Goal: Task Accomplishment & Management: Manage account settings

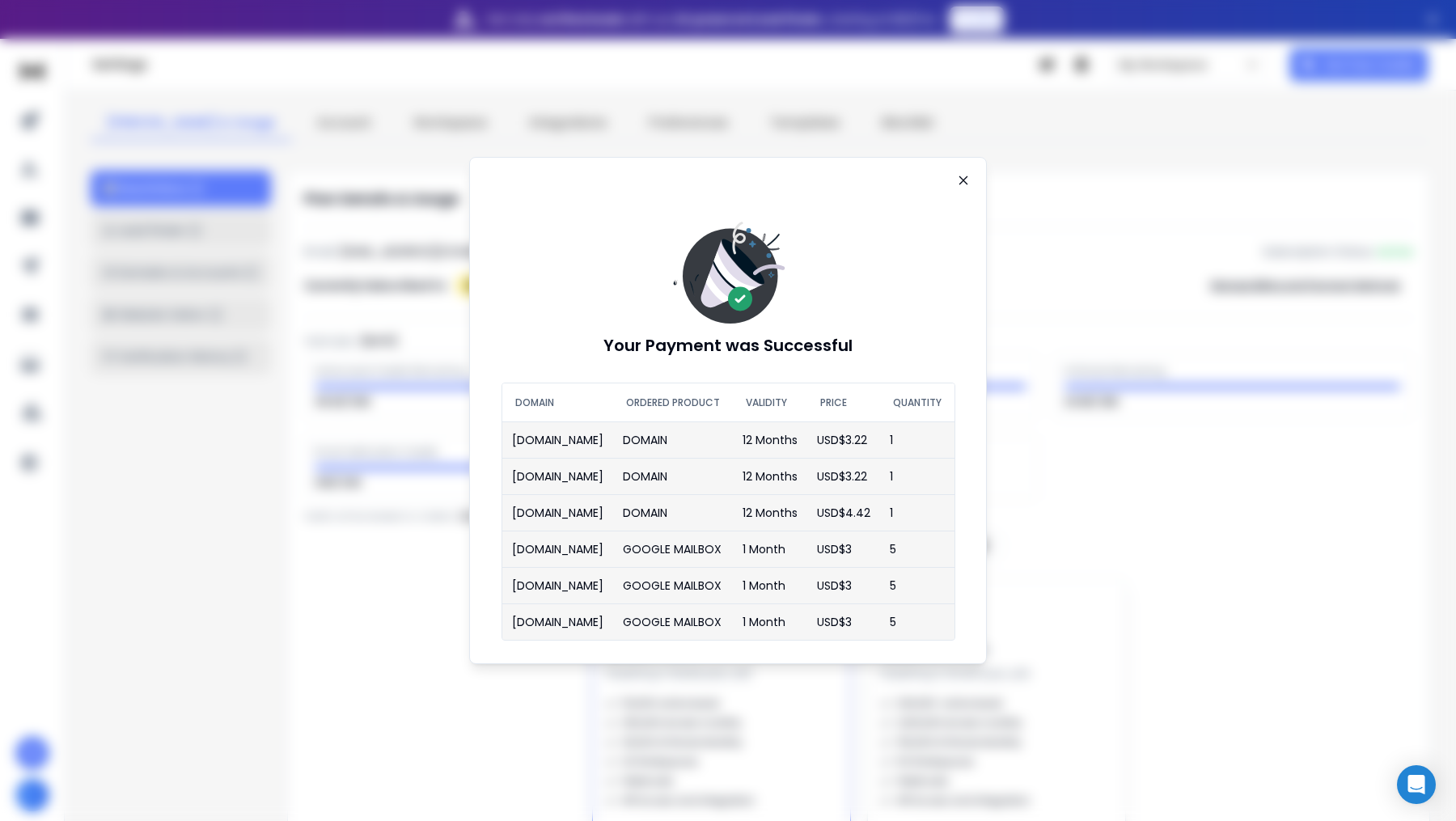
click at [961, 175] on icon at bounding box center [964, 180] width 13 height 13
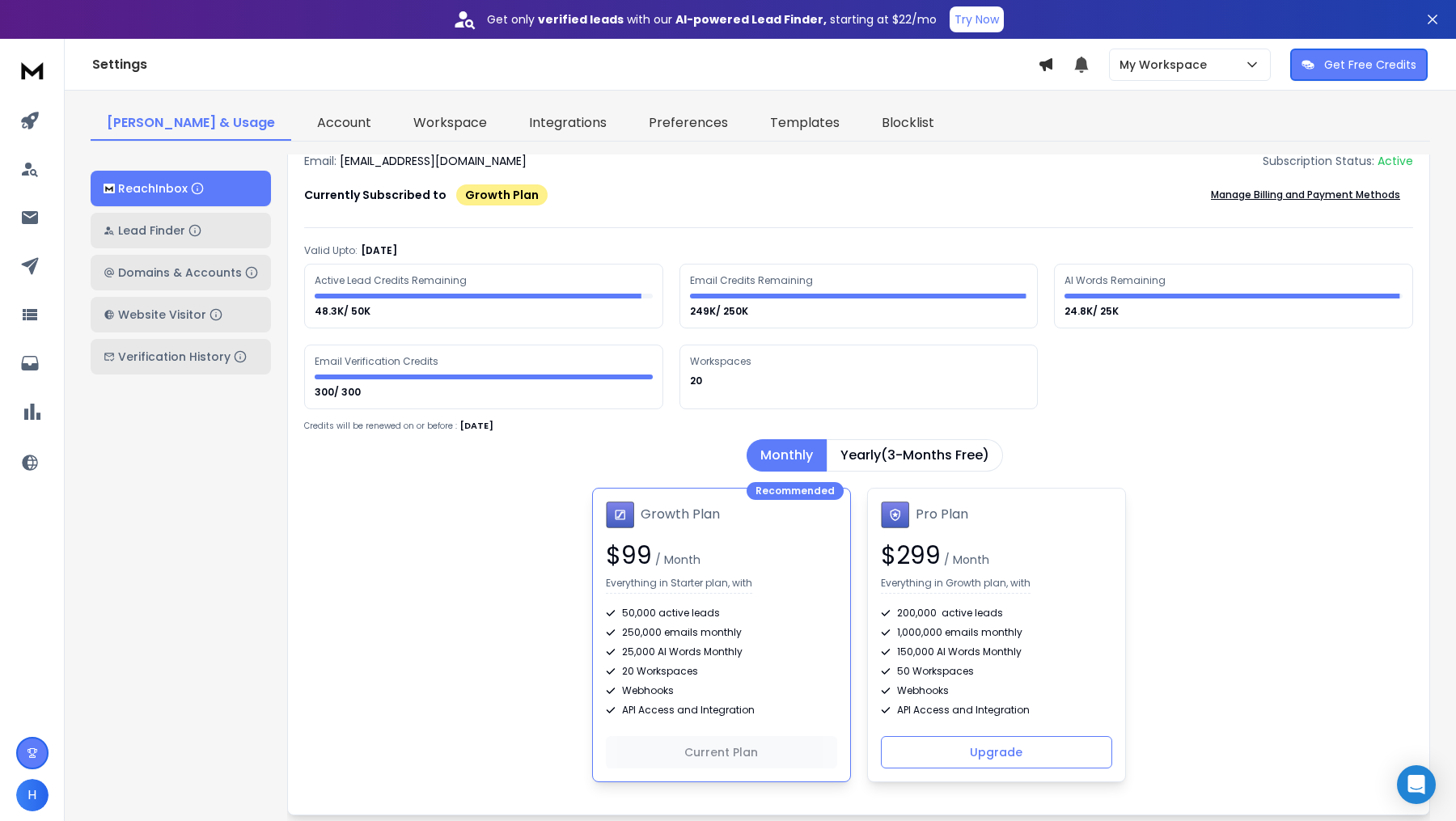
scroll to position [33, 0]
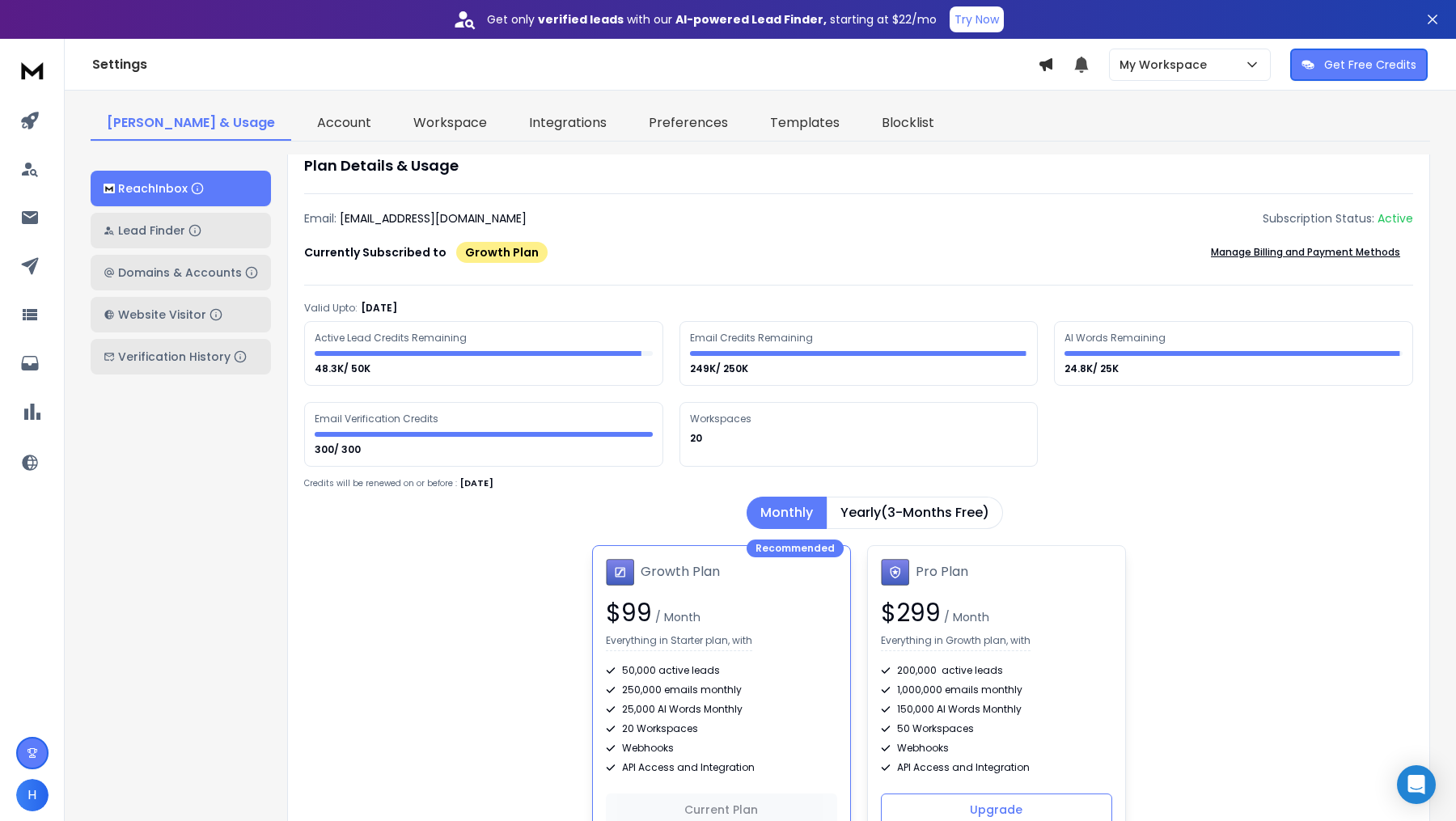
click at [726, 429] on div "Workspaces 20" at bounding box center [859, 435] width 359 height 65
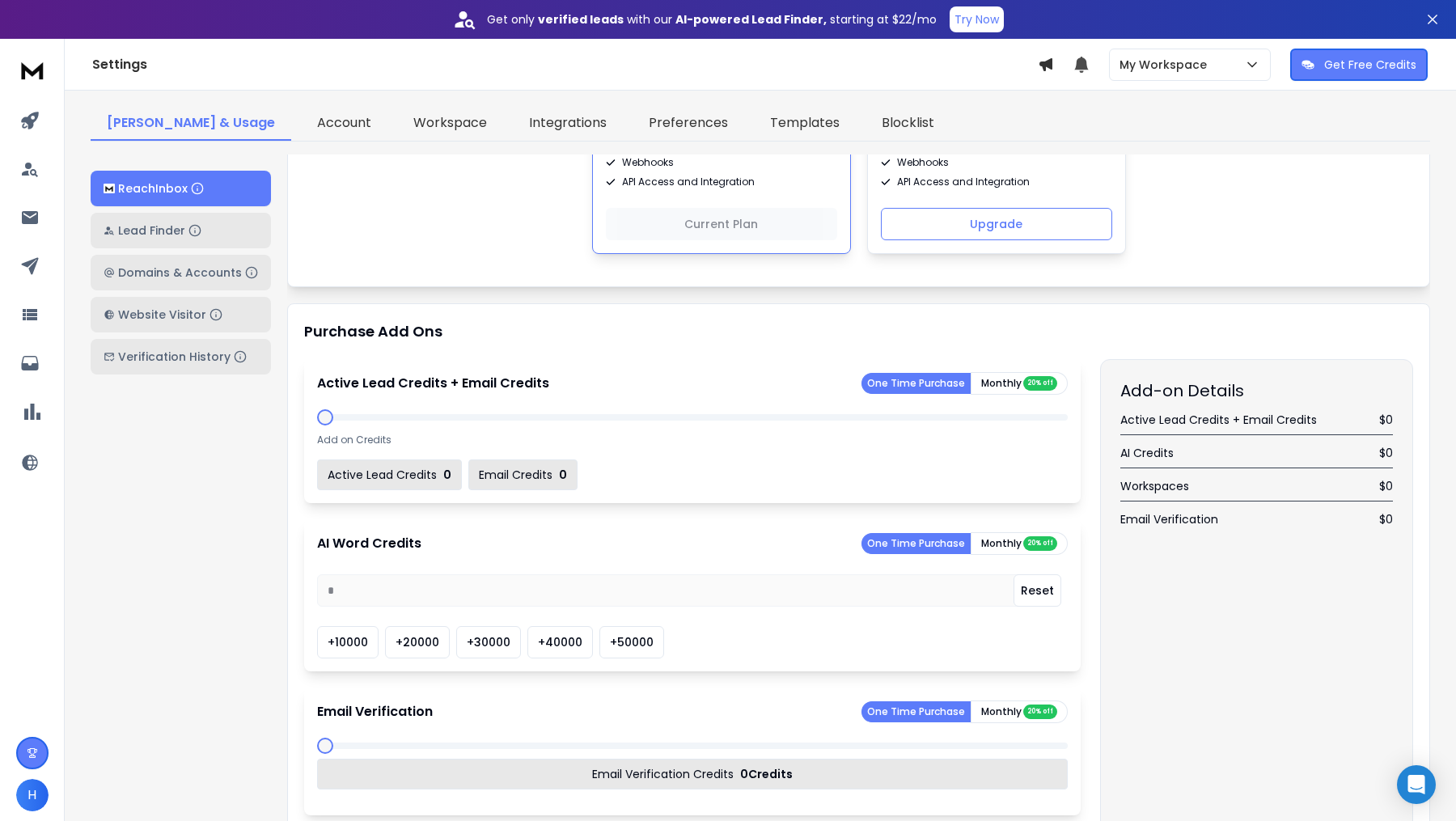
scroll to position [755, 0]
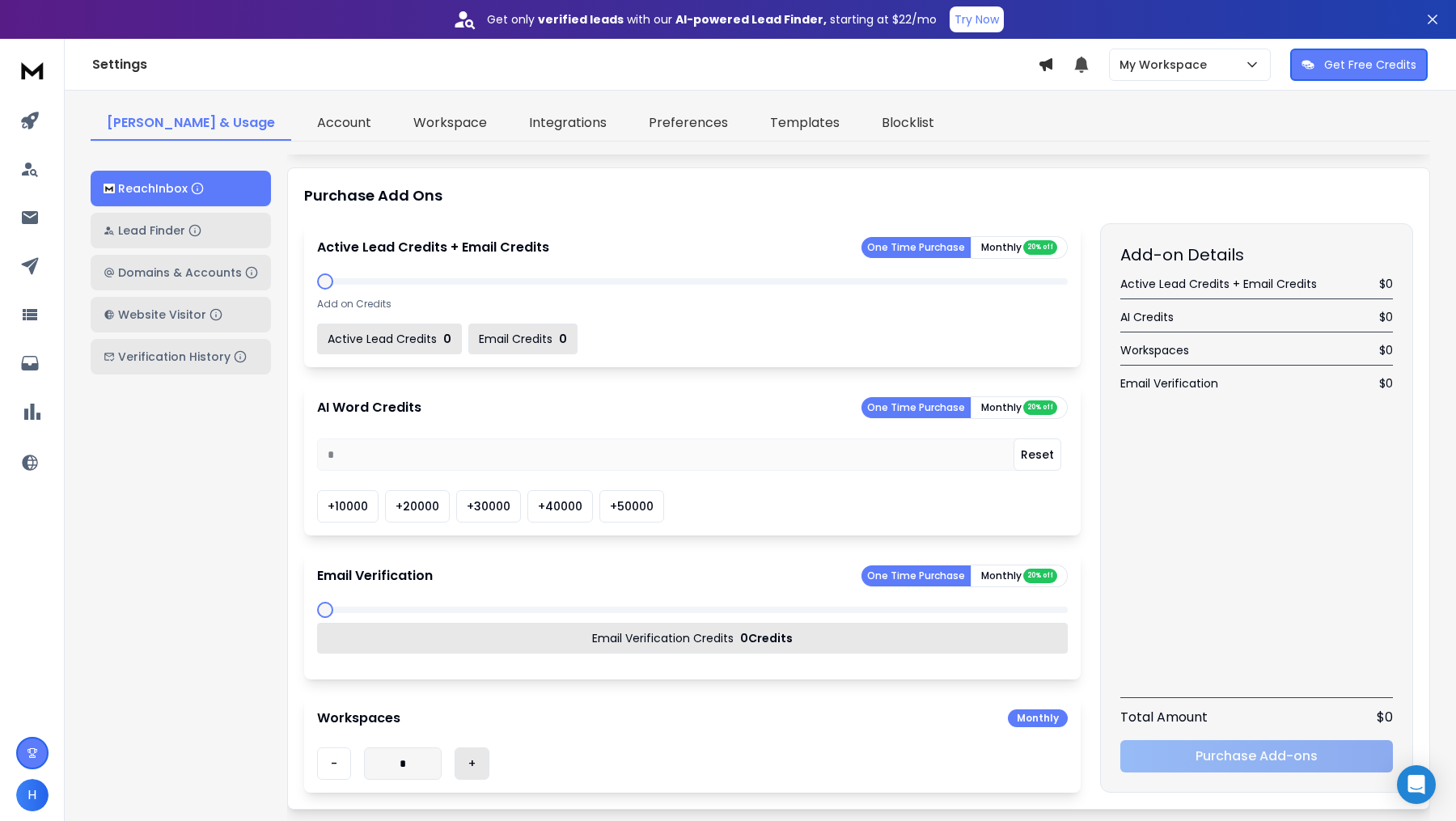
click at [461, 750] on button "+" at bounding box center [472, 764] width 35 height 32
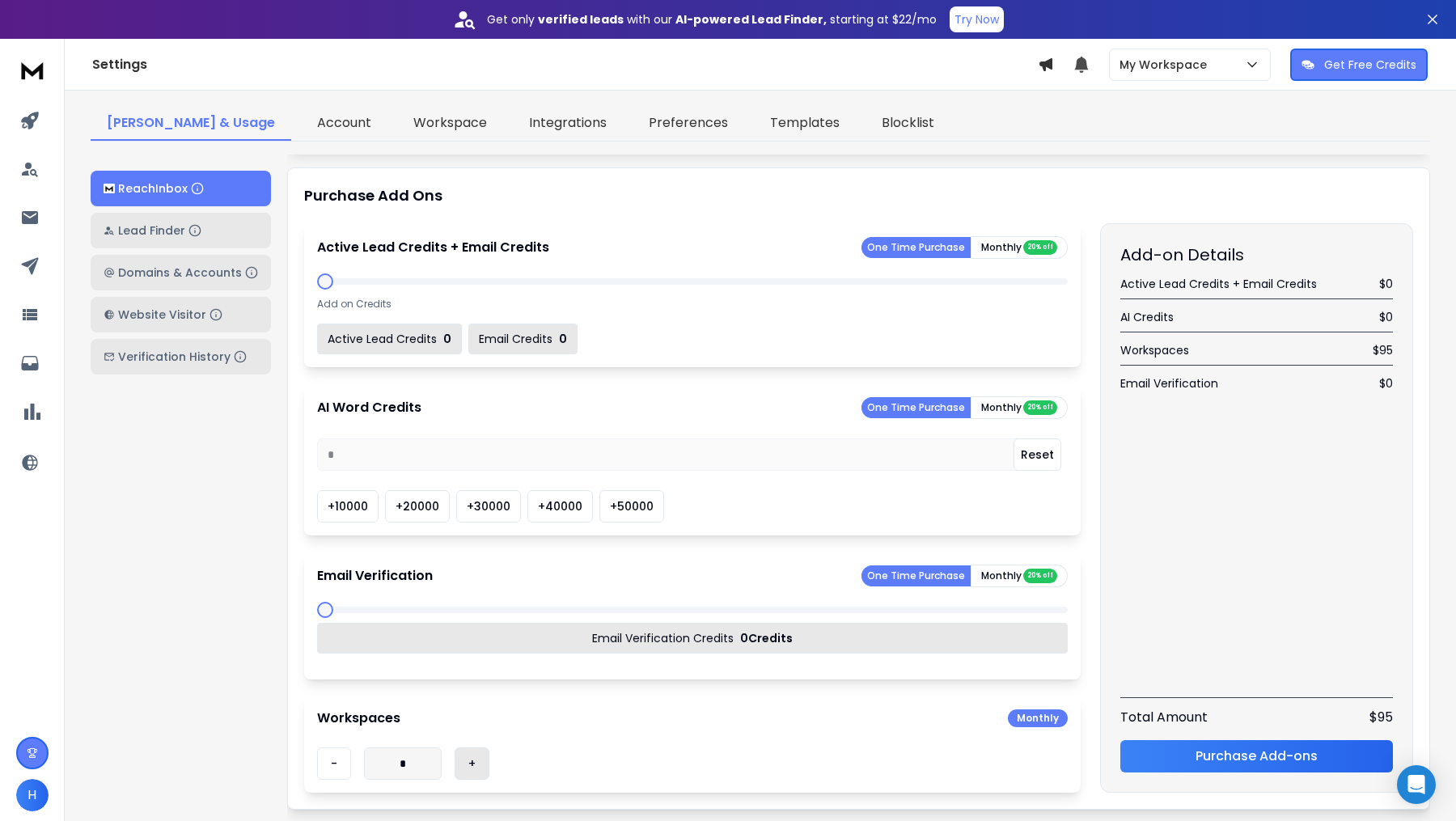
click at [461, 750] on button "+" at bounding box center [472, 764] width 35 height 32
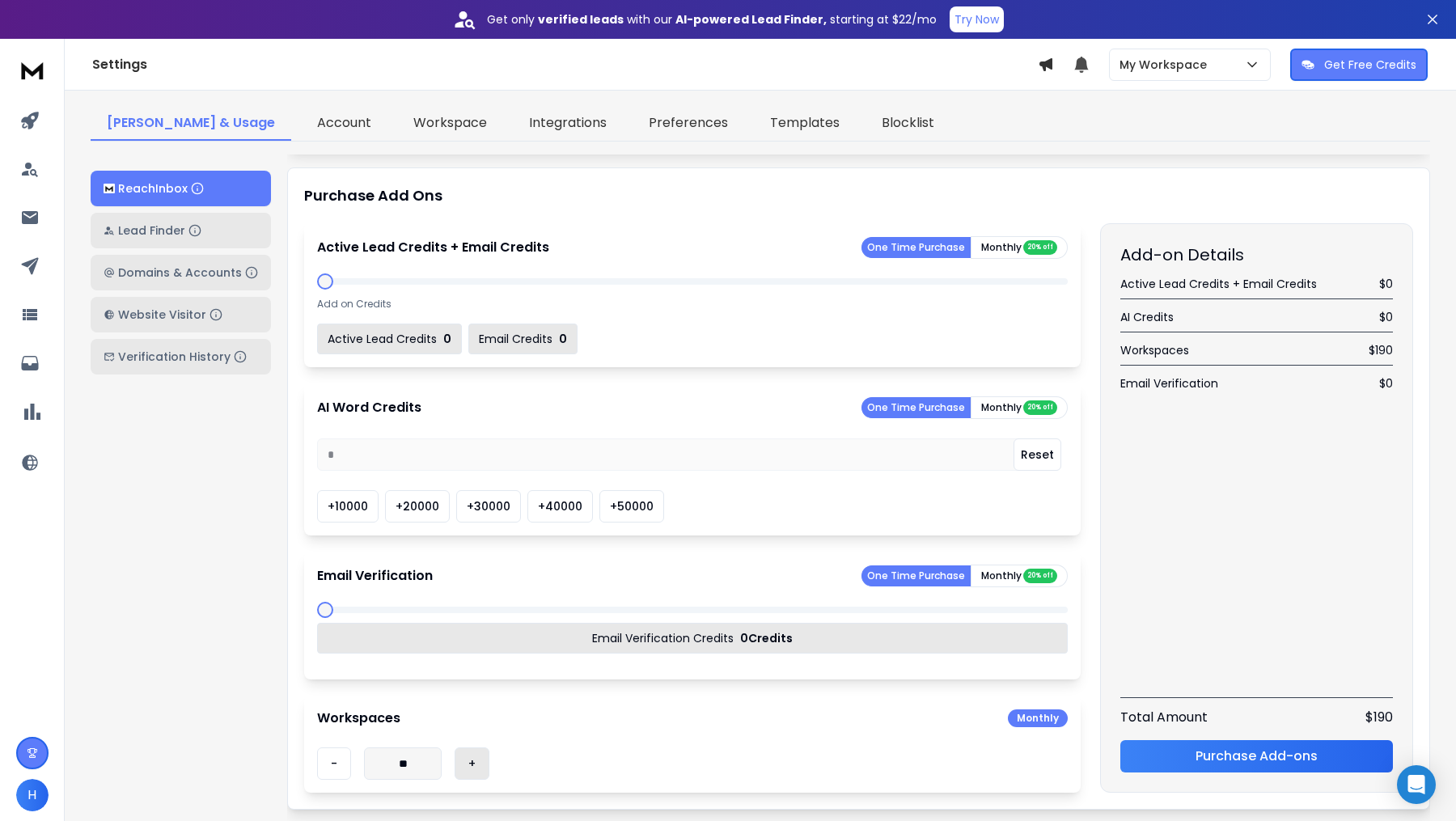
click at [461, 750] on button "+" at bounding box center [472, 764] width 35 height 32
click at [465, 761] on button "+" at bounding box center [472, 764] width 35 height 32
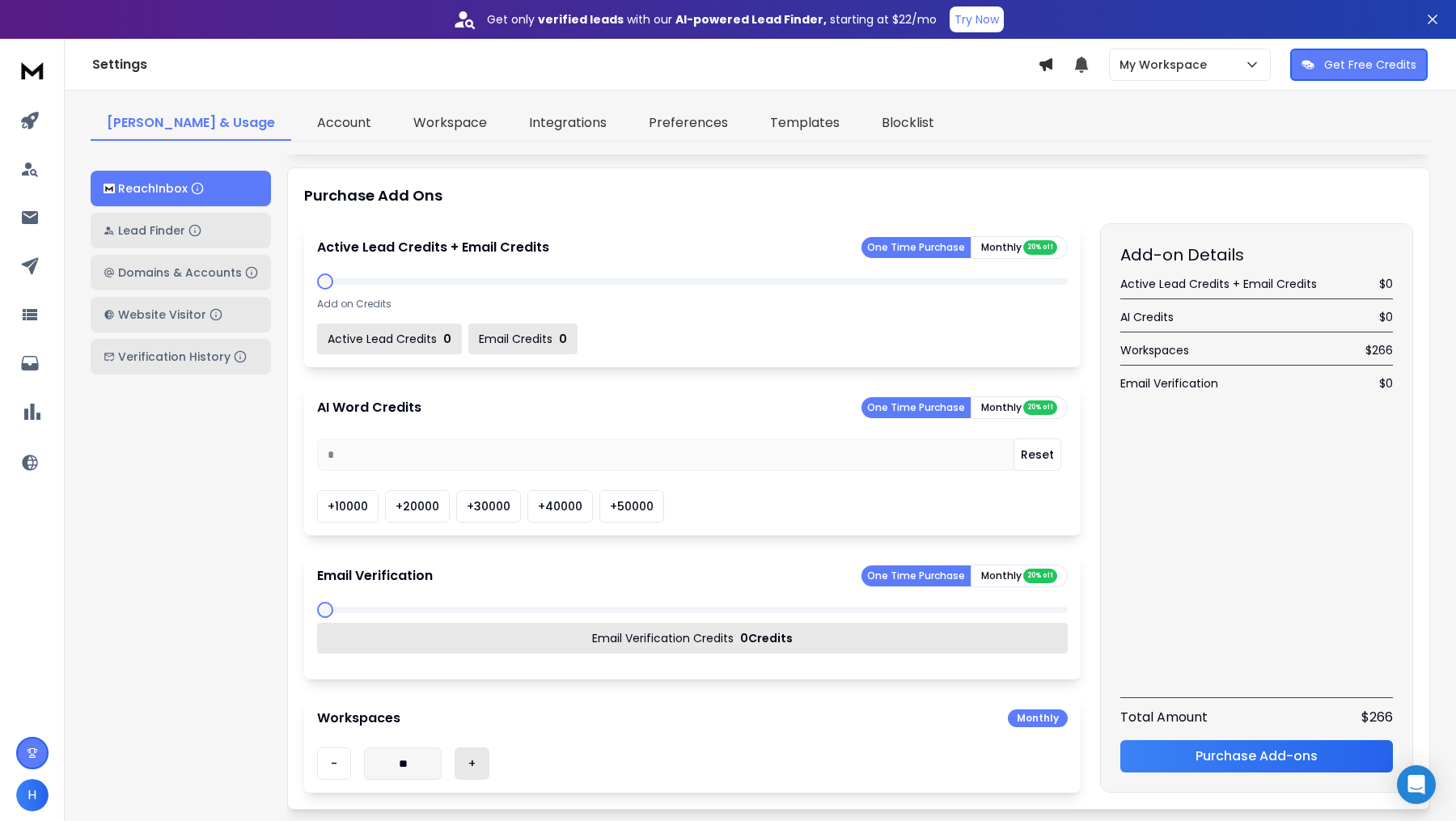
click at [465, 761] on button "+" at bounding box center [472, 764] width 35 height 32
click at [337, 751] on button "-" at bounding box center [333, 764] width 34 height 32
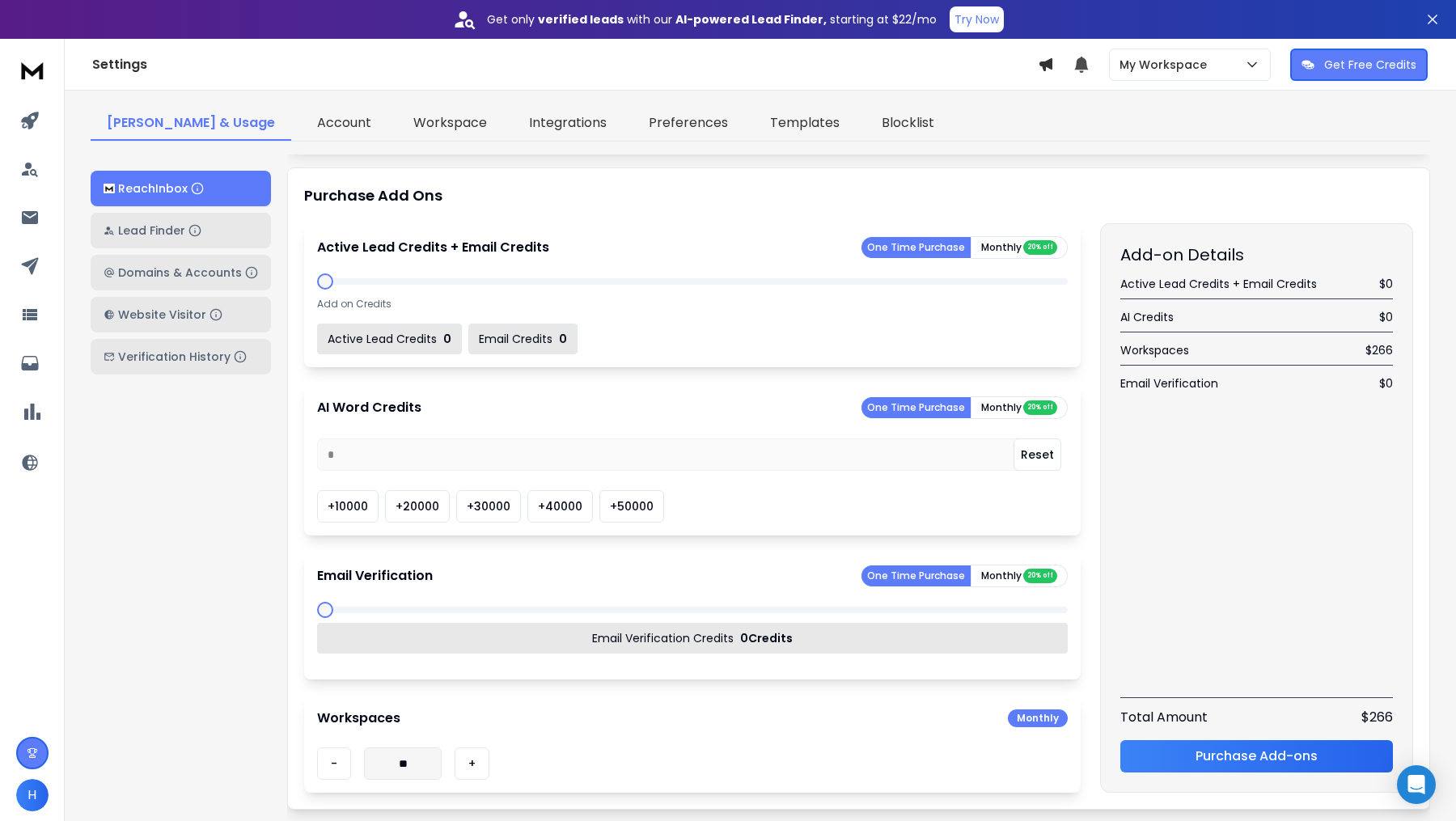
click at [435, 748] on input "**" at bounding box center [403, 764] width 78 height 32
click at [464, 758] on button "+" at bounding box center [472, 764] width 35 height 32
click at [579, 718] on div "Workspaces Monthly" at bounding box center [692, 718] width 751 height 19
click at [338, 753] on button "-" at bounding box center [333, 764] width 34 height 32
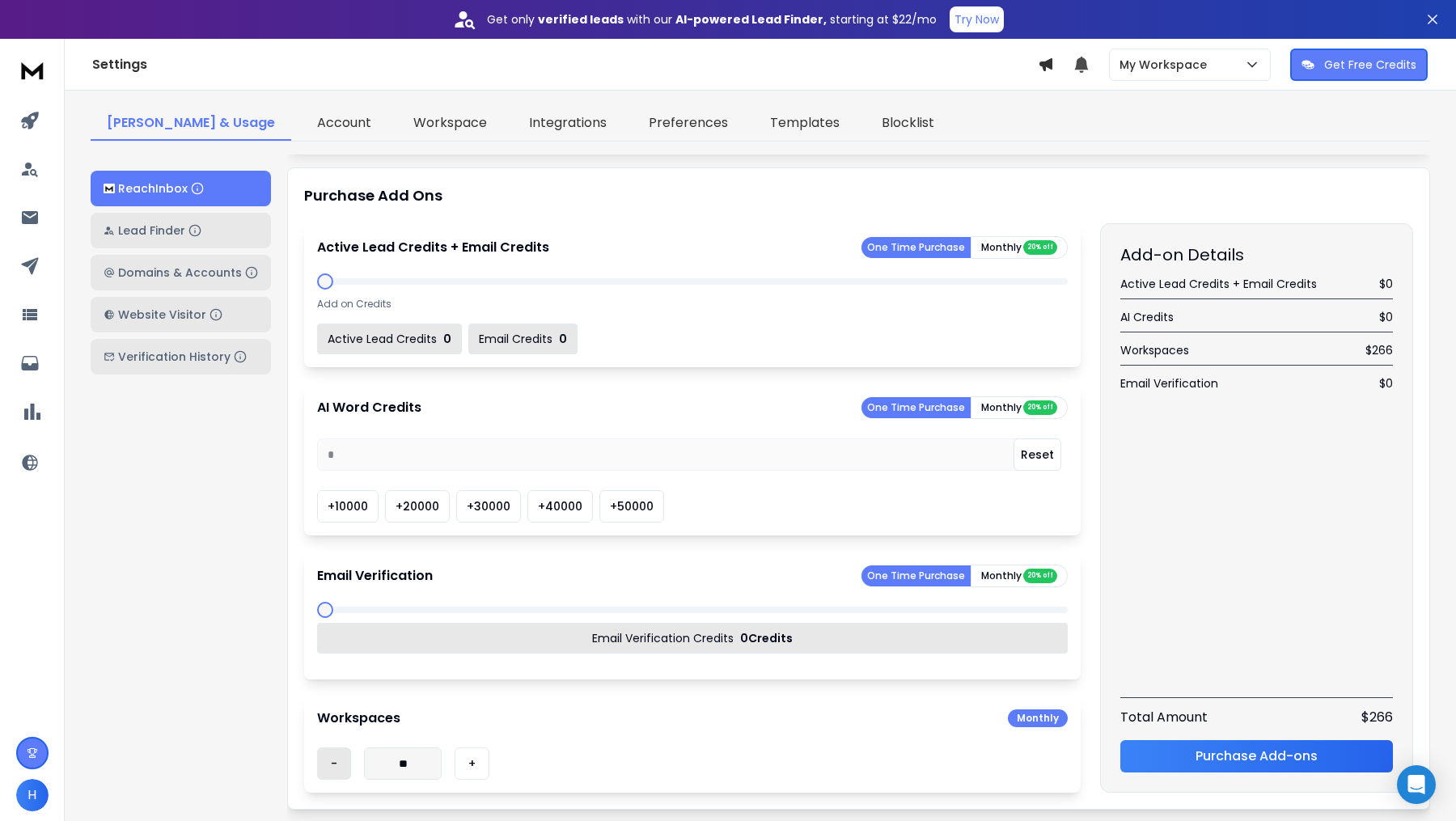
click at [338, 753] on button "-" at bounding box center [333, 764] width 34 height 32
click at [338, 754] on button "-" at bounding box center [333, 764] width 34 height 32
click at [338, 755] on button "-" at bounding box center [333, 764] width 34 height 32
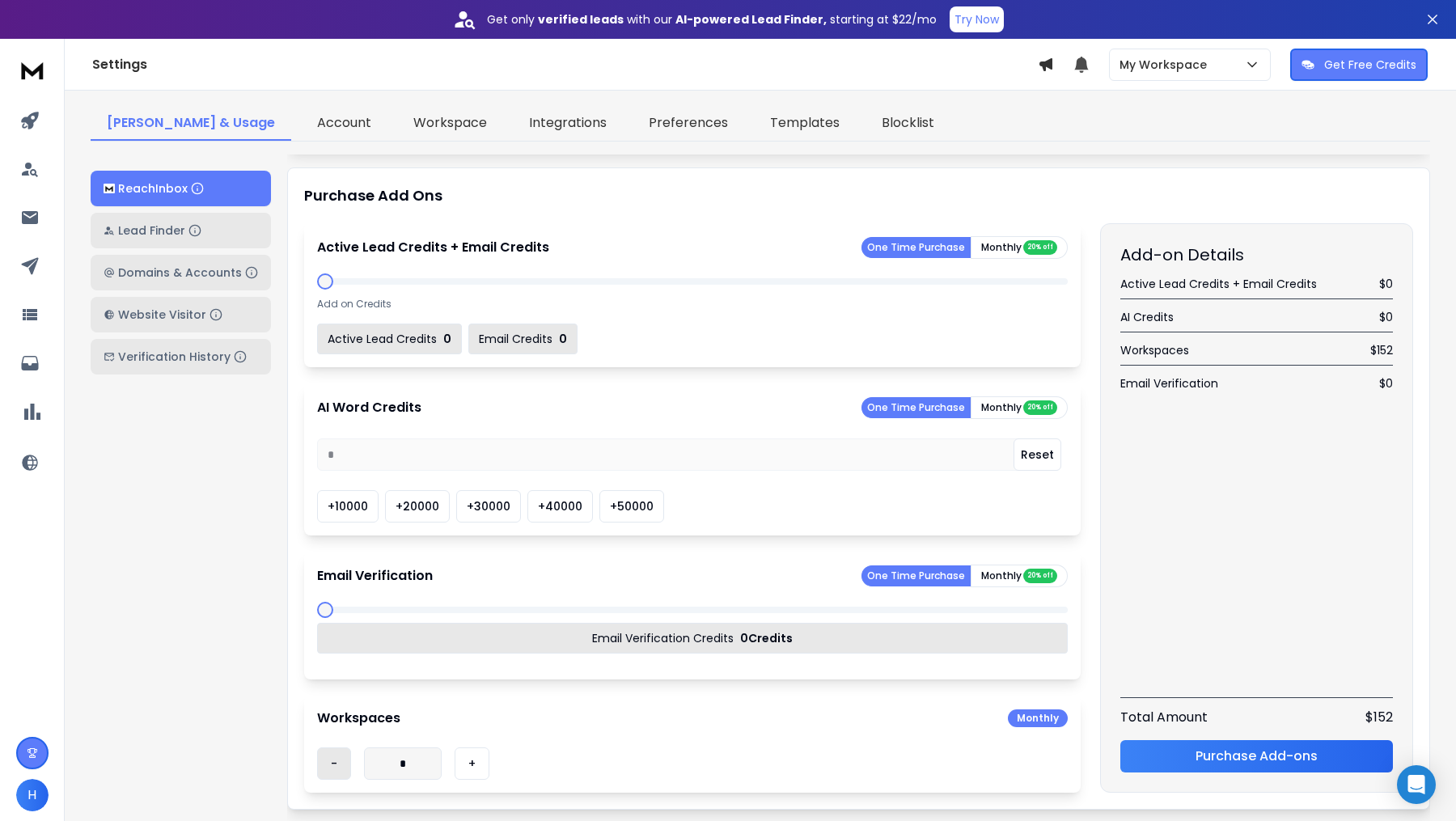
click at [338, 755] on button "-" at bounding box center [333, 764] width 34 height 32
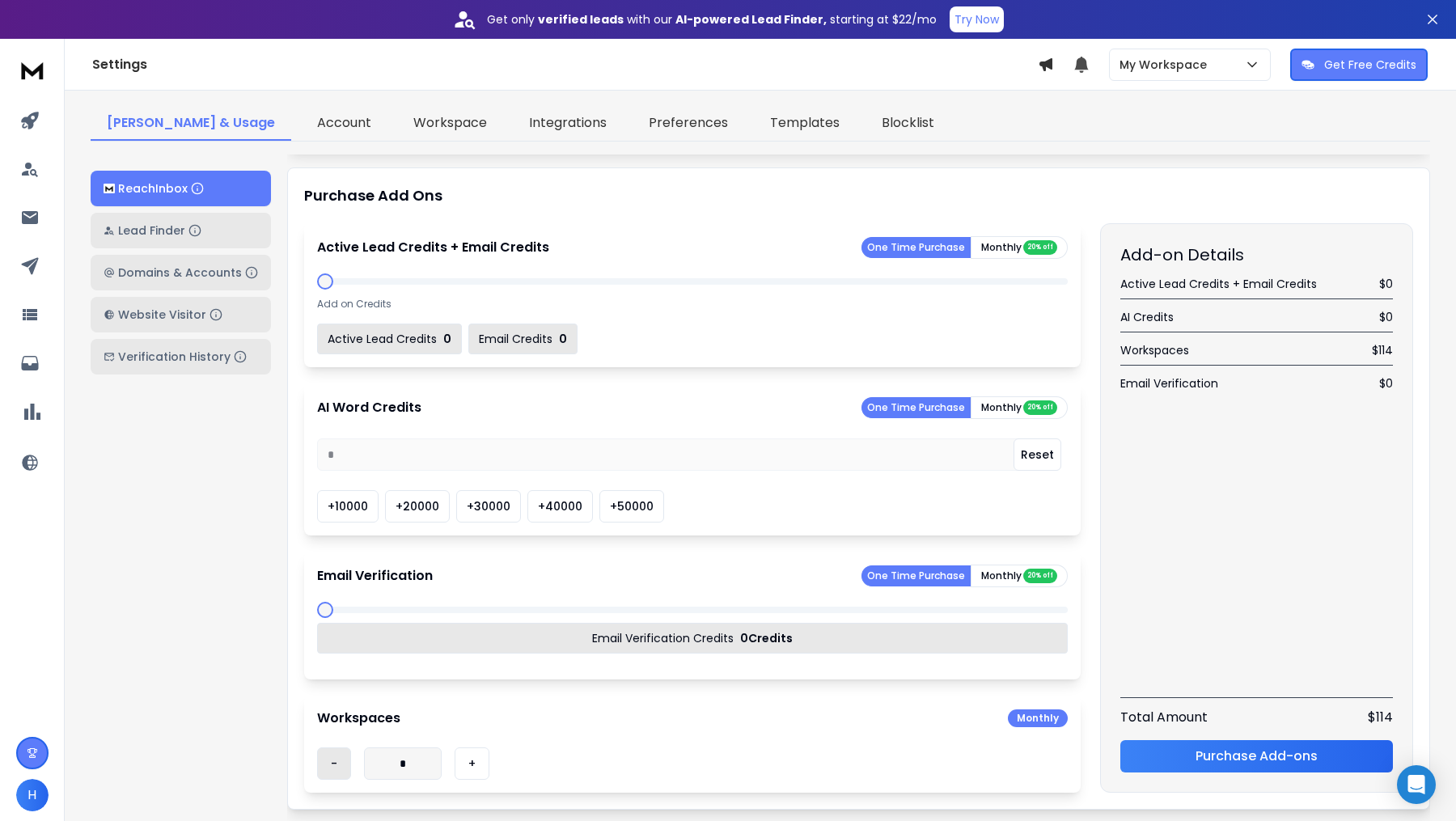
type input "*"
click at [1401, 776] on div "Open Intercom Messenger" at bounding box center [1417, 785] width 42 height 42
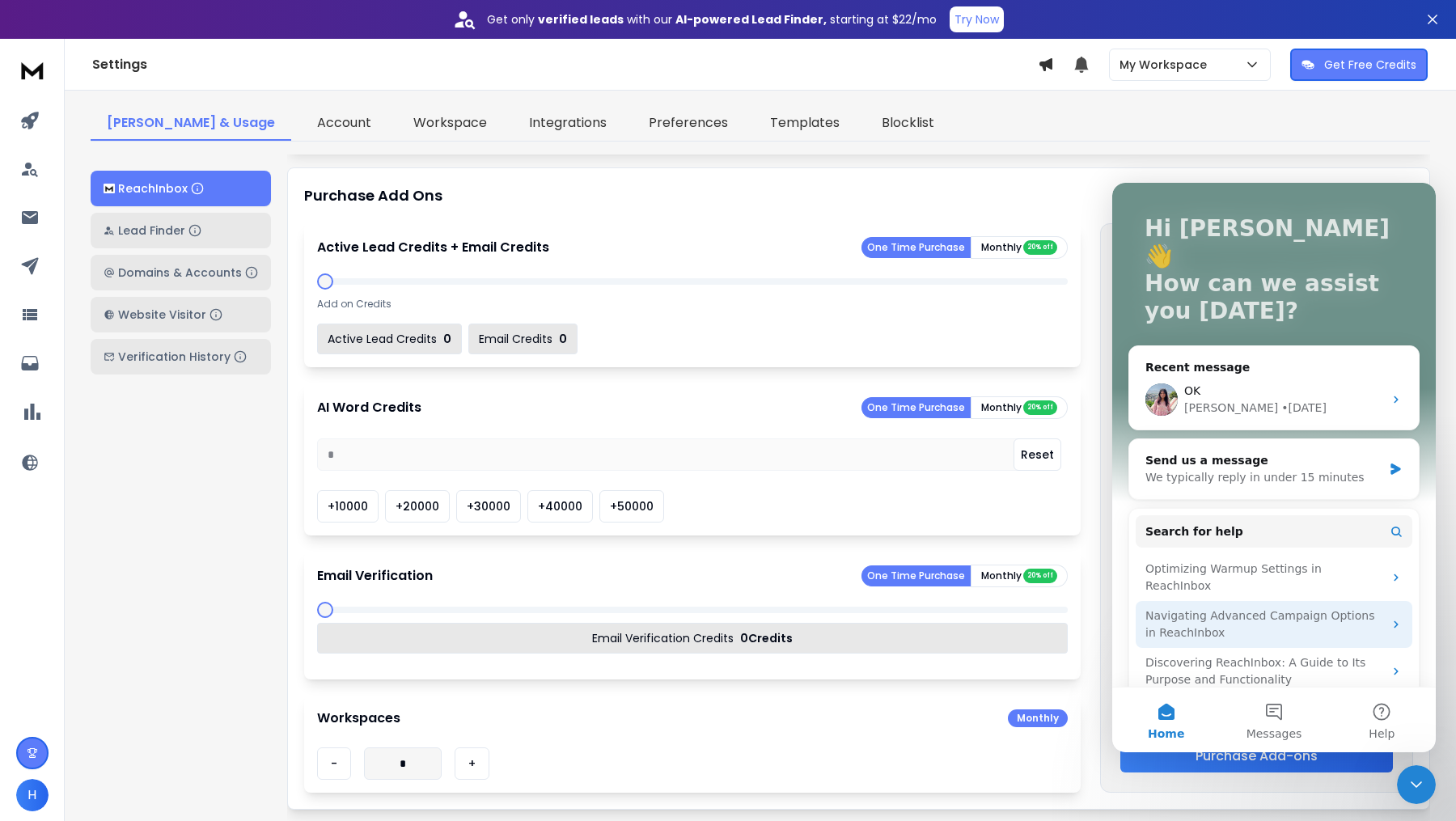
scroll to position [91, 0]
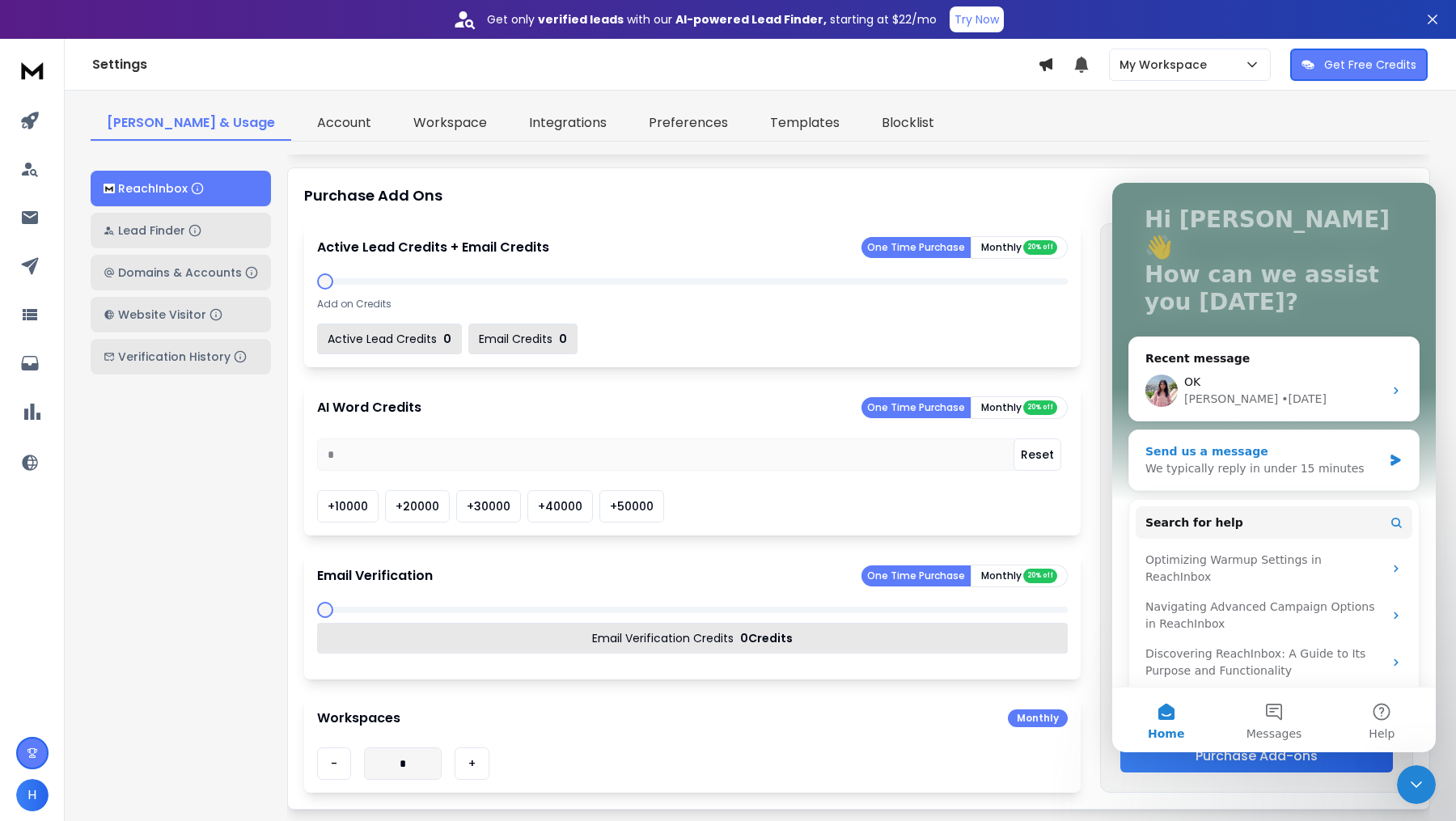
click at [1300, 461] on div "We typically reply in under 15 minutes" at bounding box center [1264, 469] width 237 height 17
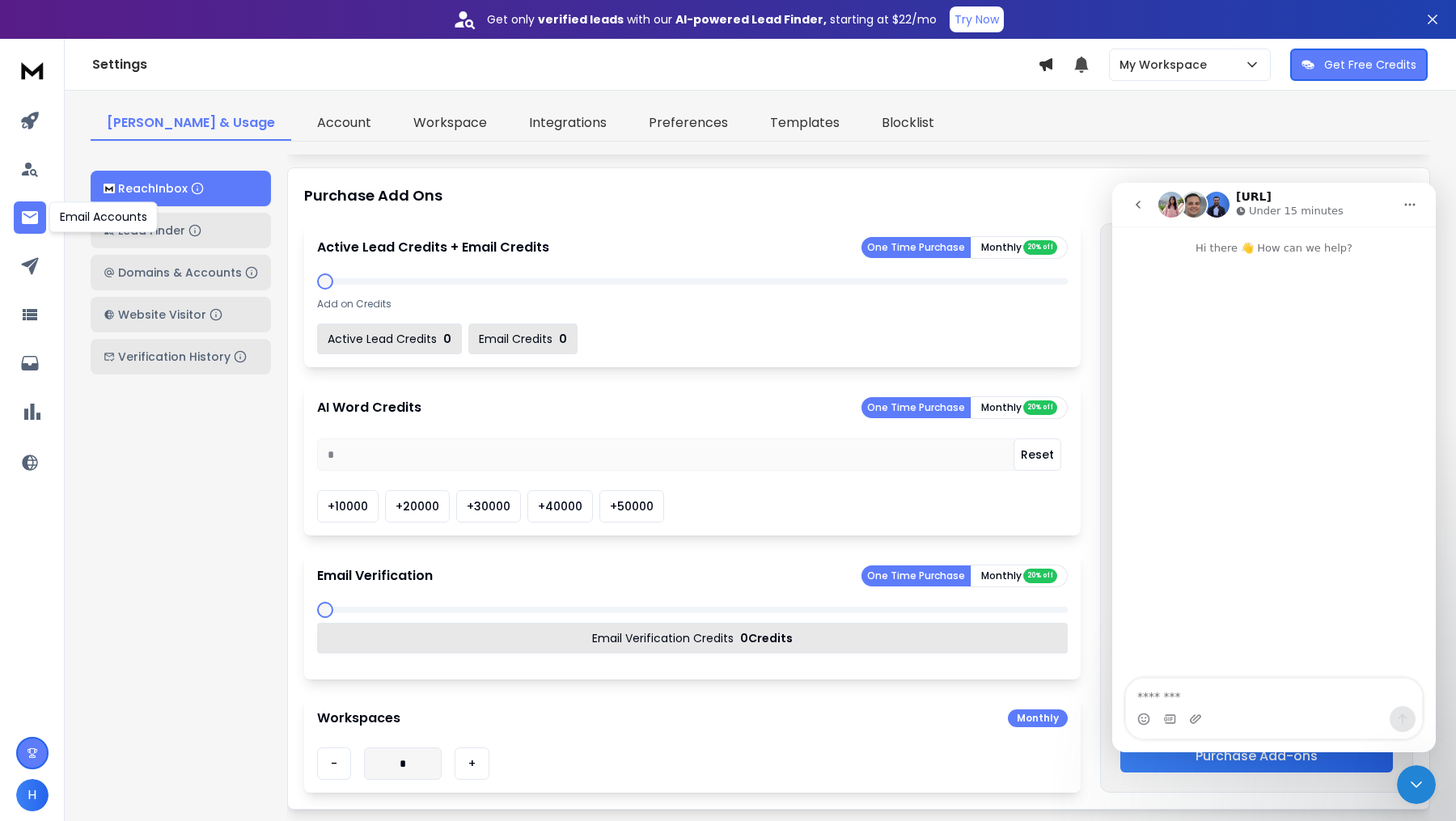
click at [32, 213] on icon at bounding box center [30, 218] width 17 height 13
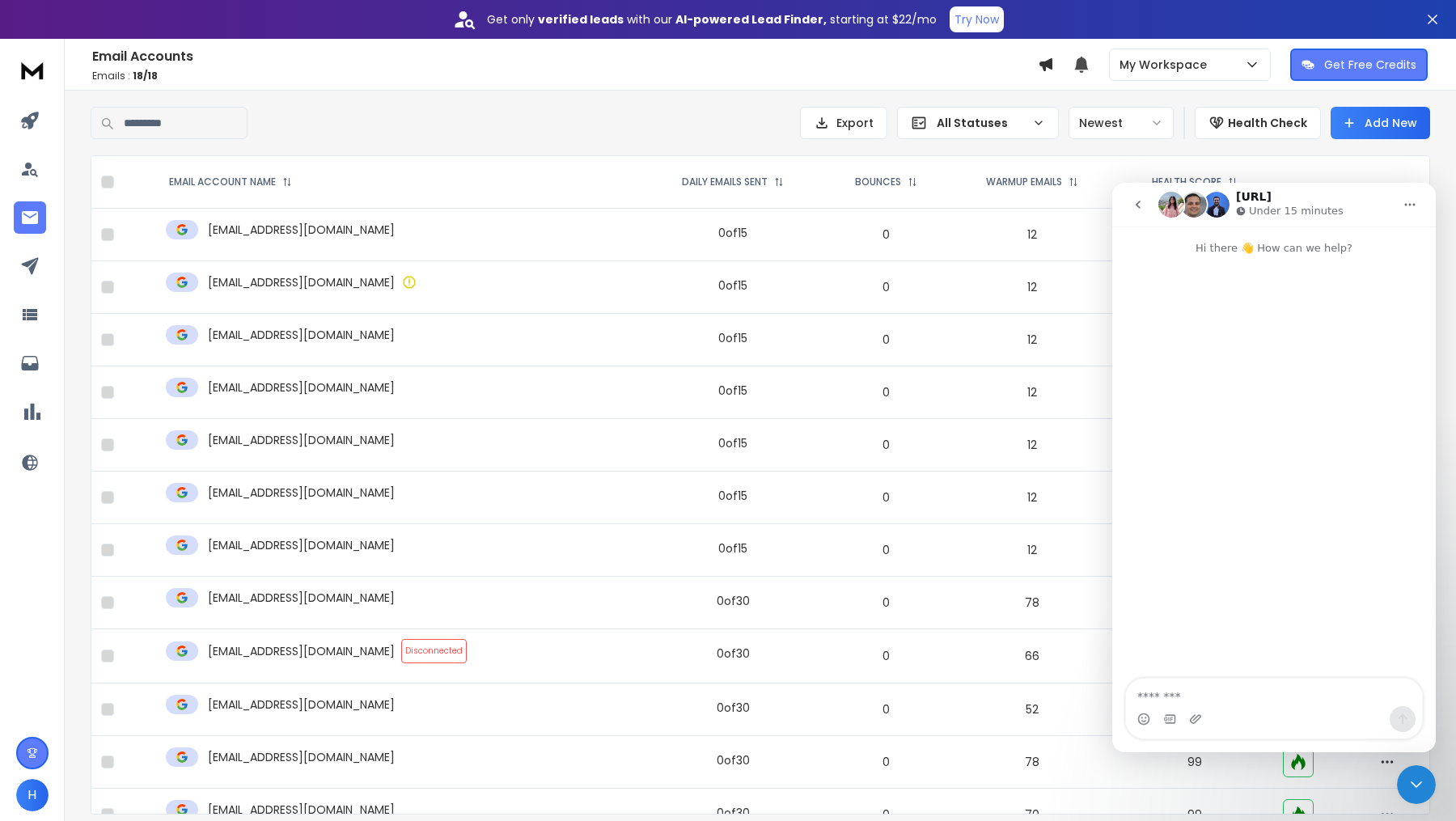
click at [1136, 197] on button "go back" at bounding box center [1137, 204] width 30 height 30
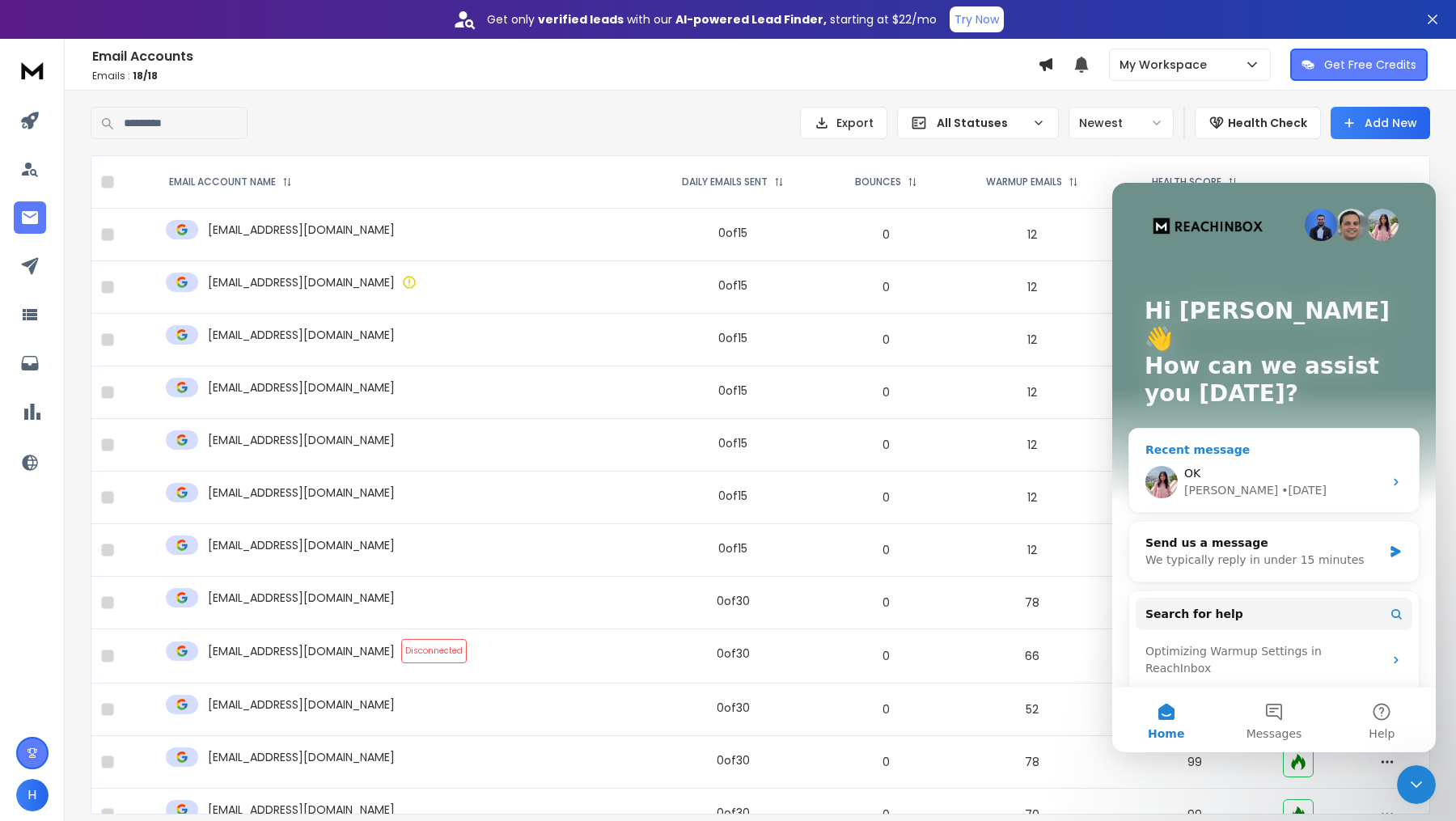
click at [1282, 482] on div "• [DATE]" at bounding box center [1304, 490] width 45 height 17
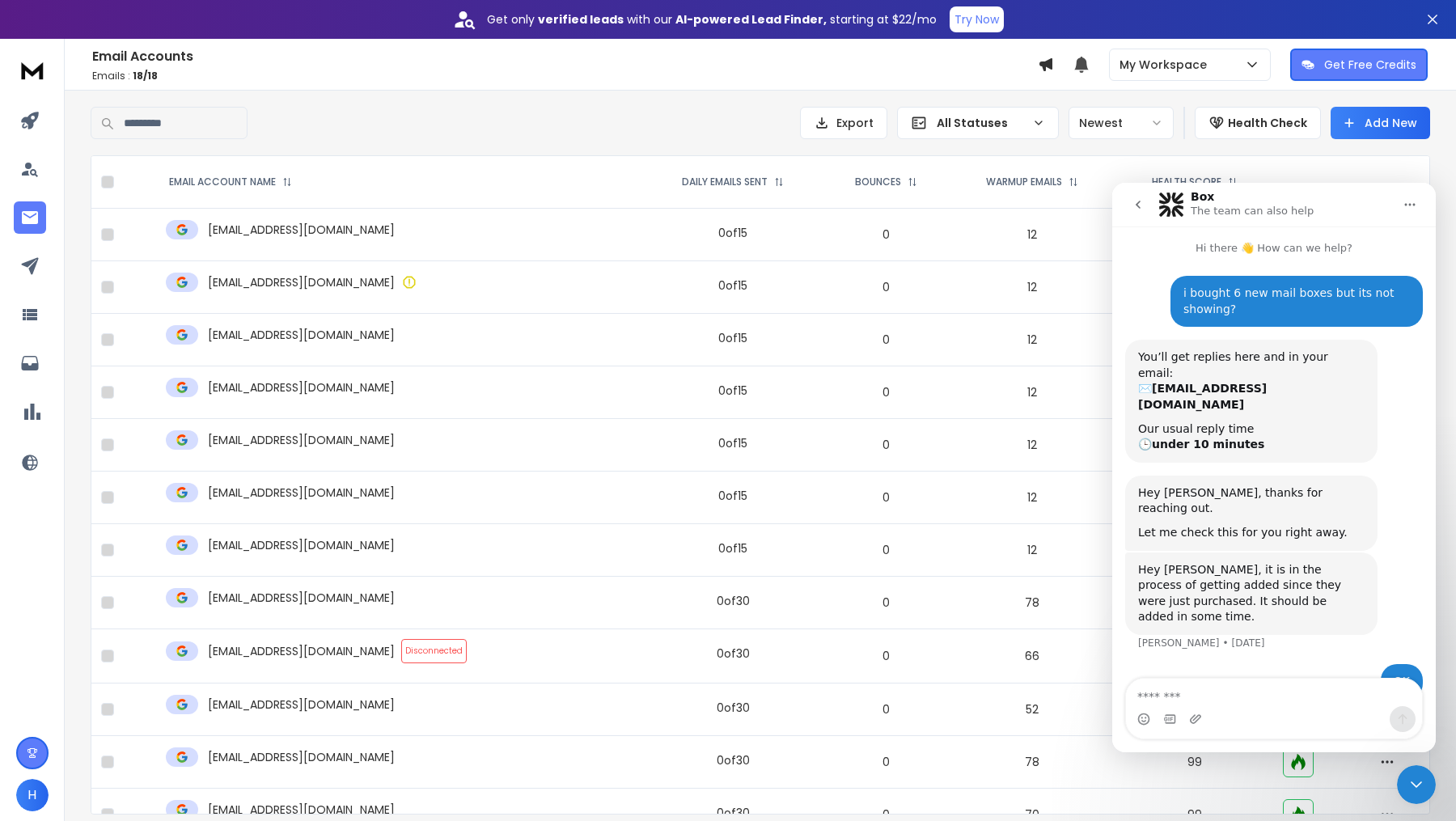
click at [1149, 199] on button "go back" at bounding box center [1137, 204] width 30 height 30
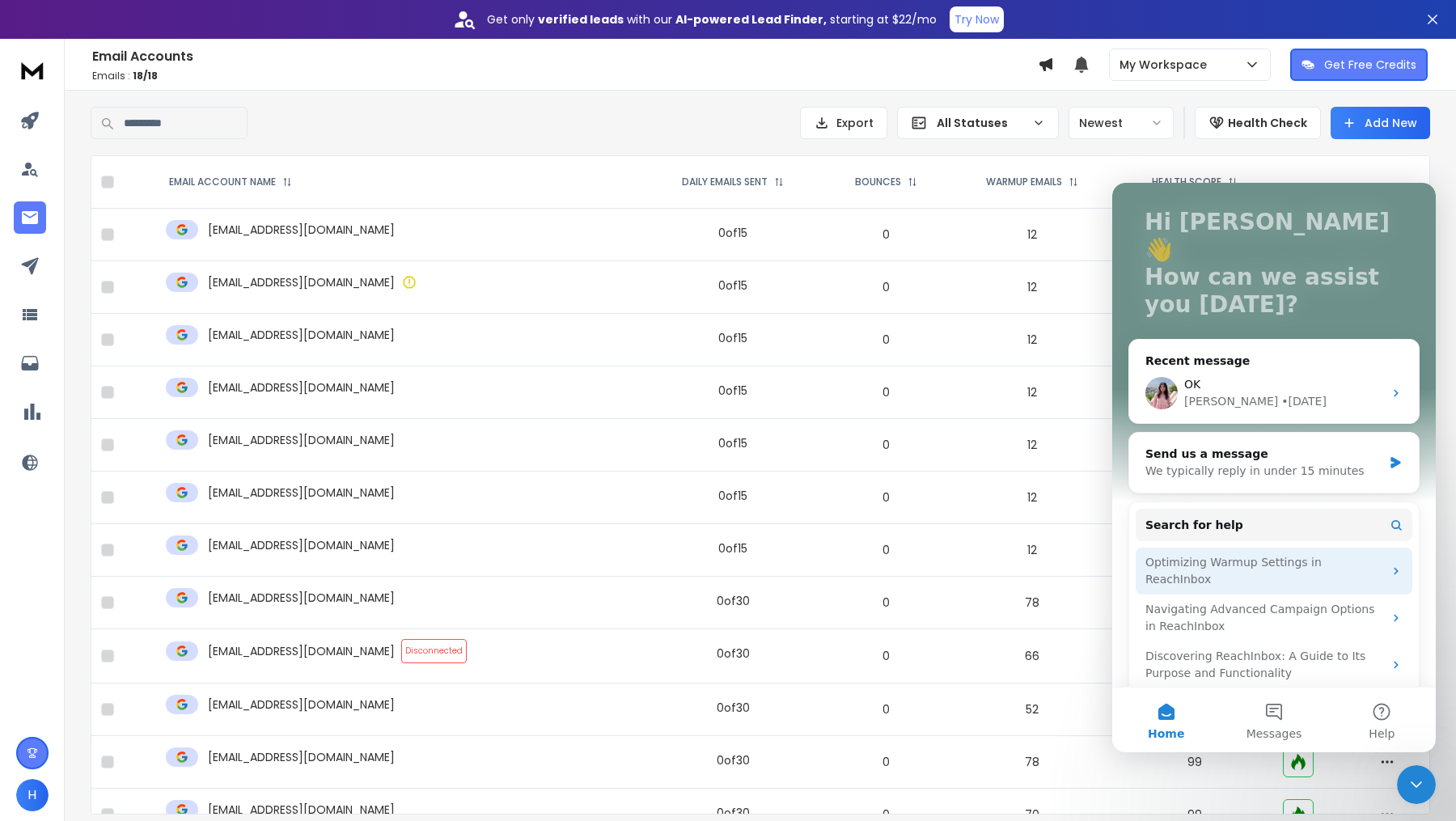
scroll to position [171, 0]
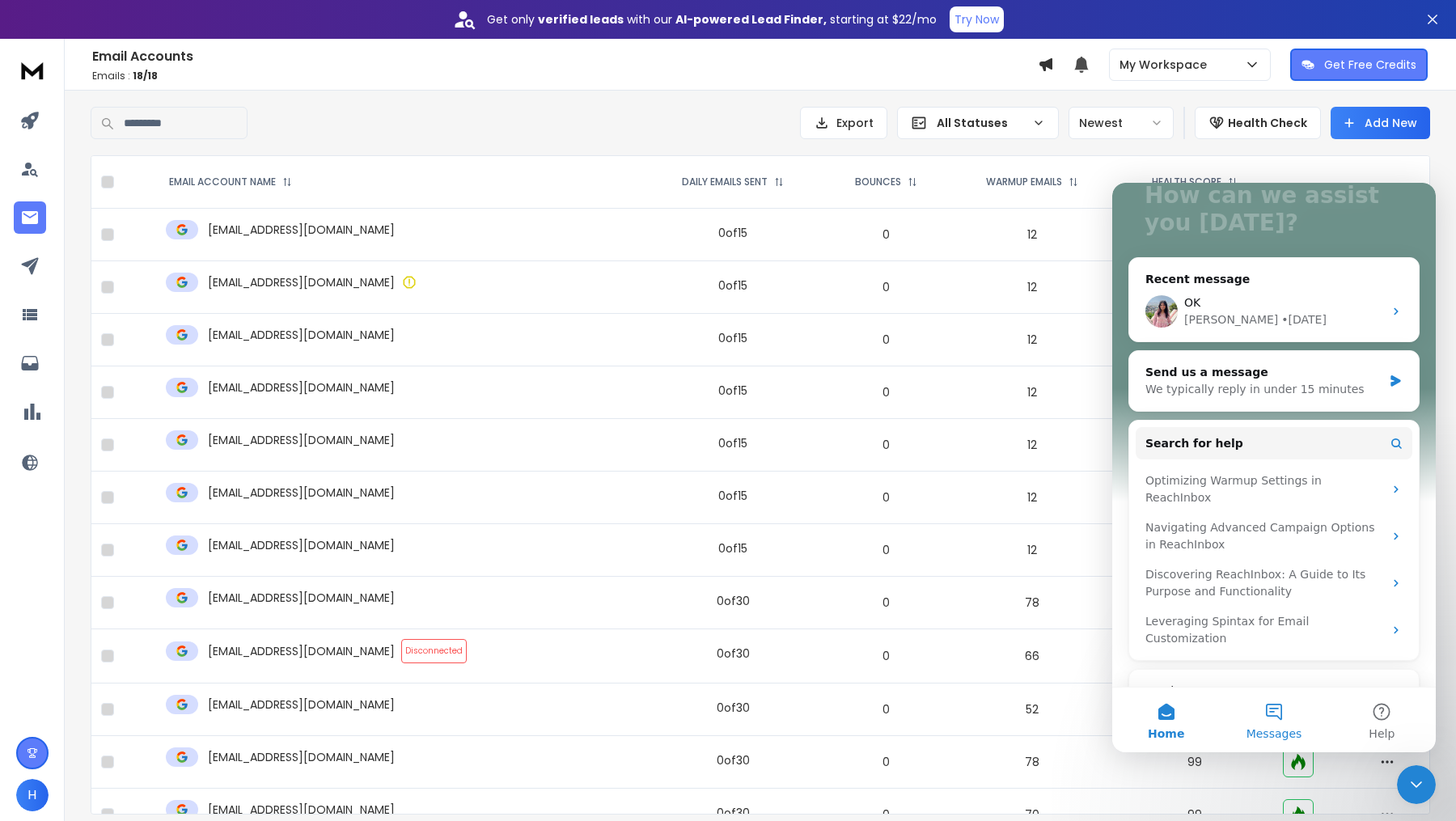
click at [1292, 733] on span "Messages" at bounding box center [1274, 734] width 55 height 11
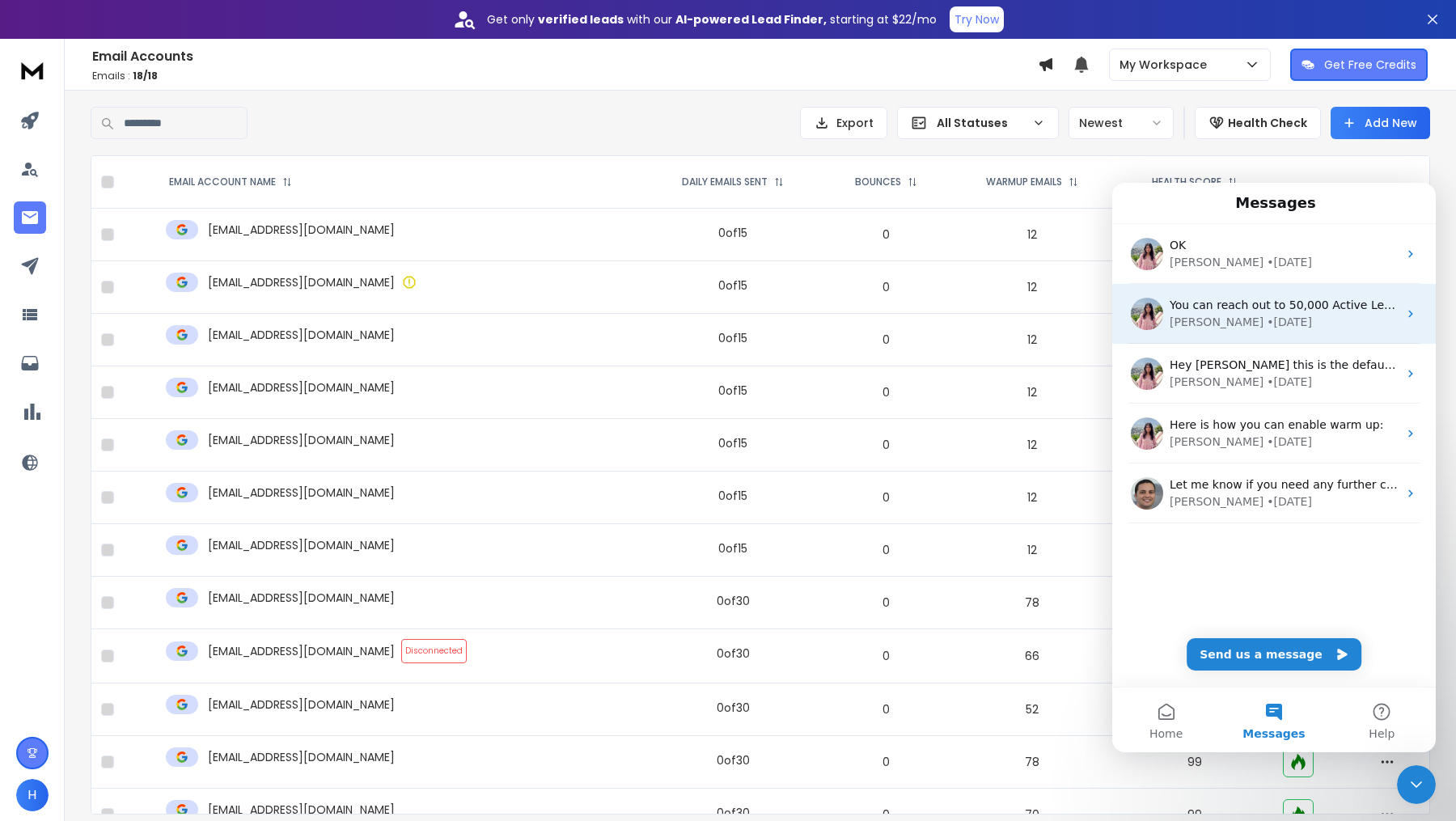
click at [1309, 337] on div "You can reach out to 50,000 Active Leads and send 250,000 Monthly E-mails under…" at bounding box center [1274, 314] width 324 height 60
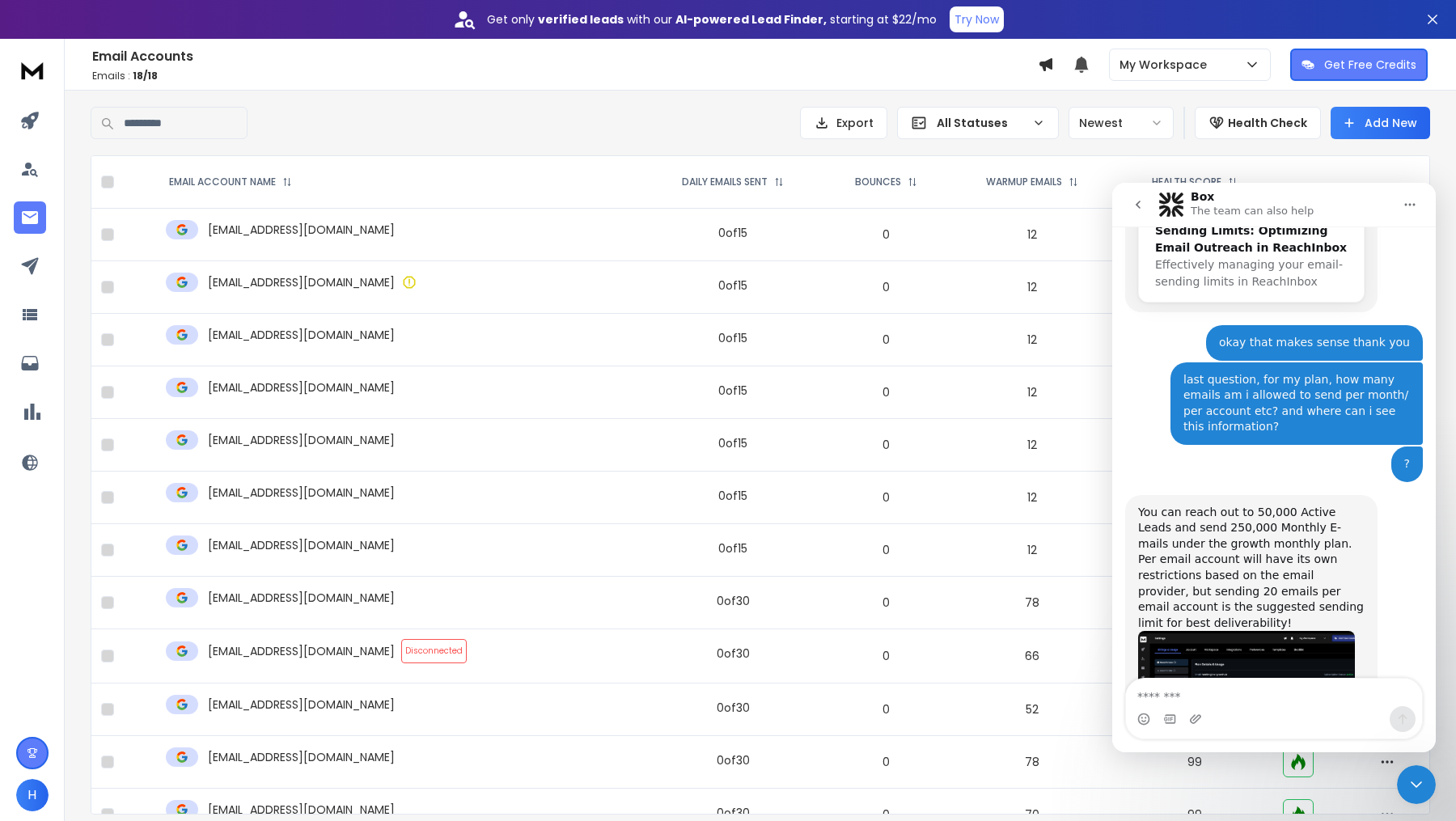
scroll to position [530, 0]
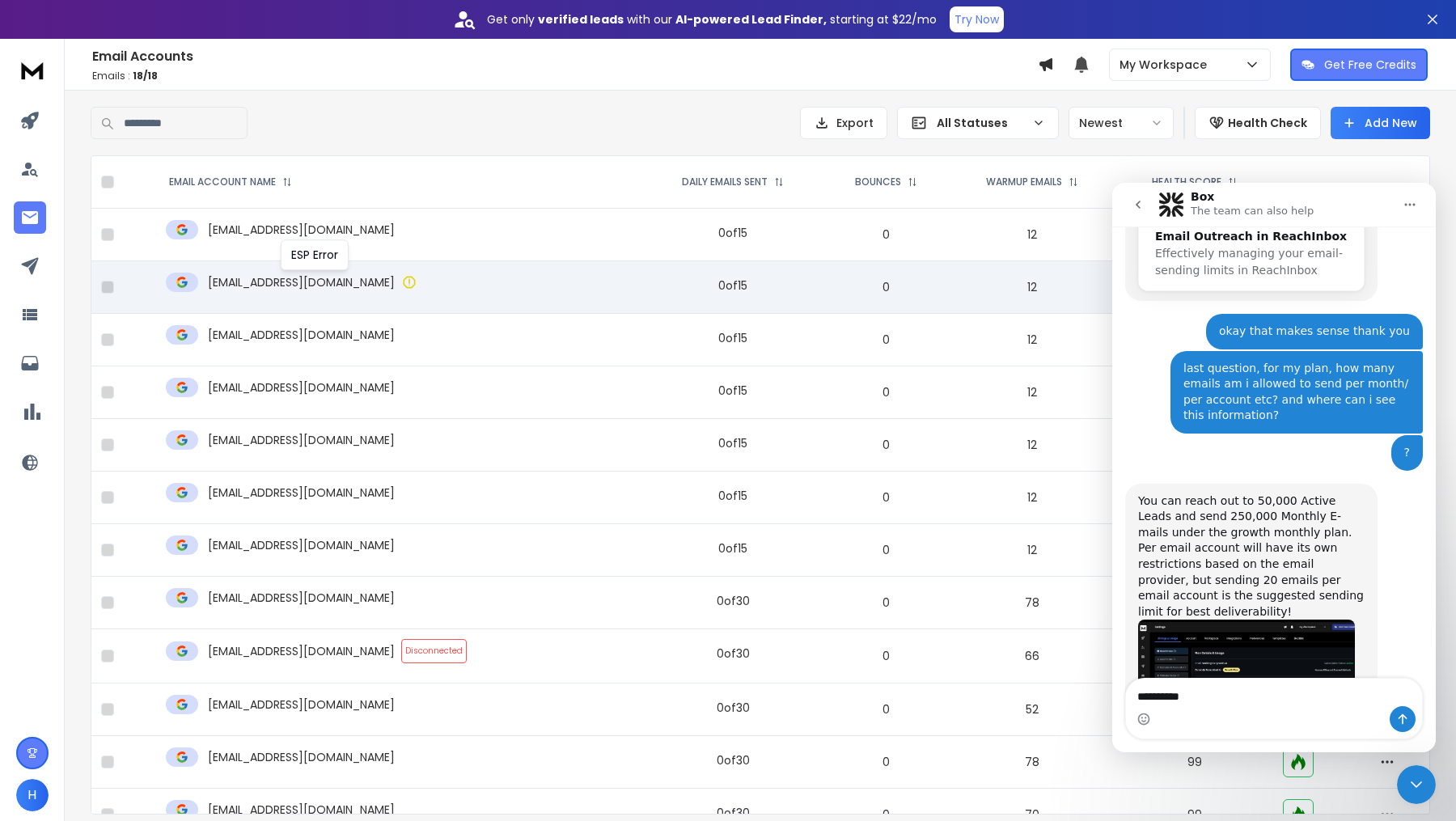
click at [402, 281] on icon at bounding box center [410, 283] width 17 height 17
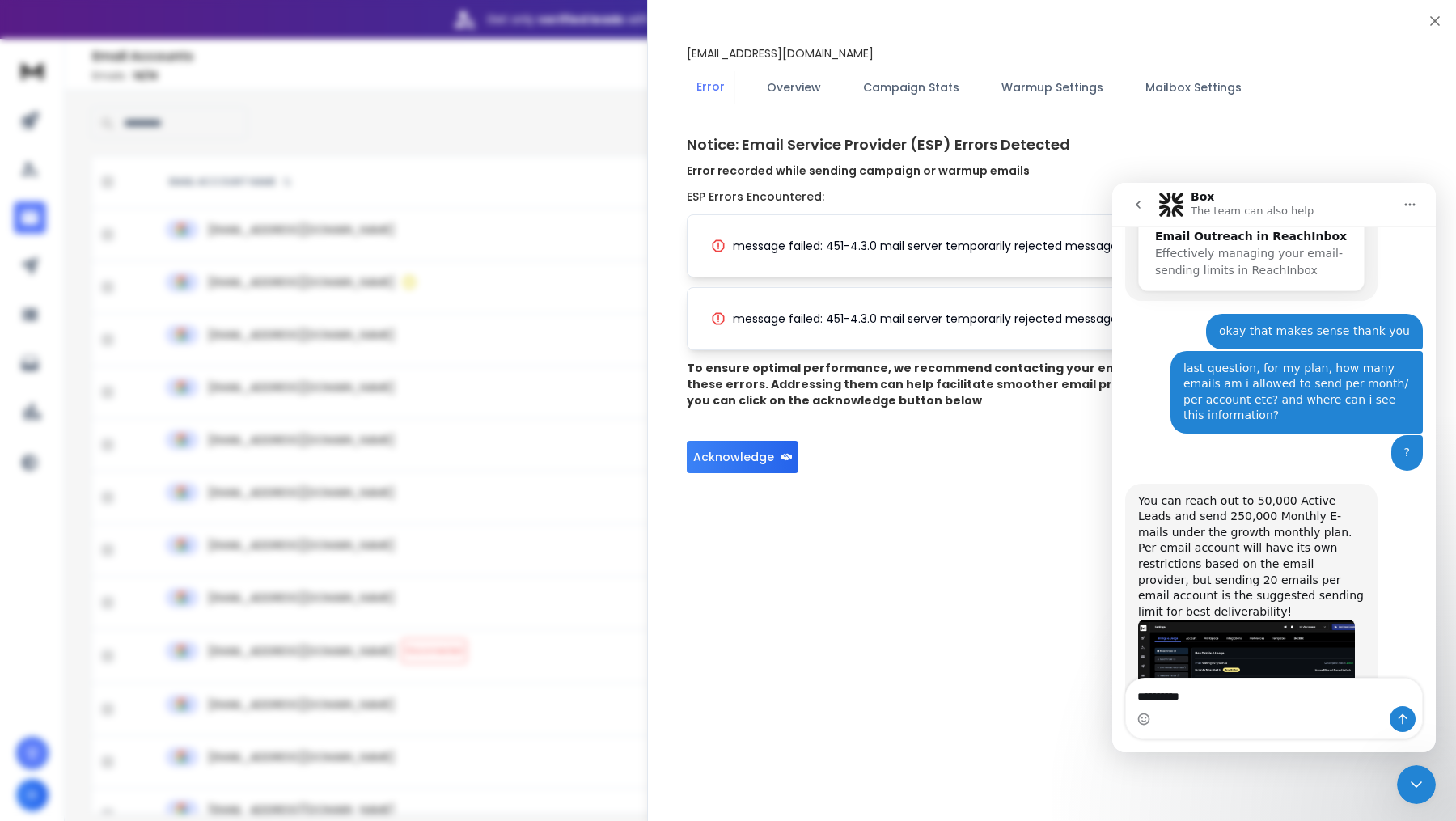
click at [1313, 124] on div "Notice: Email Service Provider (ESP) Errors Detected Error recorded while sendi…" at bounding box center [1052, 296] width 730 height 356
click at [1410, 205] on icon "Home" at bounding box center [1410, 205] width 10 height 3
click at [1371, 141] on h1 "Notice: Email Service Provider (ESP) Errors Detected Error recorded while sendi…" at bounding box center [1052, 156] width 730 height 45
click at [689, 504] on div "Multi Select Table Sheet [EMAIL_ADDRESS][DOMAIN_NAME] Error Overview Campaign S…" at bounding box center [1052, 410] width 809 height 821
click at [563, 552] on div at bounding box center [728, 410] width 1456 height 821
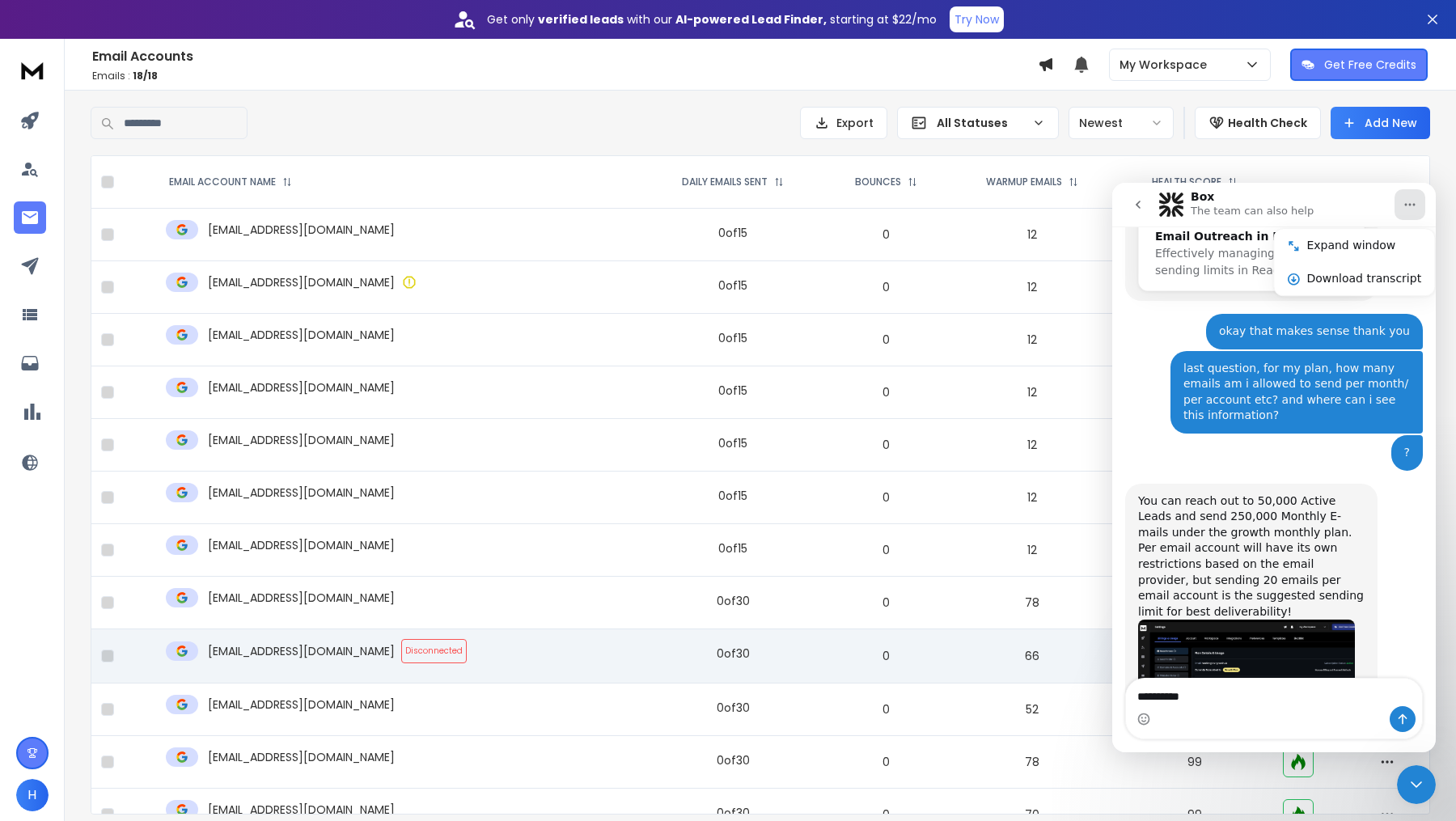
scroll to position [348, 0]
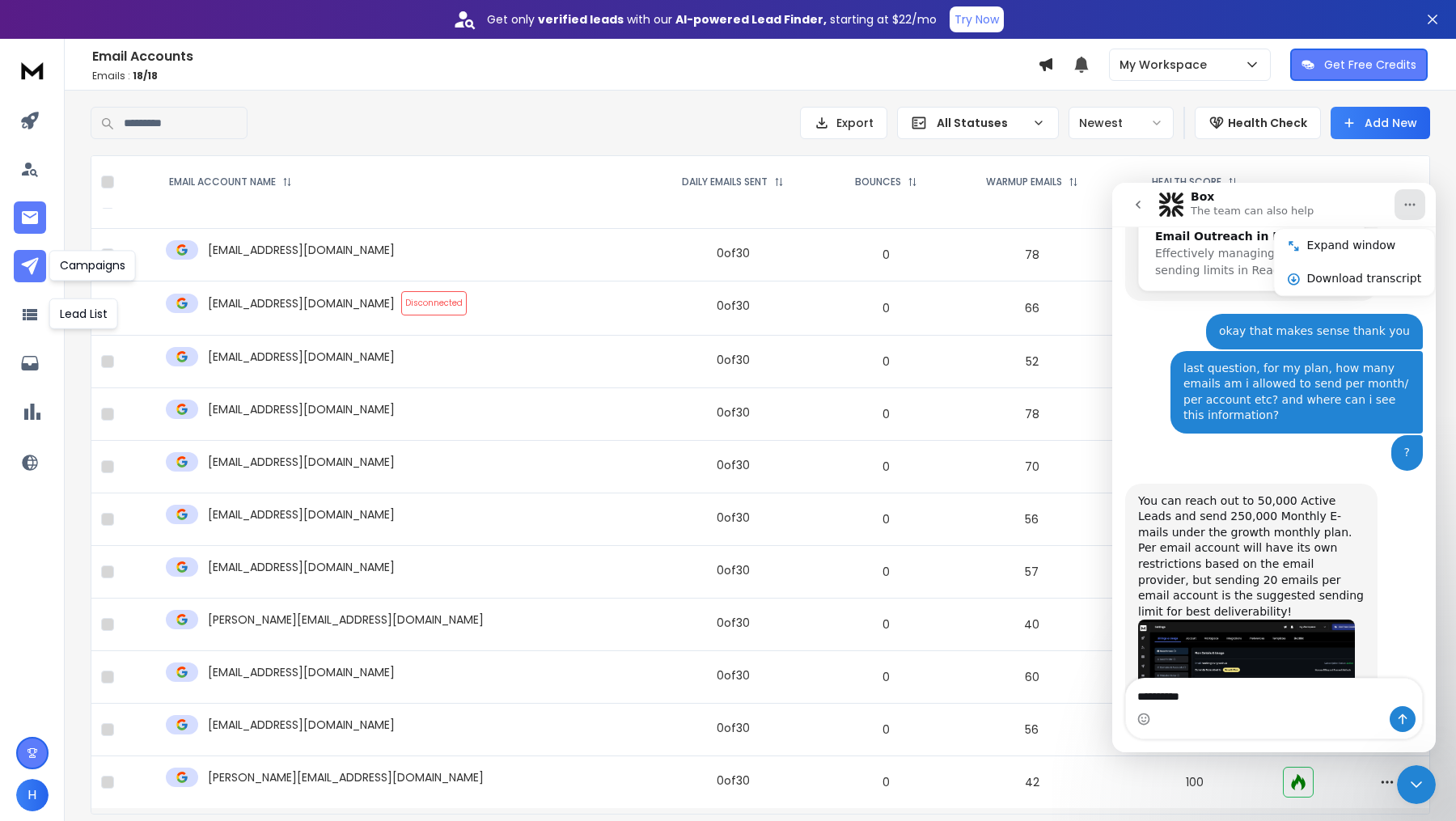
click at [43, 268] on link at bounding box center [30, 266] width 32 height 32
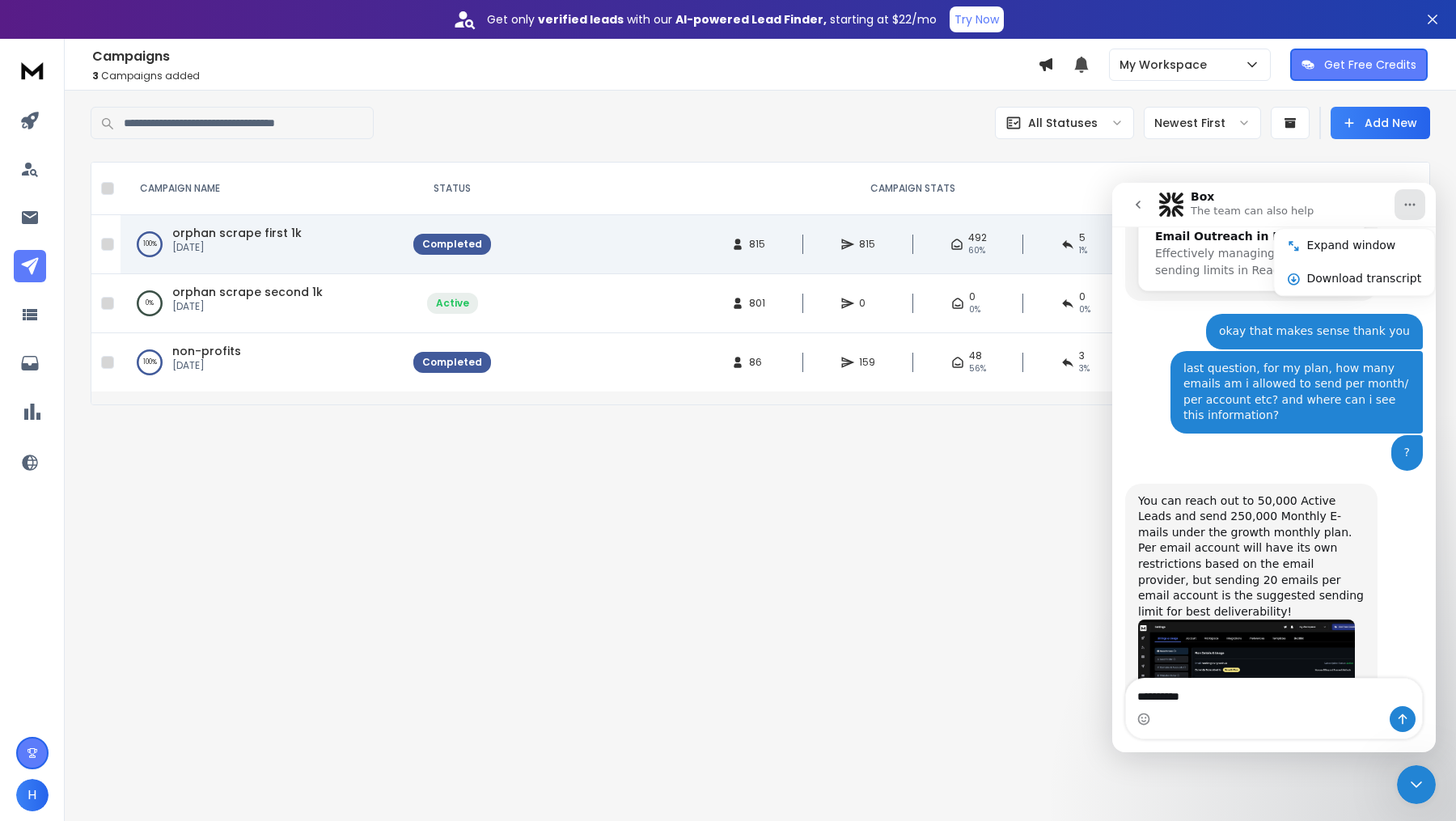
click at [716, 246] on div "815 815 492 60 % 5 1 %" at bounding box center [912, 245] width 404 height 26
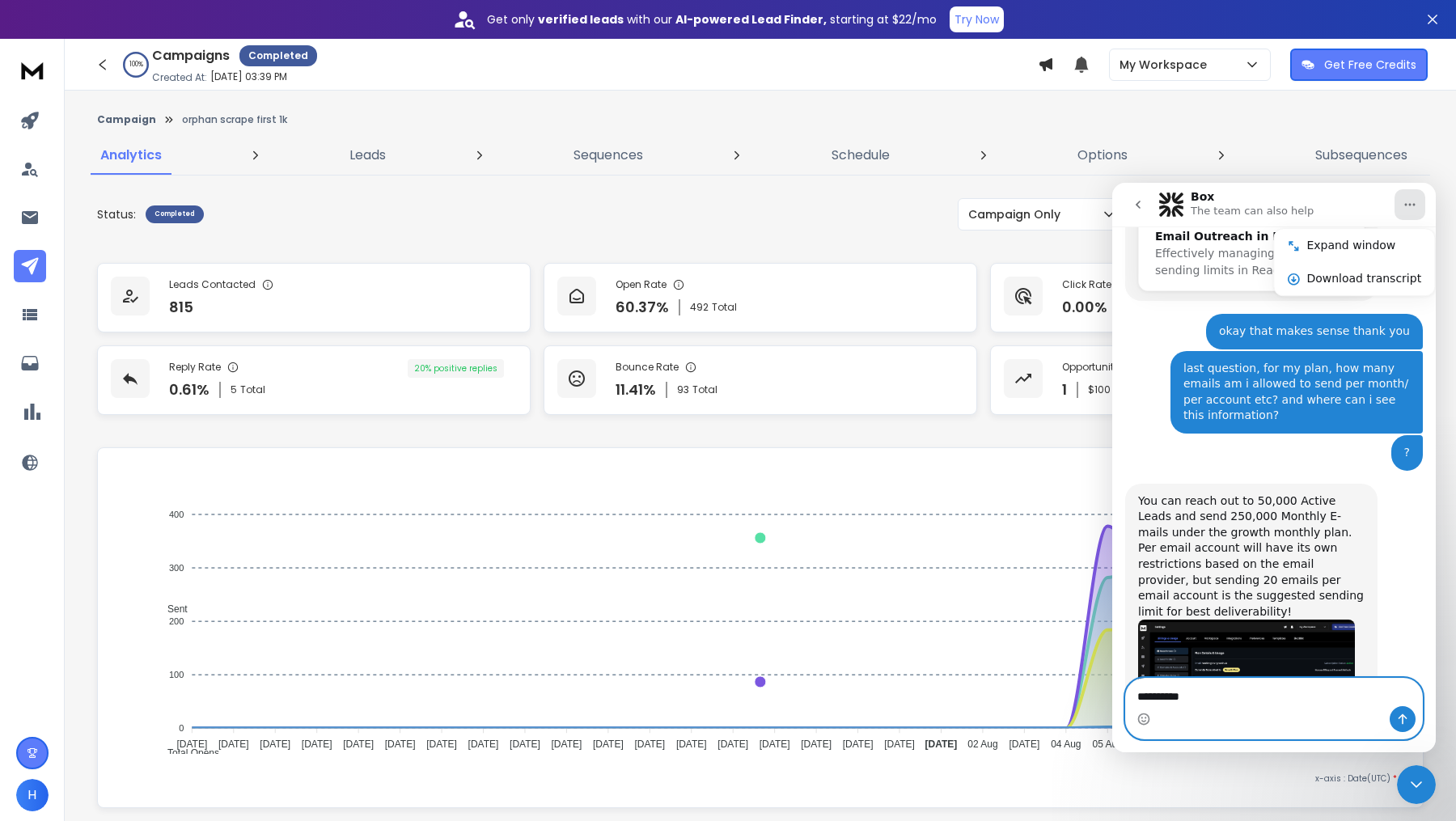
click at [1249, 694] on textarea "********" at bounding box center [1275, 693] width 297 height 28
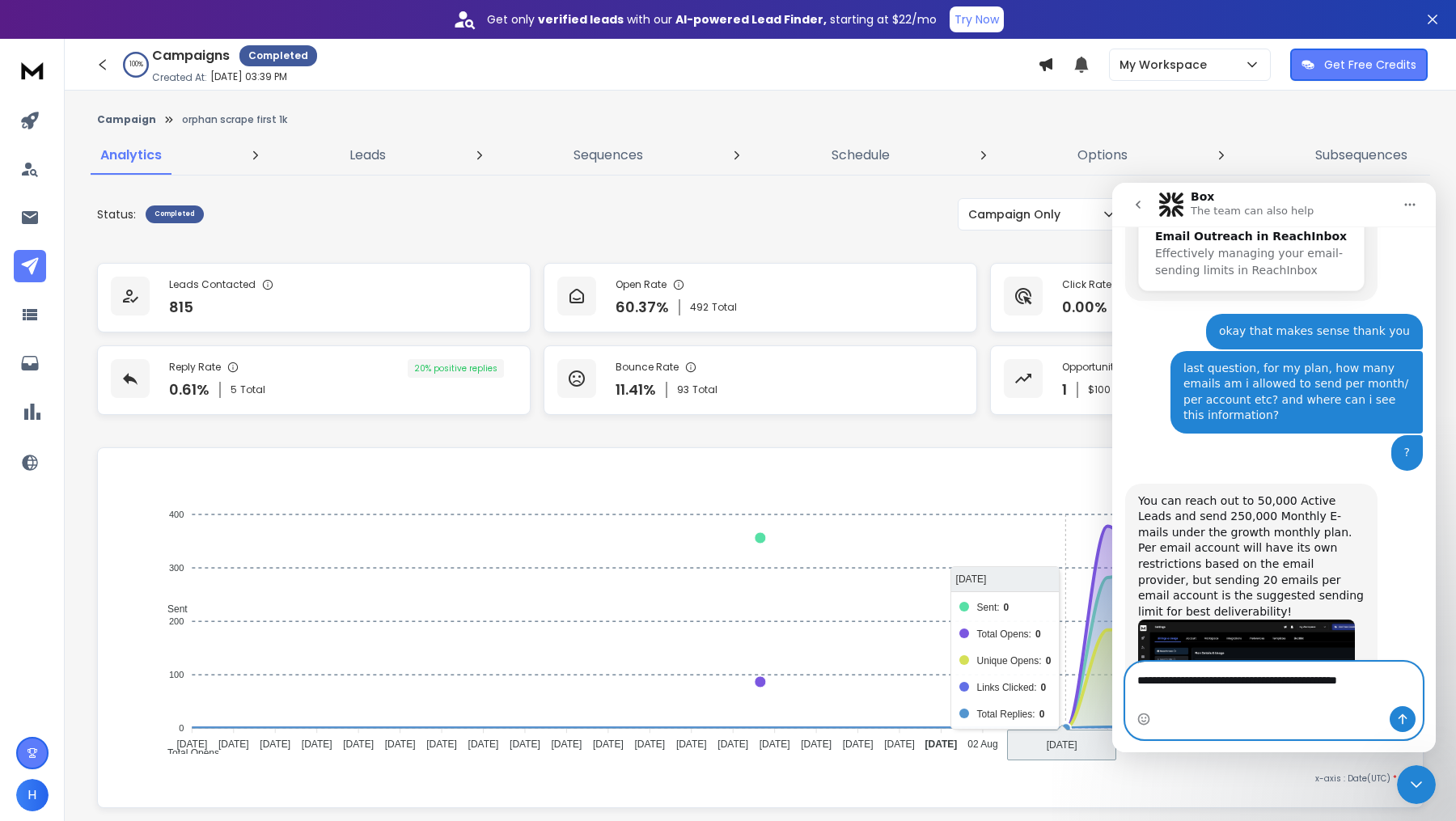
type textarea "**********"
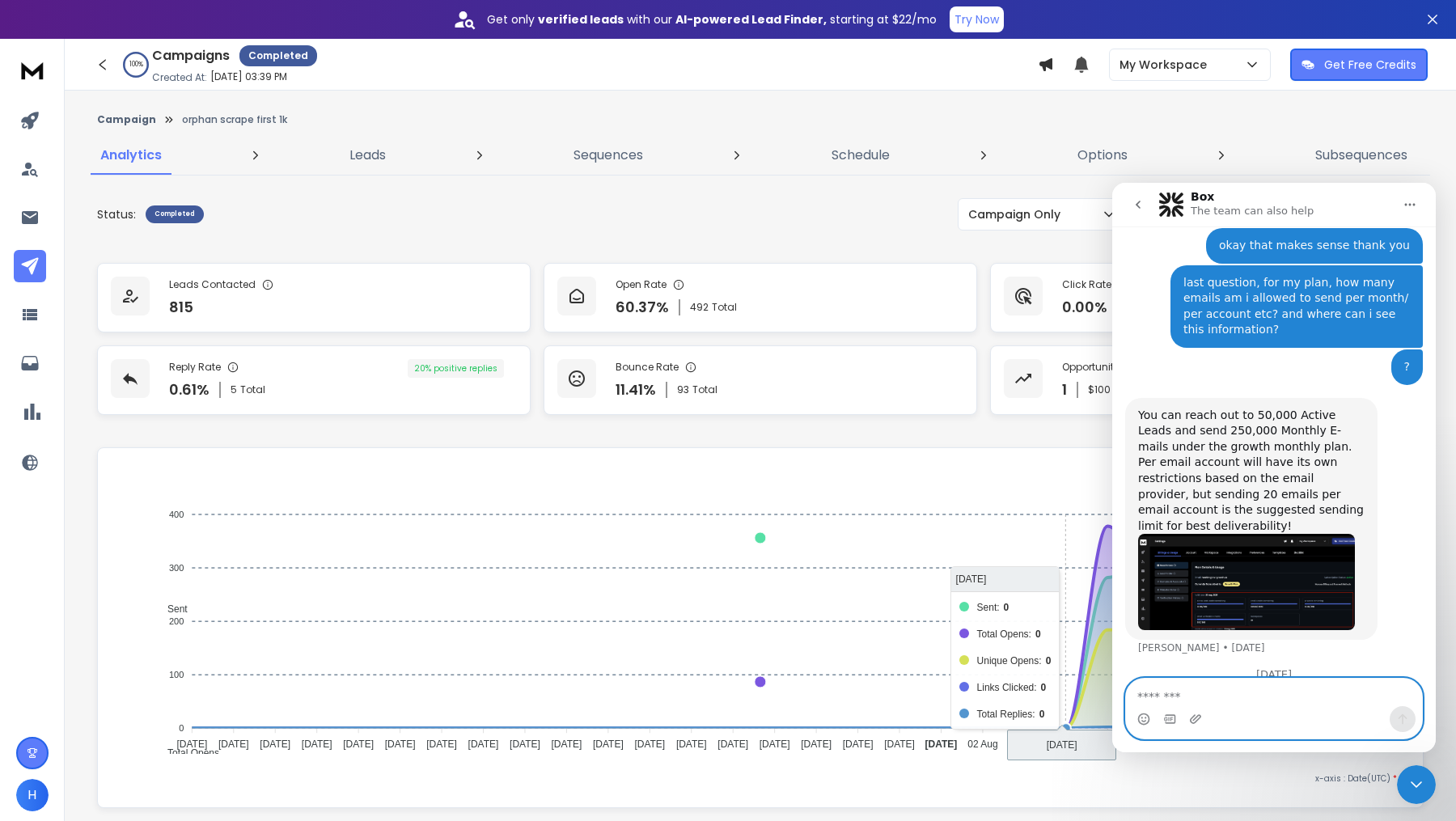
scroll to position [637, 0]
click at [1229, 694] on textarea "Message…" at bounding box center [1275, 693] width 297 height 28
type textarea "*****"
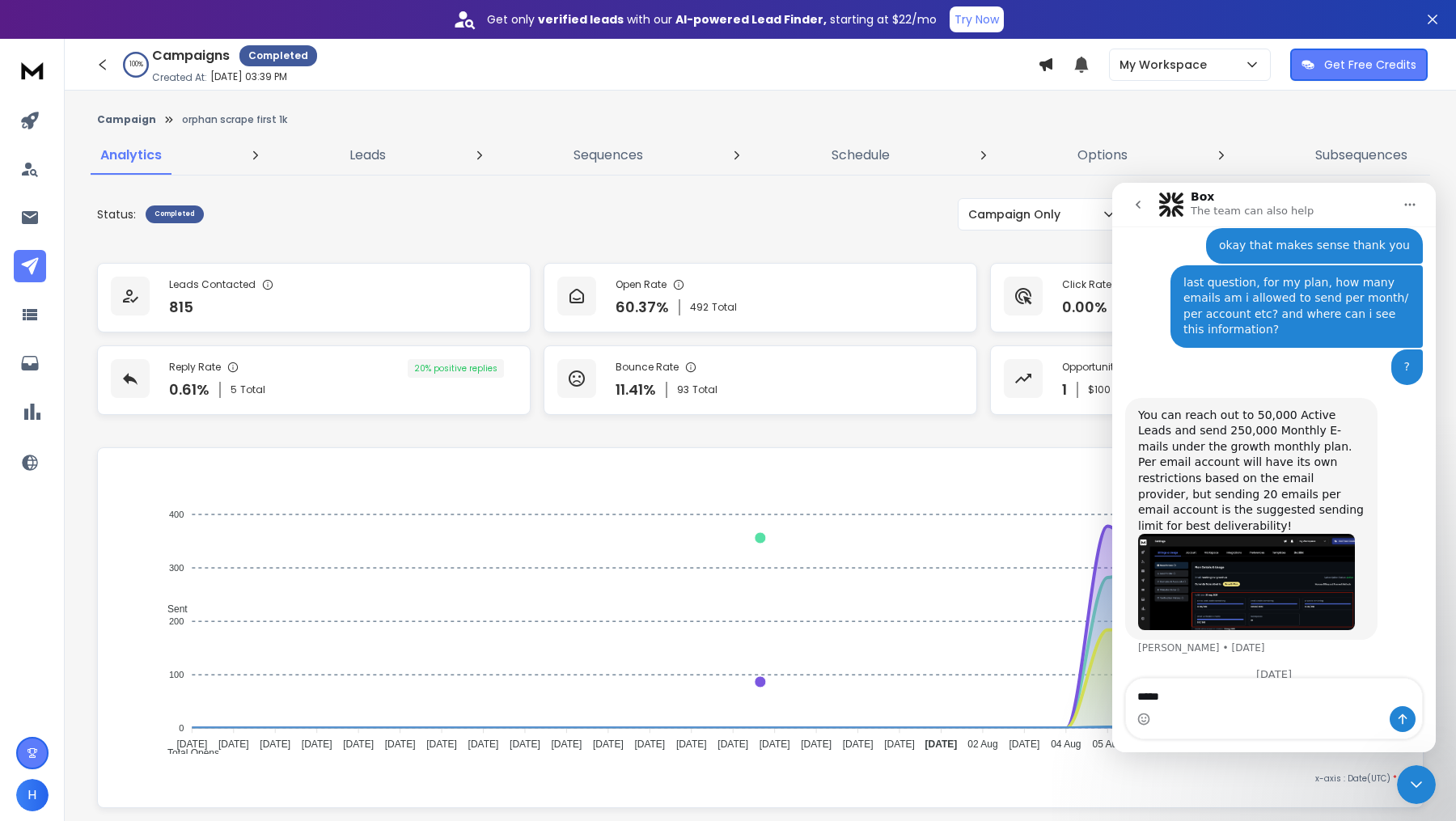
click at [1133, 215] on button "go back" at bounding box center [1137, 204] width 30 height 30
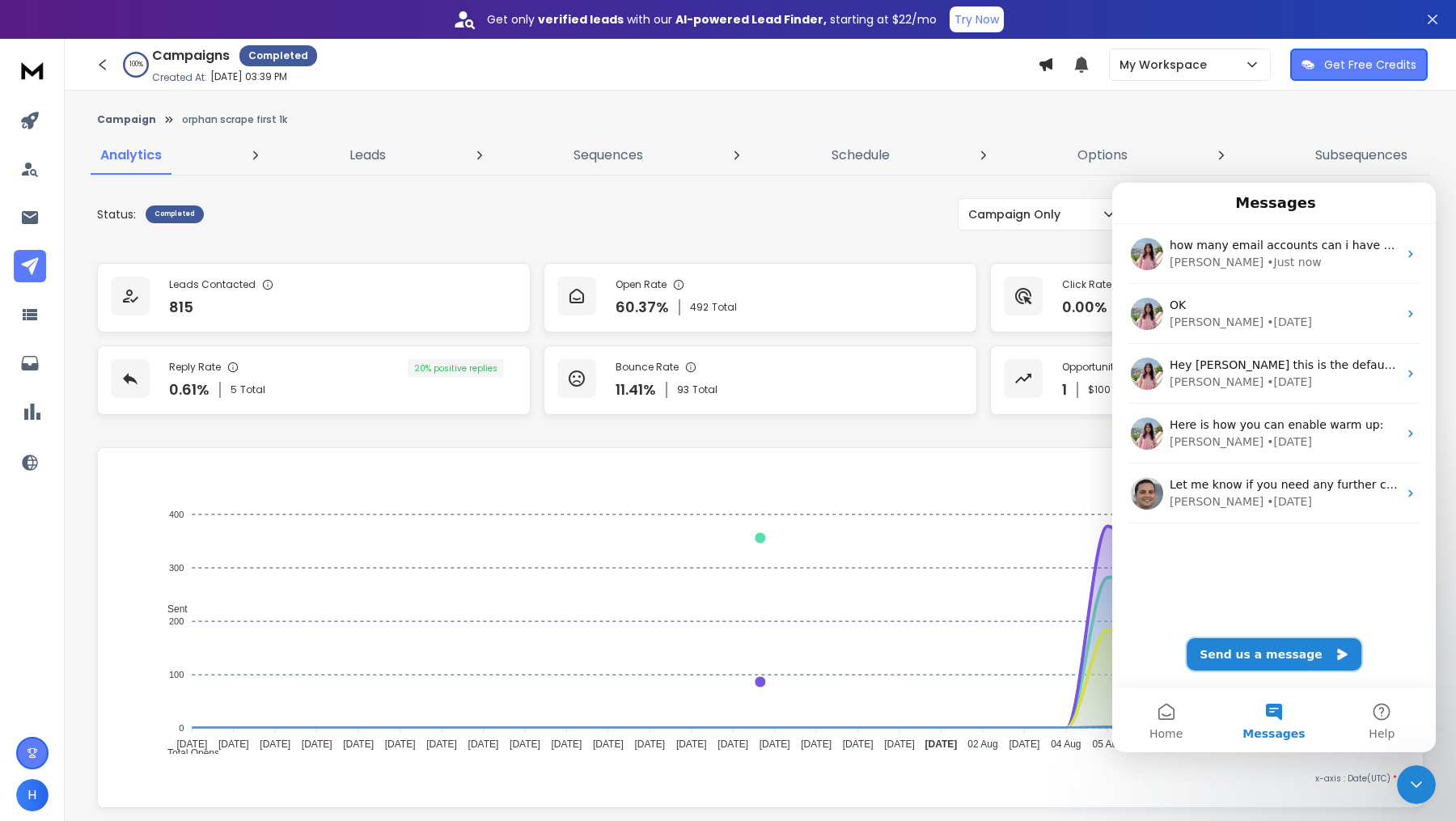
click at [1318, 658] on button "Send us a message" at bounding box center [1273, 654] width 174 height 32
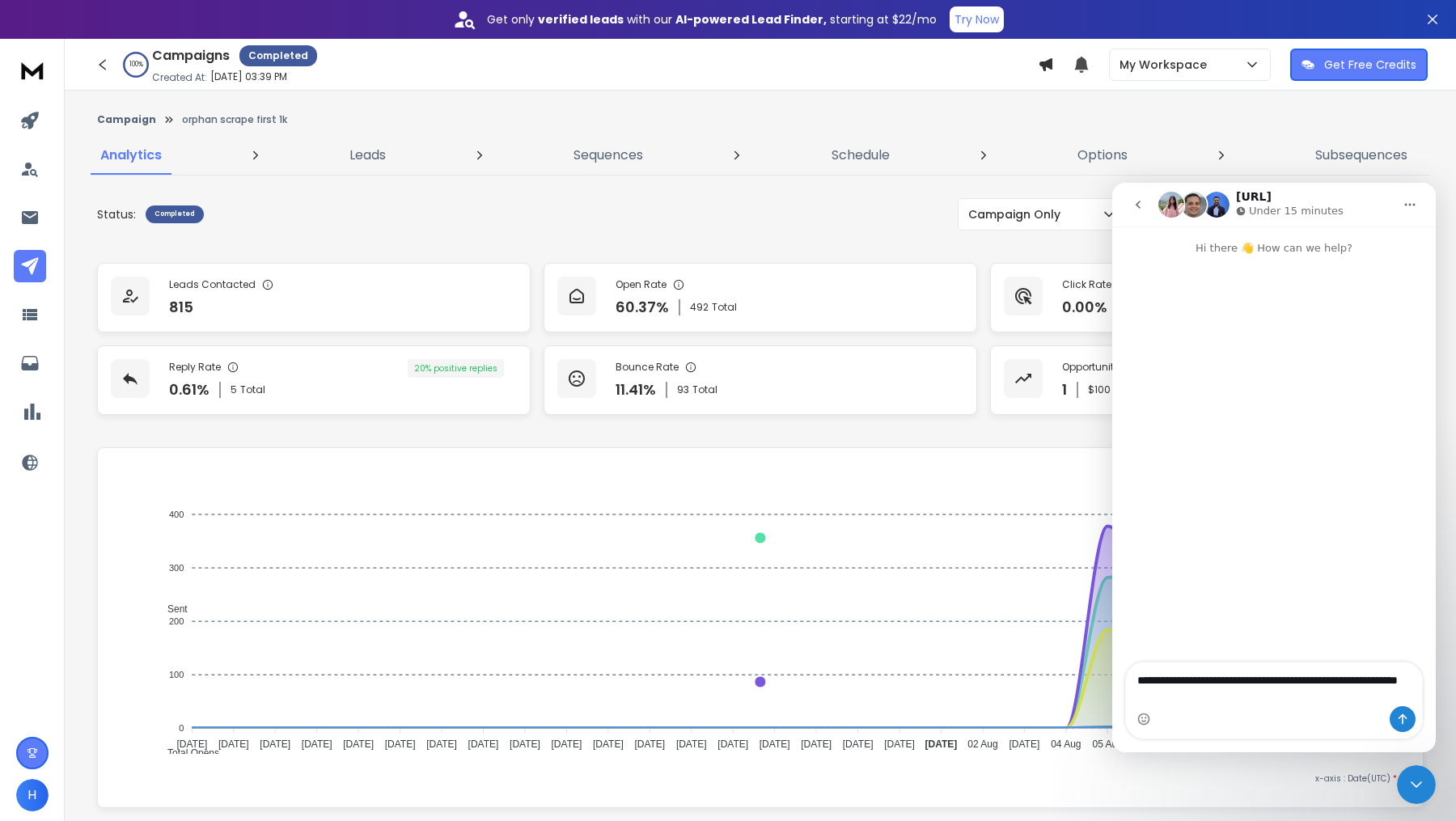
type textarea "**********"
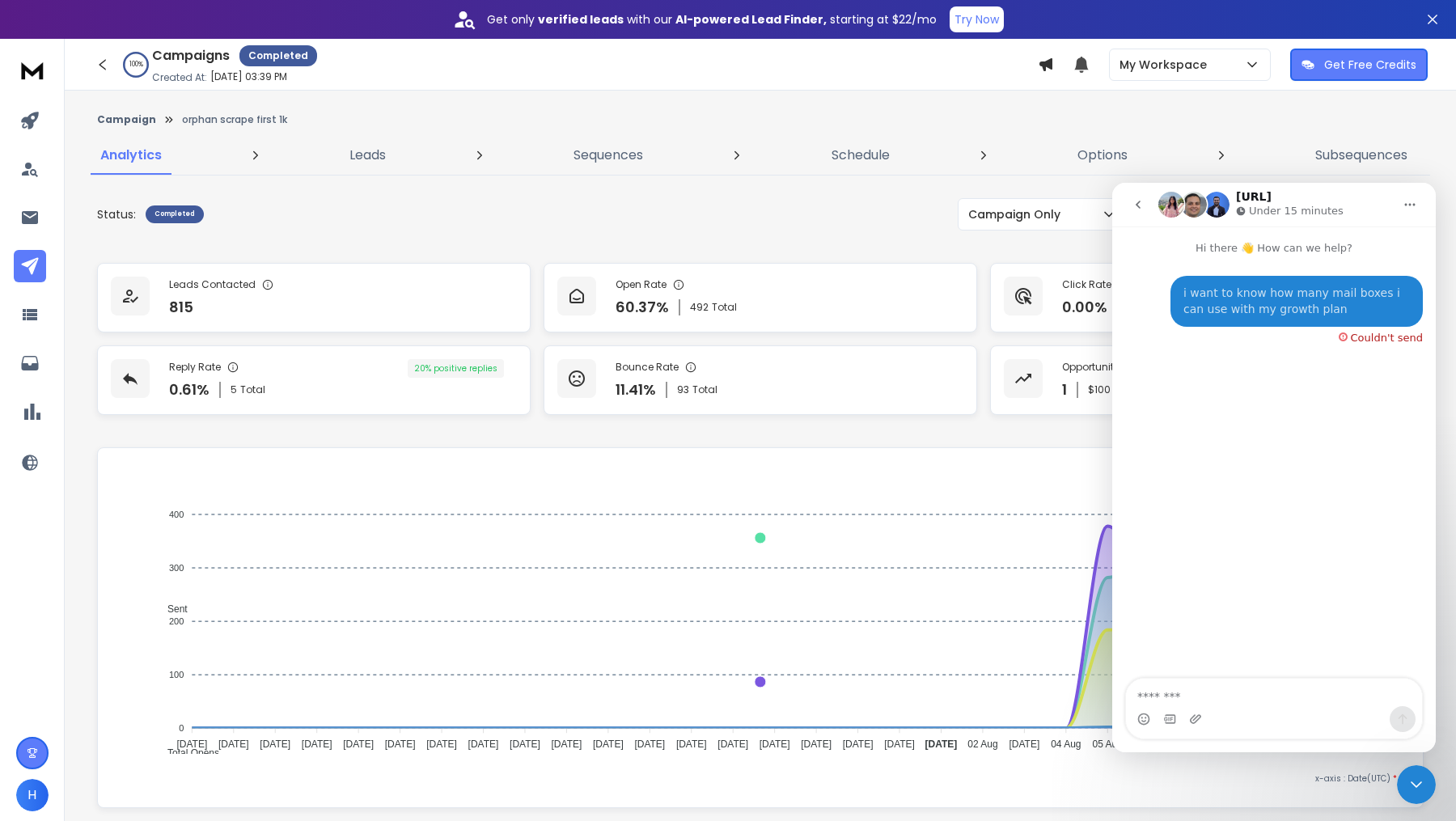
click at [982, 104] on div "Campaign orphan scrape first 1k Analytics Leads Sequences Schedule Options Subs…" at bounding box center [760, 586] width 1391 height 991
click at [1357, 334] on div "Couldn't send" at bounding box center [1387, 337] width 72 height 10
click at [1356, 337] on div "Couldn't send" at bounding box center [1387, 337] width 72 height 10
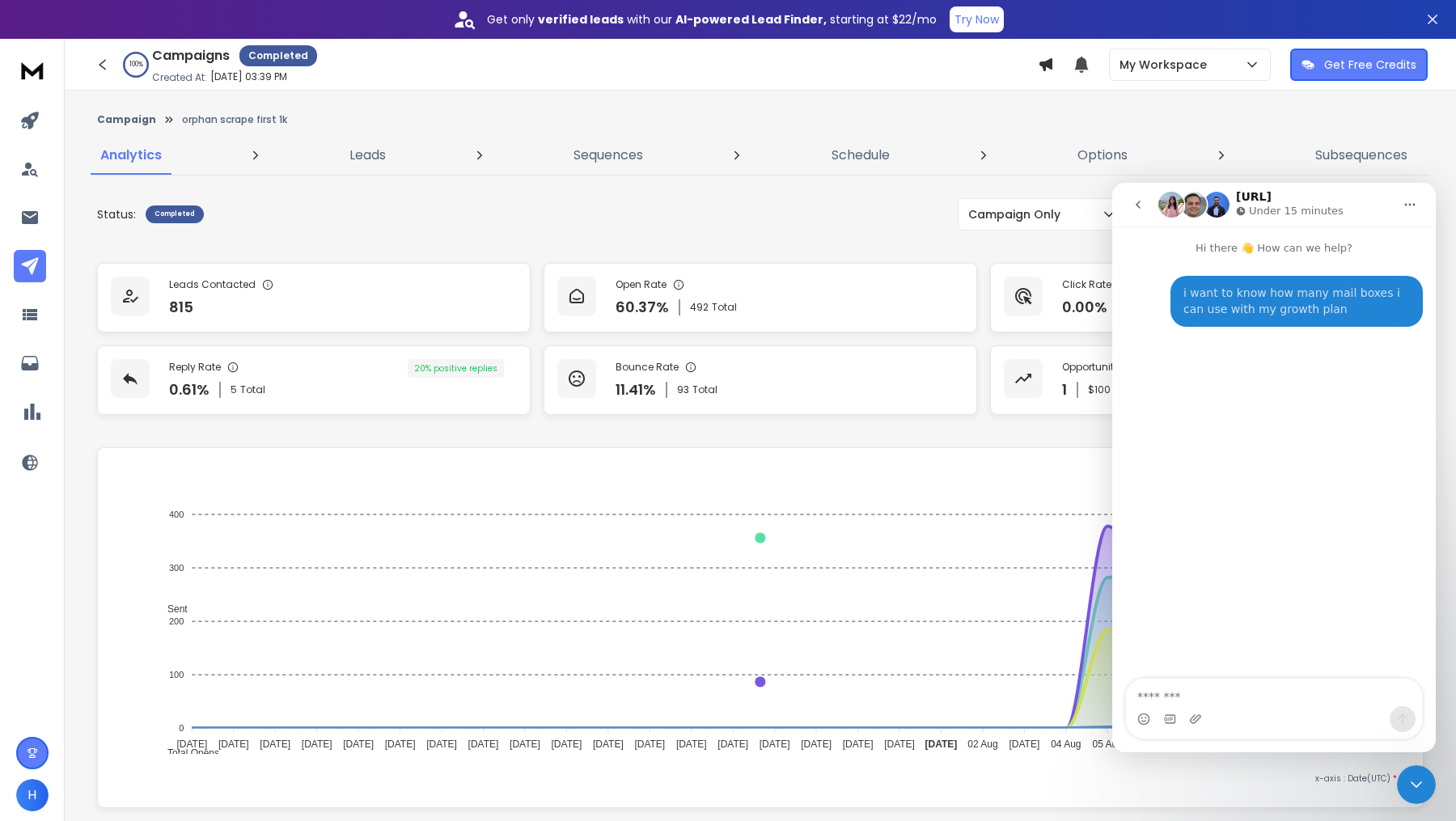
click at [1347, 306] on div "i want to know how many mail boxes i can use with my growth plan" at bounding box center [1296, 301] width 226 height 31
click at [897, 130] on div "Campaign orphan scrape first 1k" at bounding box center [760, 120] width 1340 height 26
click at [1146, 206] on button "go back" at bounding box center [1137, 204] width 30 height 30
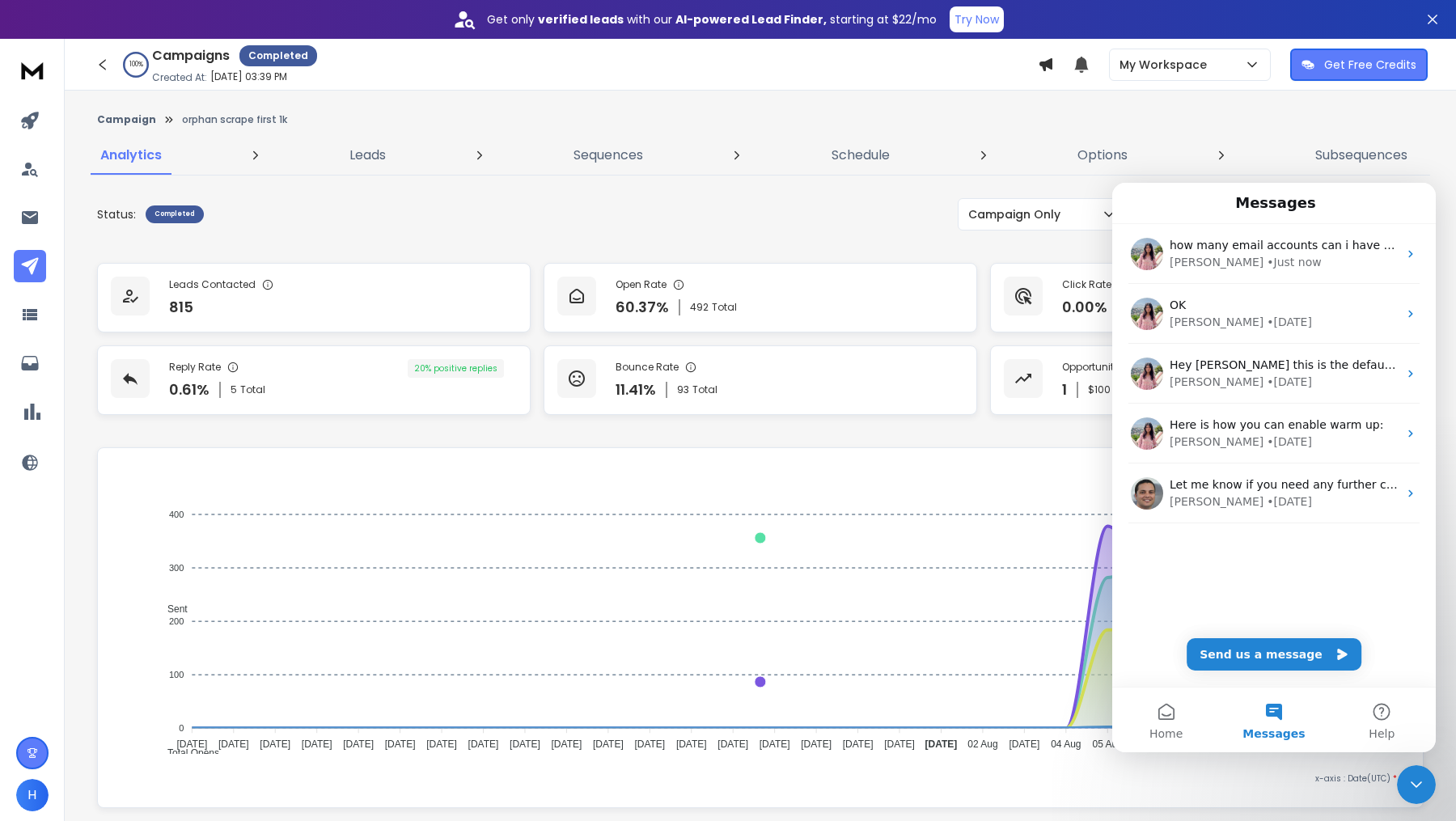
click at [761, 289] on link "Open Rate 60.37 % 492 Total" at bounding box center [761, 297] width 434 height 69
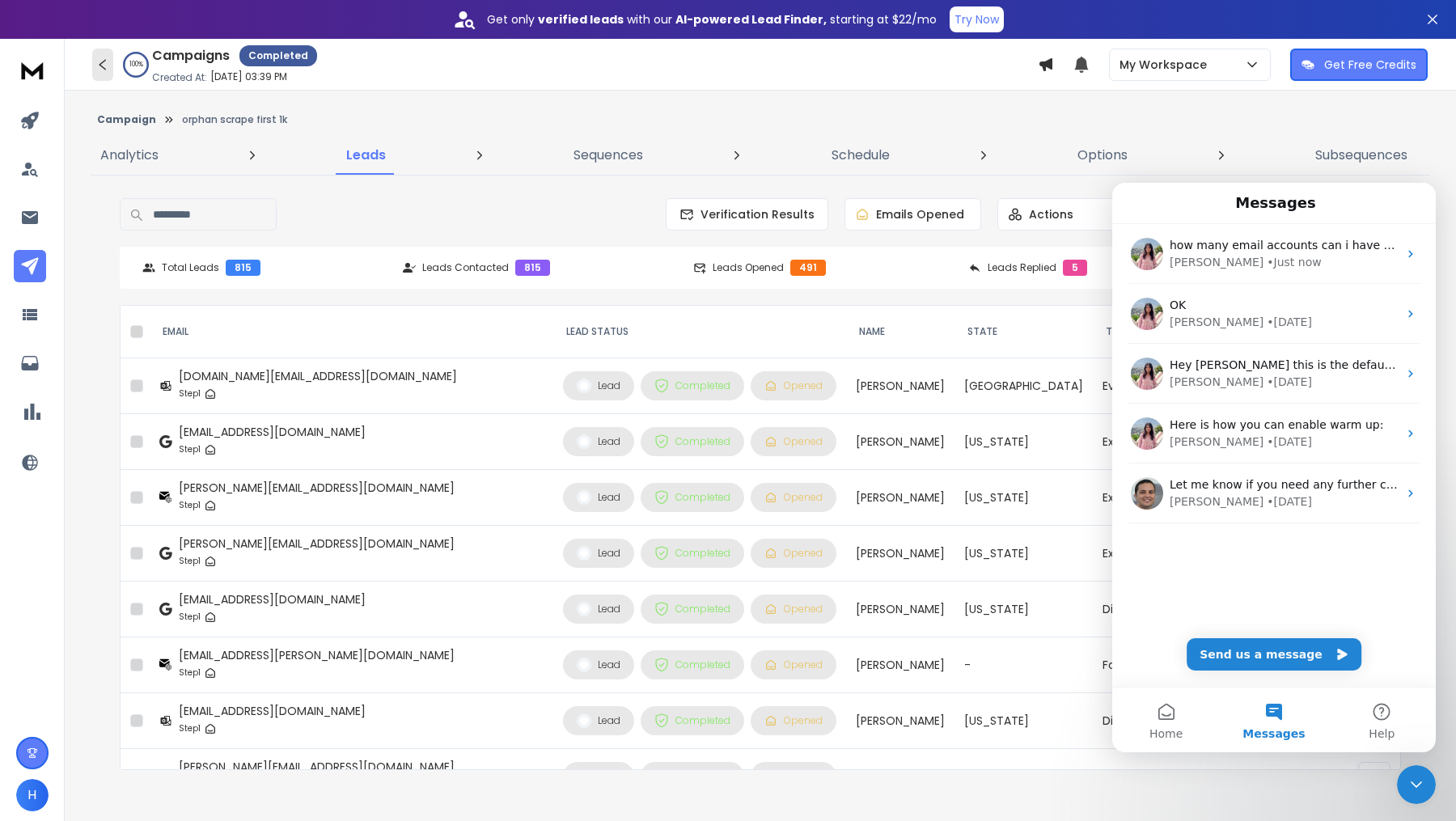
click at [111, 65] on button at bounding box center [102, 65] width 21 height 32
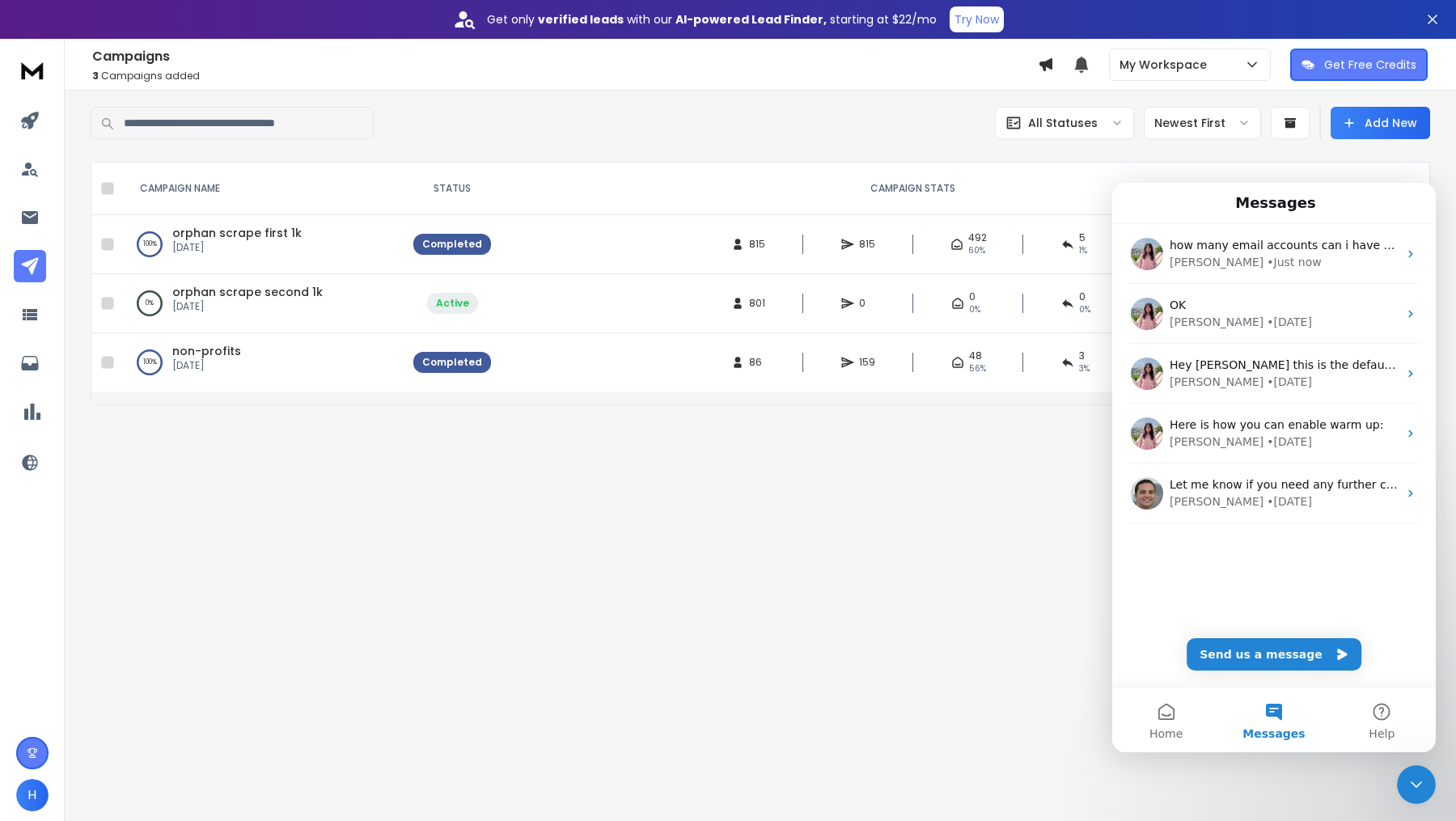
click at [851, 139] on div "Campaigns 3 Campaigns Added All Statuses Newest First Add New" at bounding box center [1096, 123] width 670 height 32
click at [974, 667] on div "Get only verified leads with our AI-powered Lead Finder, starting at $22/mo Try…" at bounding box center [728, 410] width 1456 height 821
click at [801, 107] on div "Campaigns 3 Campaigns Added All Statuses Newest First Add New" at bounding box center [1096, 123] width 670 height 32
click at [1388, 709] on button "Help" at bounding box center [1382, 720] width 108 height 65
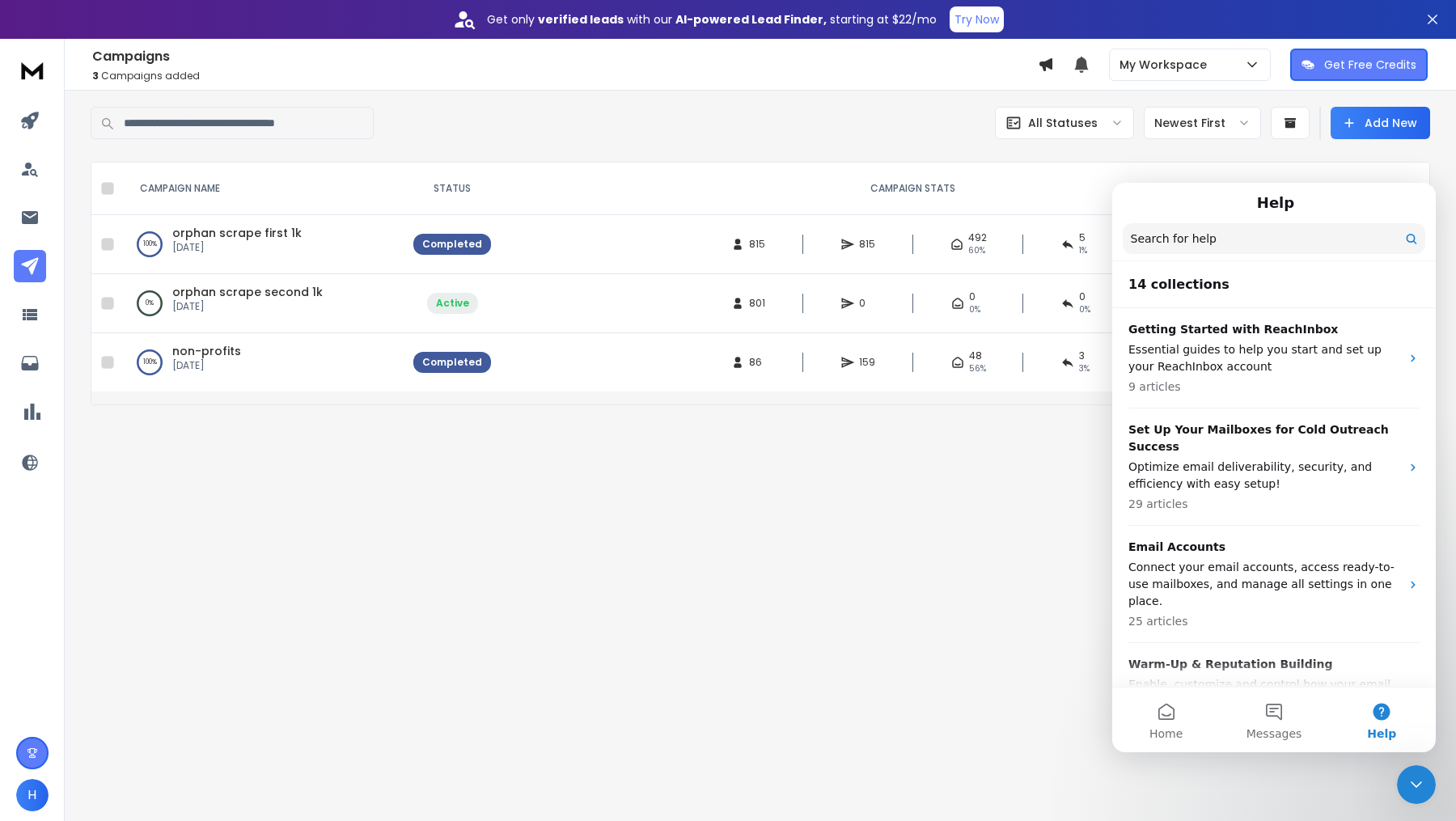
click at [1166, 755] on div "Get only verified leads with our AI-powered Lead Finder, starting at $22/mo Try…" at bounding box center [728, 410] width 1456 height 821
click at [1172, 707] on button "Home" at bounding box center [1166, 720] width 108 height 65
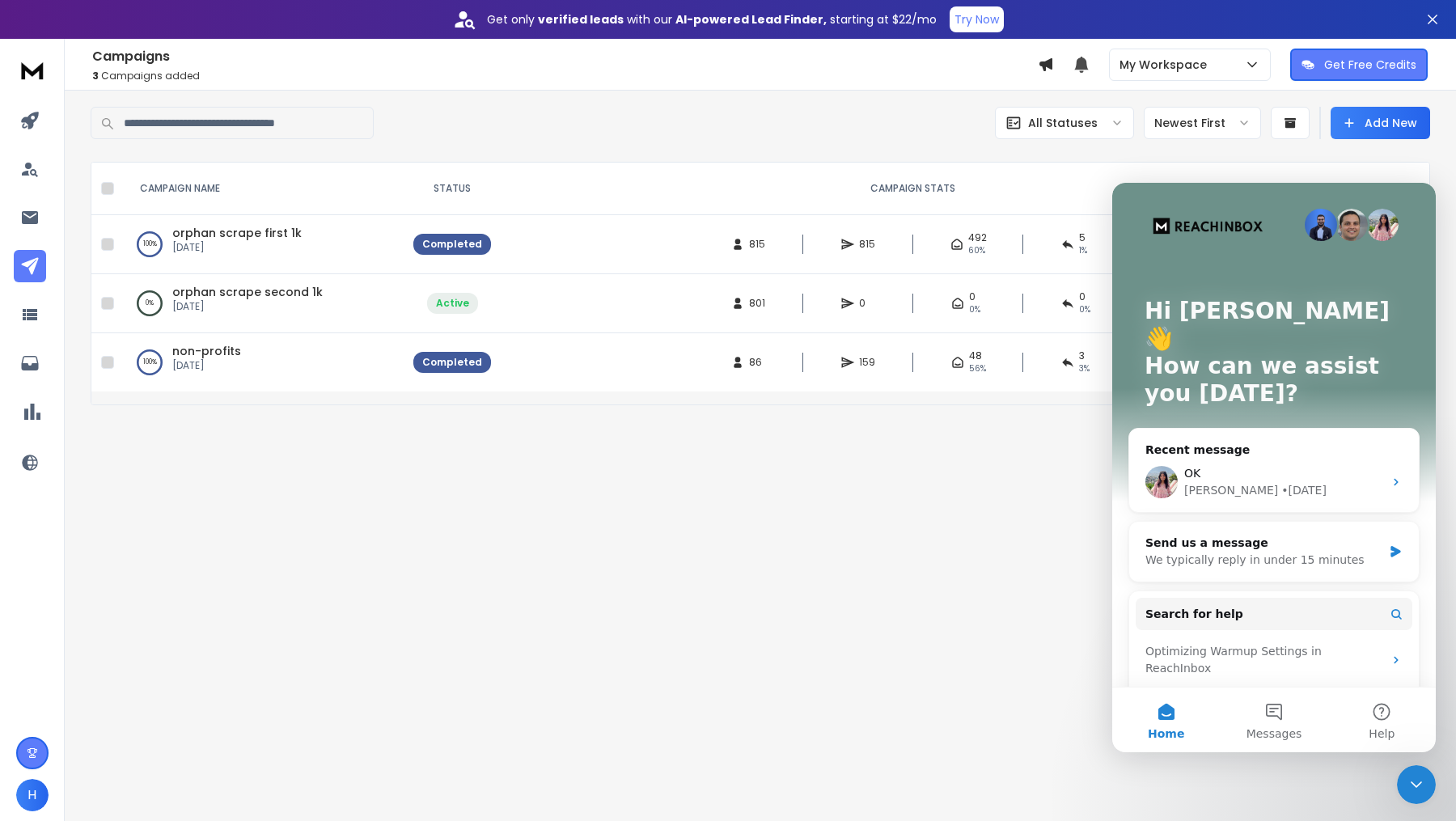
click at [629, 497] on div "Get only verified leads with our AI-powered Lead Finder, starting at $22/mo Try…" at bounding box center [728, 410] width 1456 height 821
click at [1415, 779] on icon "Close Intercom Messenger" at bounding box center [1416, 784] width 19 height 19
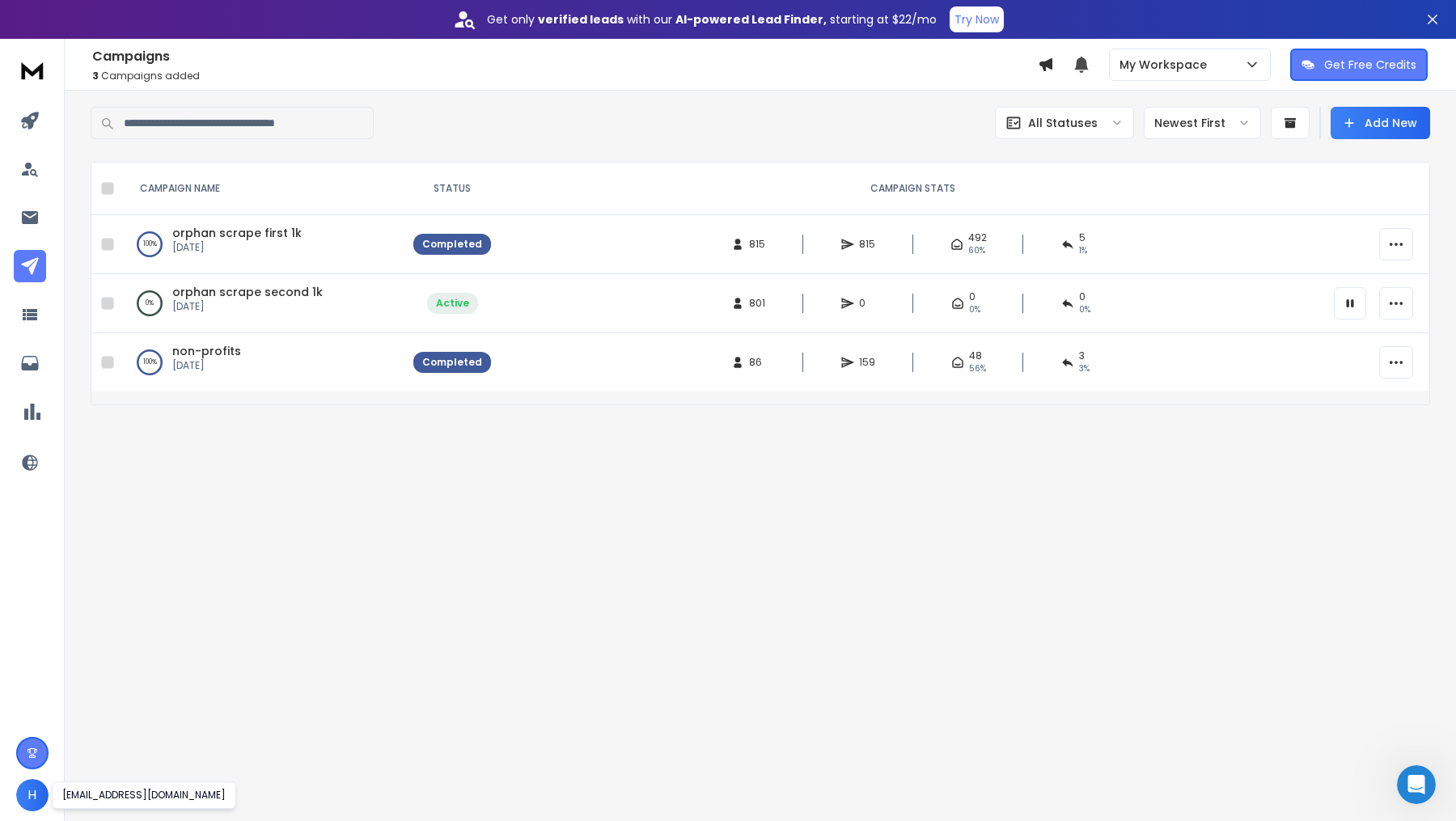
click at [34, 791] on span "H" at bounding box center [32, 795] width 32 height 32
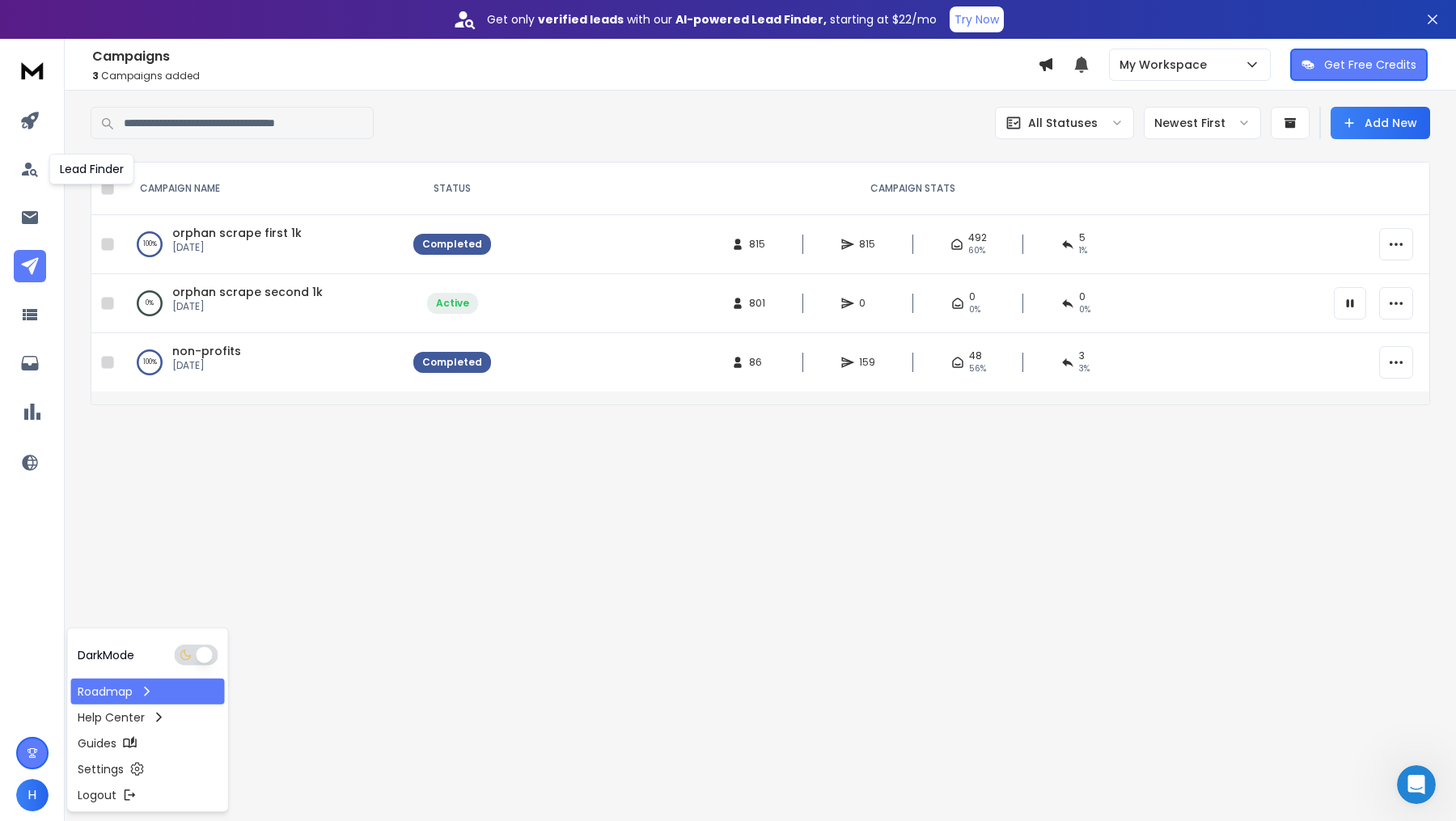
click at [19, 142] on div at bounding box center [32, 124] width 37 height 39
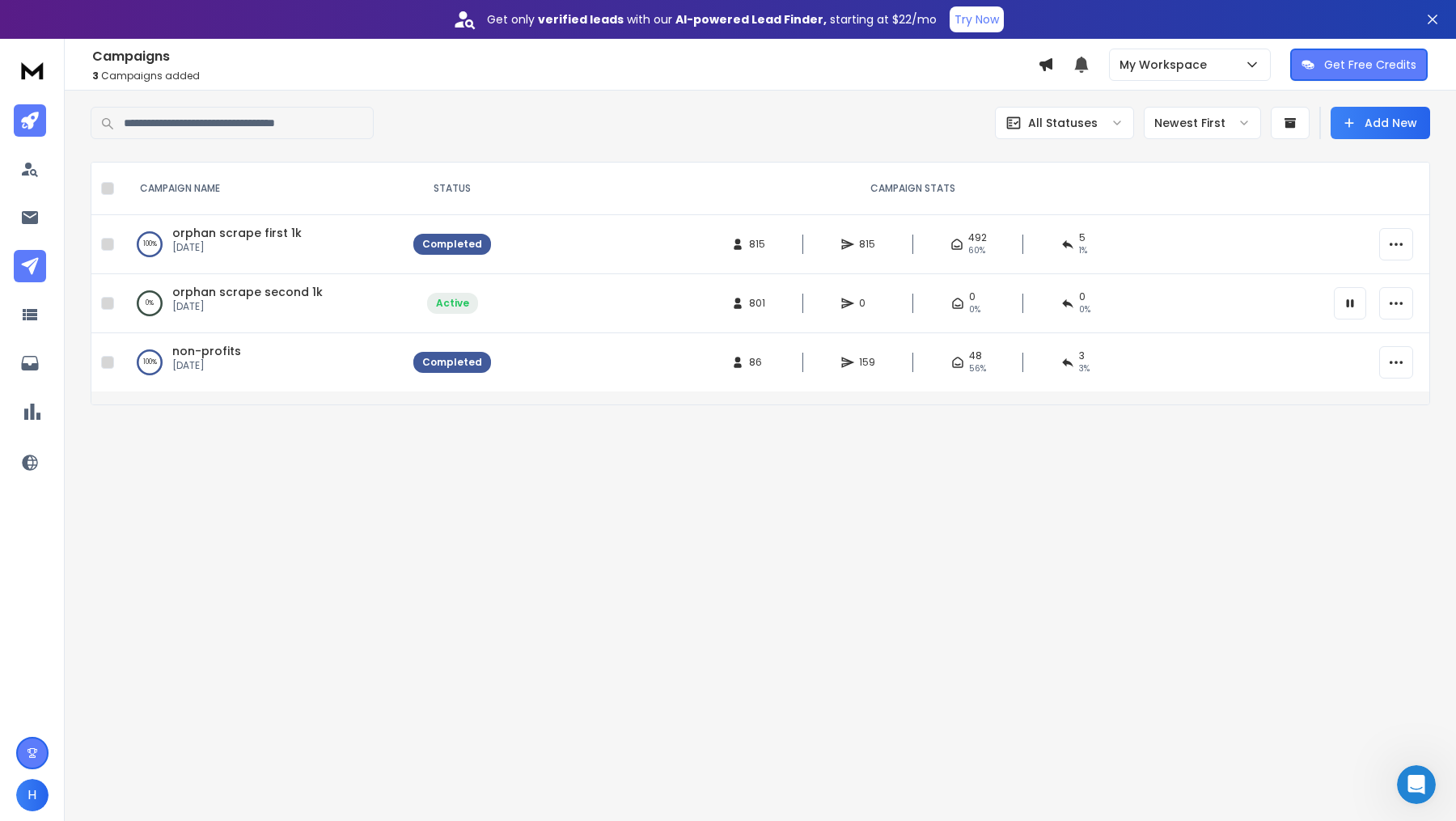
click at [22, 126] on icon at bounding box center [24, 125] width 5 height 5
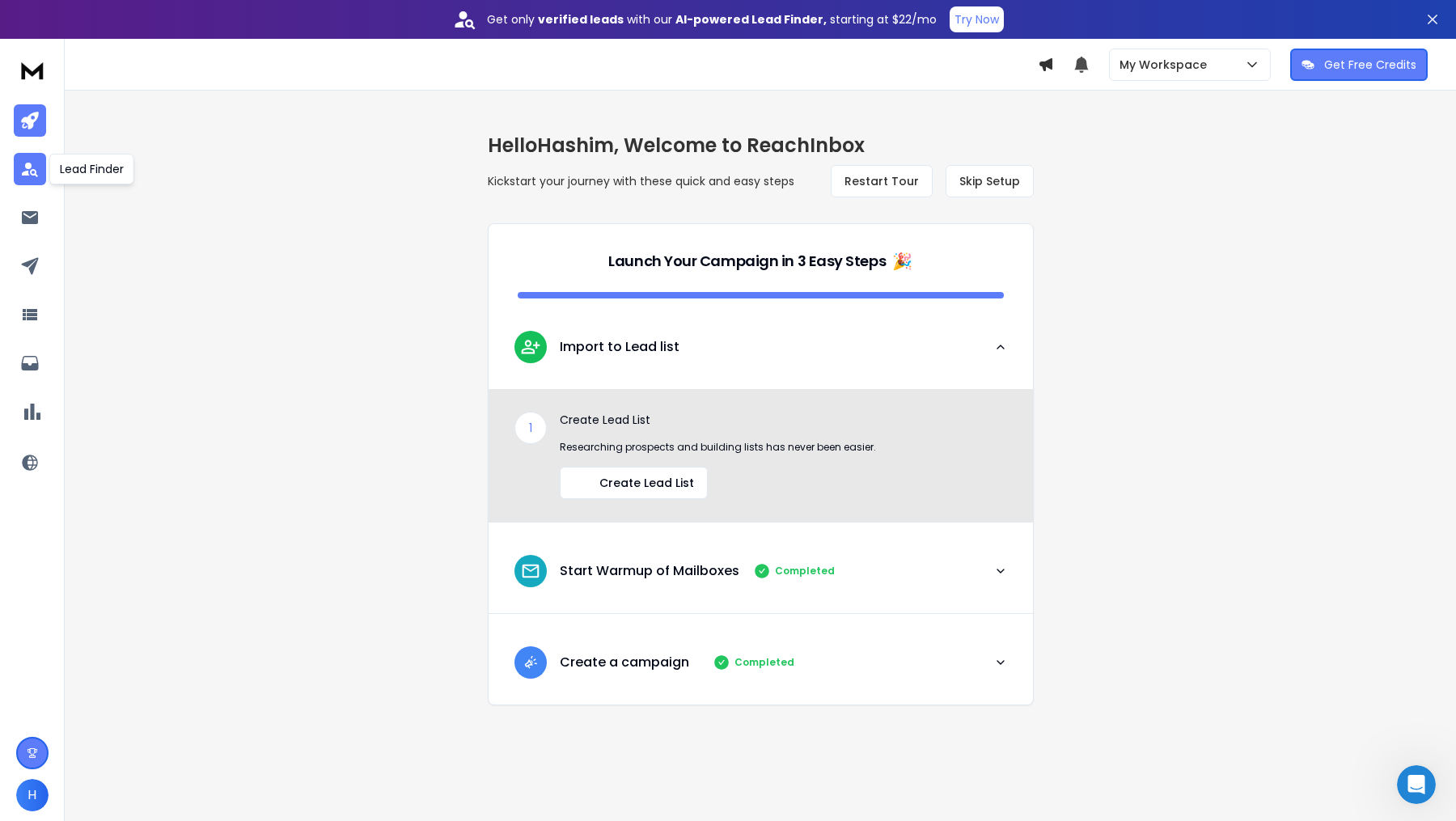
click at [36, 163] on icon at bounding box center [30, 169] width 19 height 19
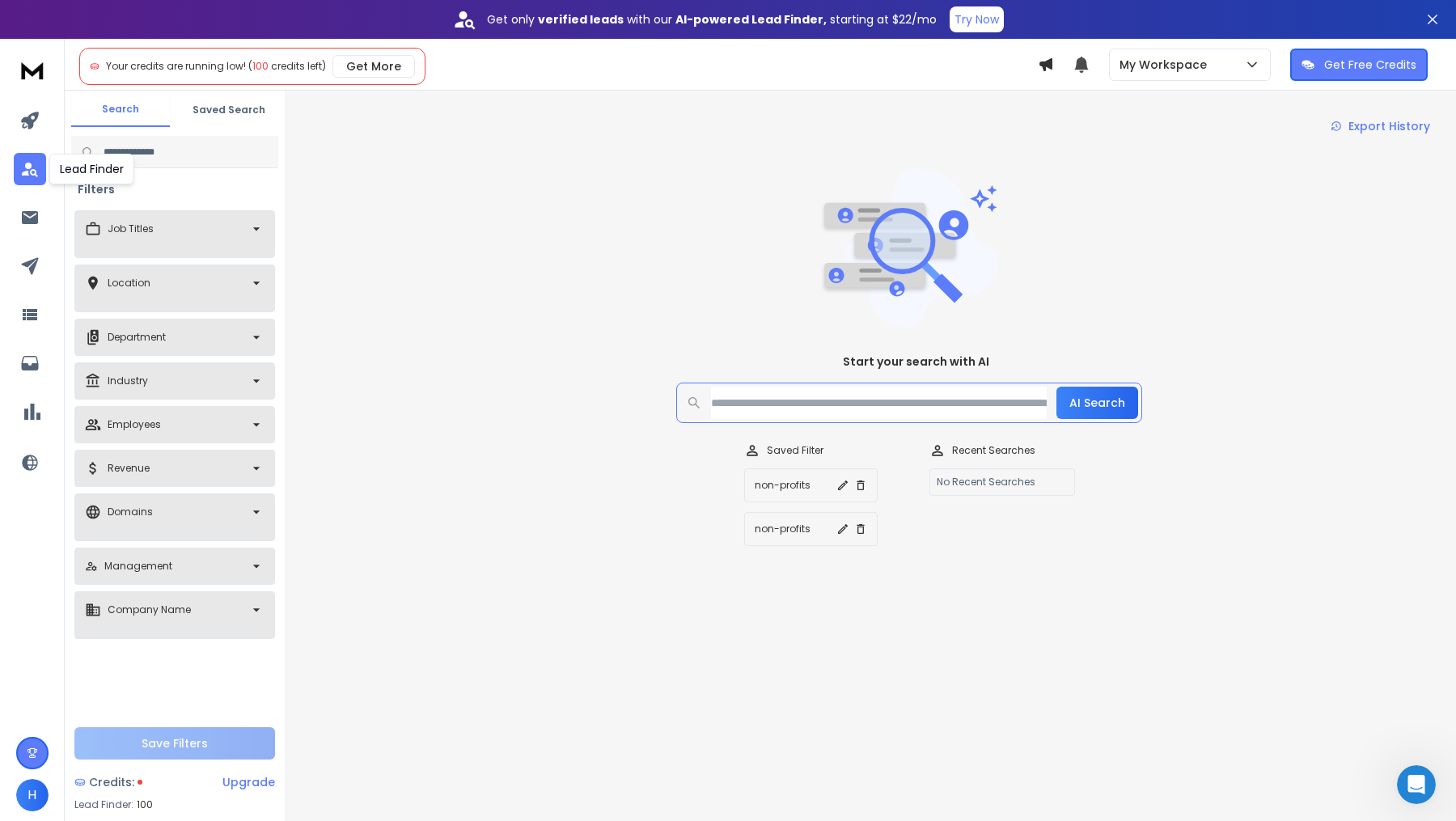
click at [35, 161] on icon at bounding box center [30, 169] width 19 height 19
click at [28, 231] on link at bounding box center [30, 217] width 32 height 32
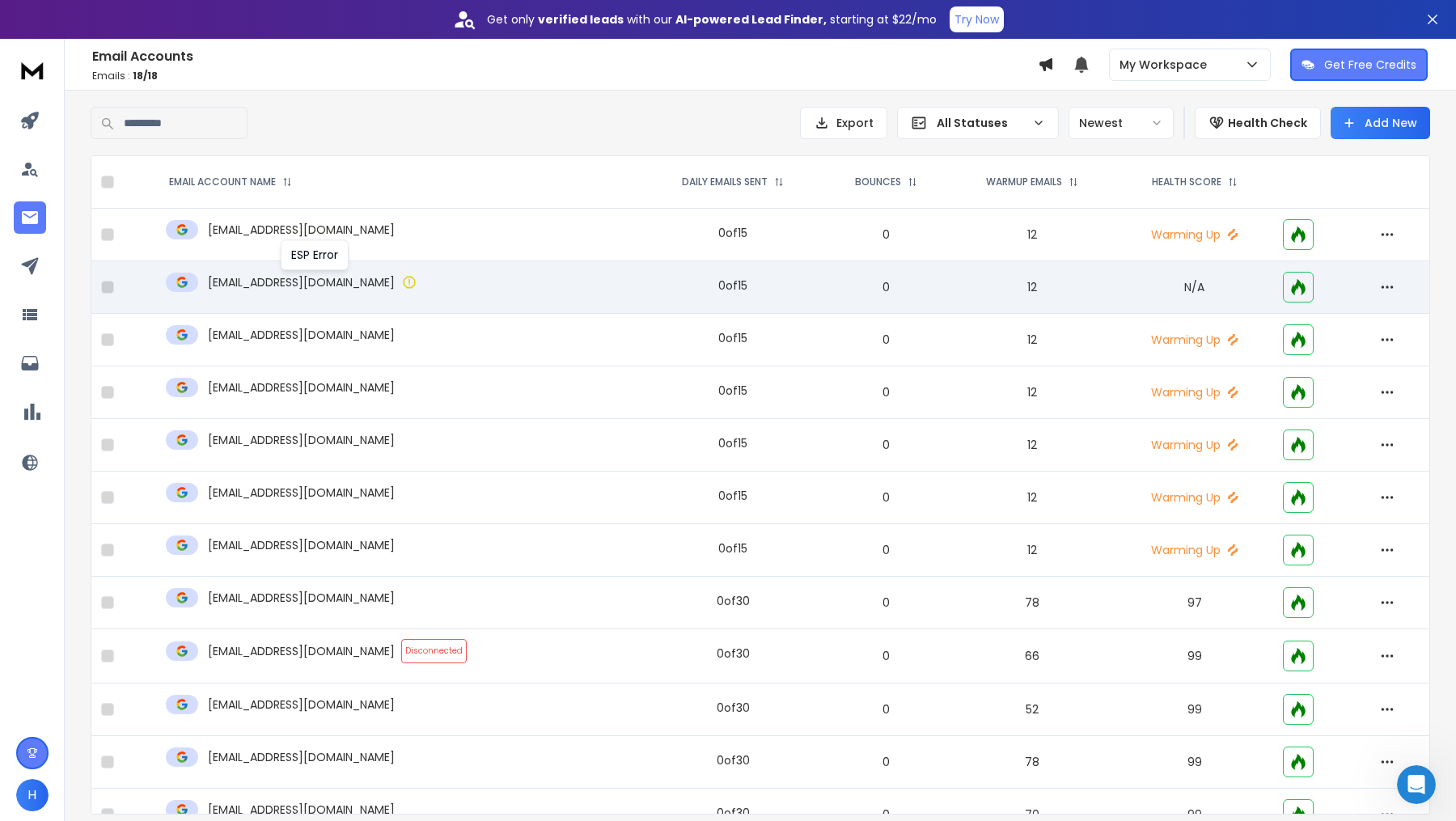
click at [402, 281] on icon at bounding box center [410, 283] width 17 height 17
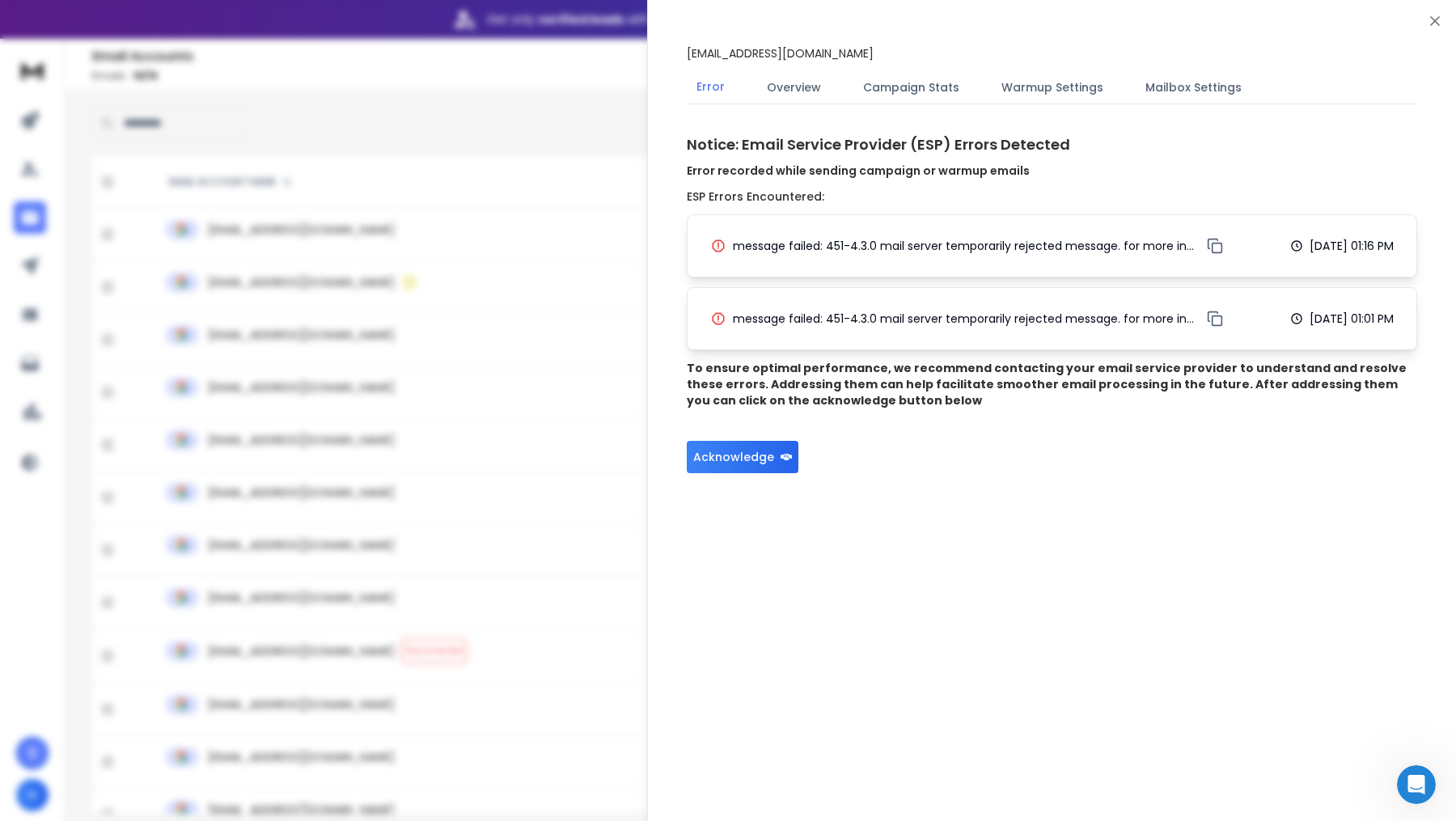
click at [764, 457] on button "Acknowledge" at bounding box center [742, 457] width 112 height 32
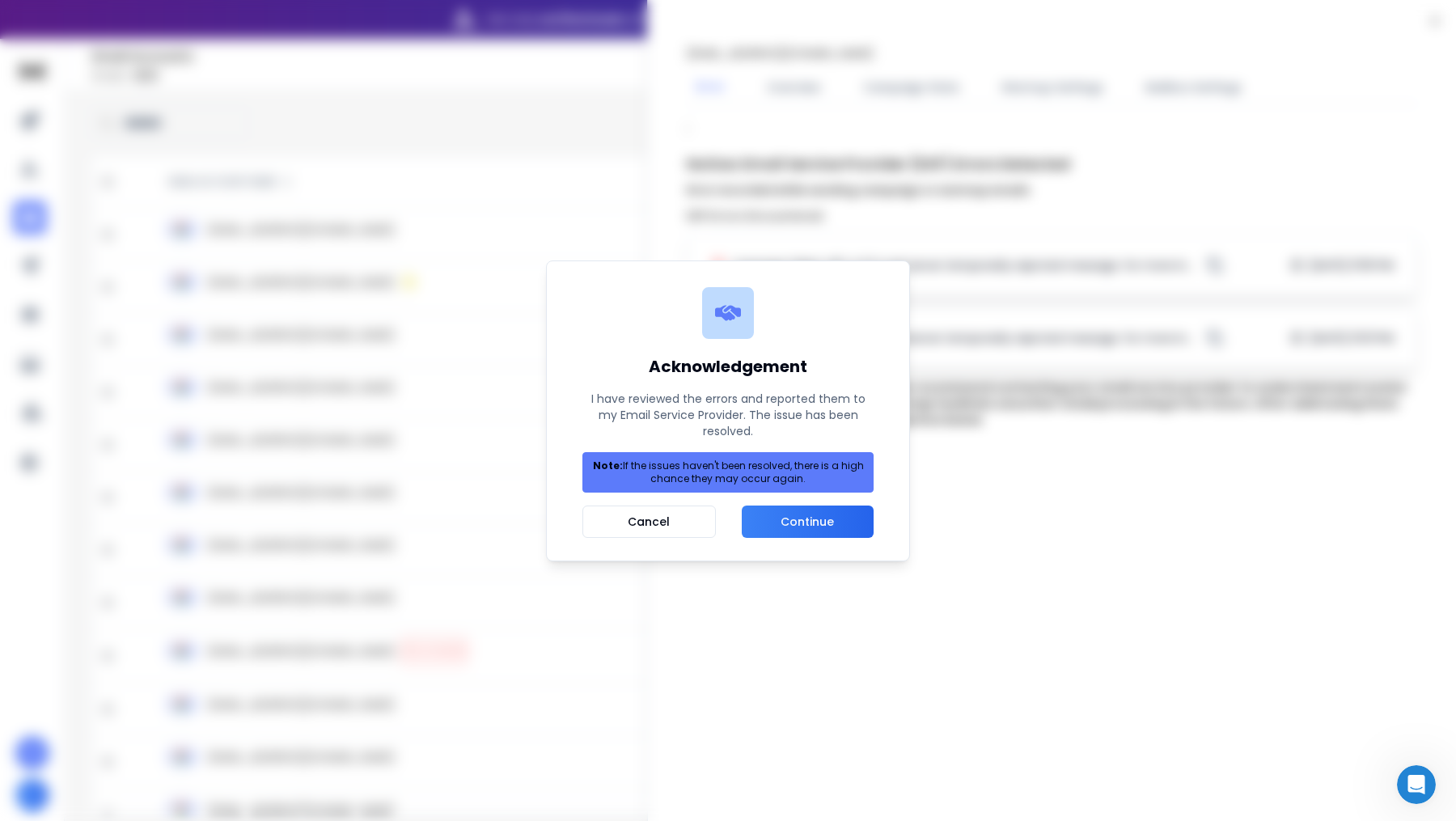
drag, startPoint x: 776, startPoint y: 523, endPoint x: 815, endPoint y: 384, distance: 144.4
click at [815, 384] on div "Acknowledgement I have reviewed the errors and reported them to my Email Servic…" at bounding box center [728, 411] width 291 height 254
click at [664, 513] on button "Cancel" at bounding box center [649, 522] width 134 height 32
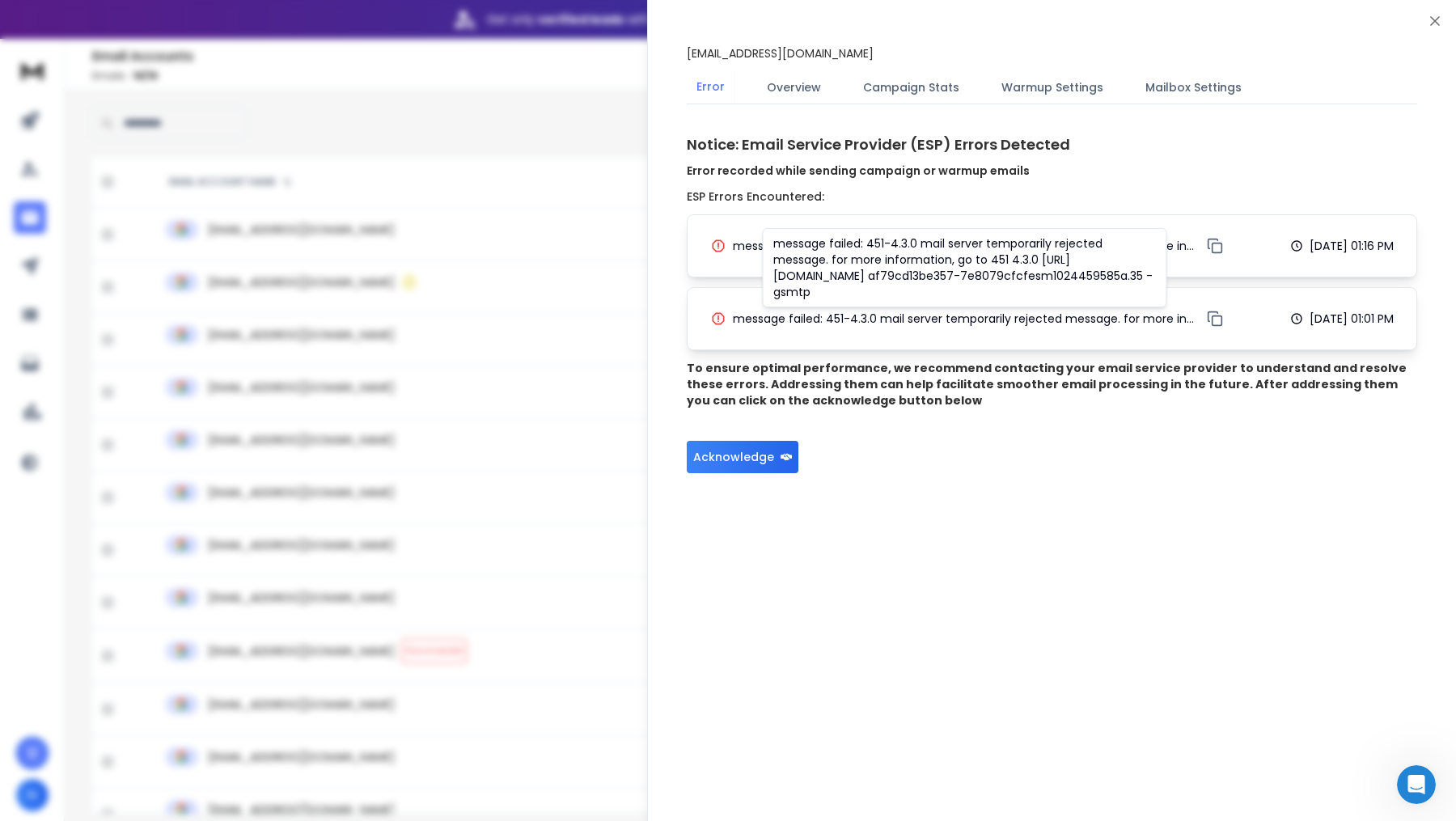
click at [1195, 149] on h1 "Notice: Email Service Provider (ESP) Errors Detected Error recorded while sendi…" at bounding box center [1052, 156] width 730 height 45
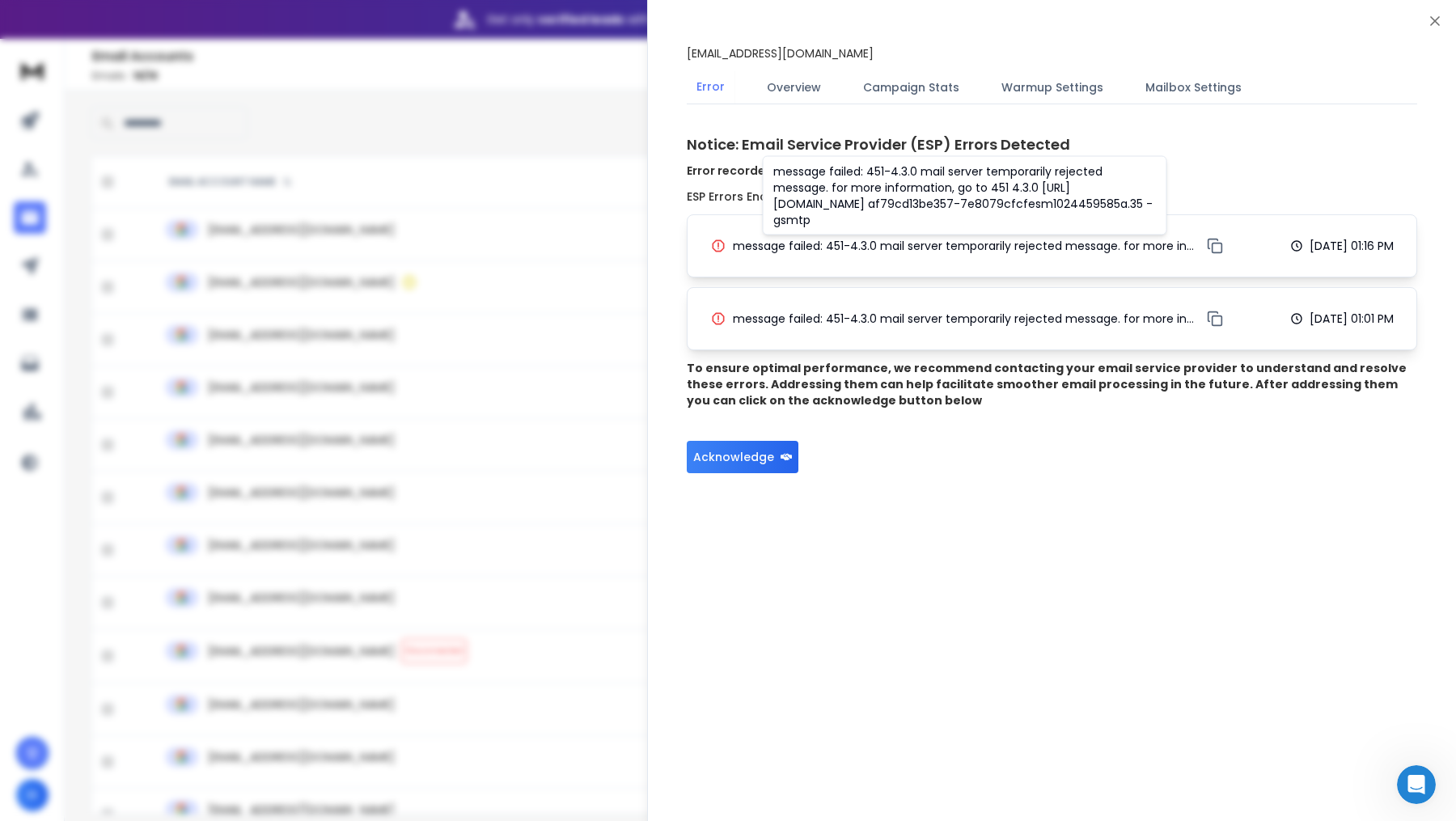
click at [1214, 244] on icon at bounding box center [1215, 247] width 17 height 17
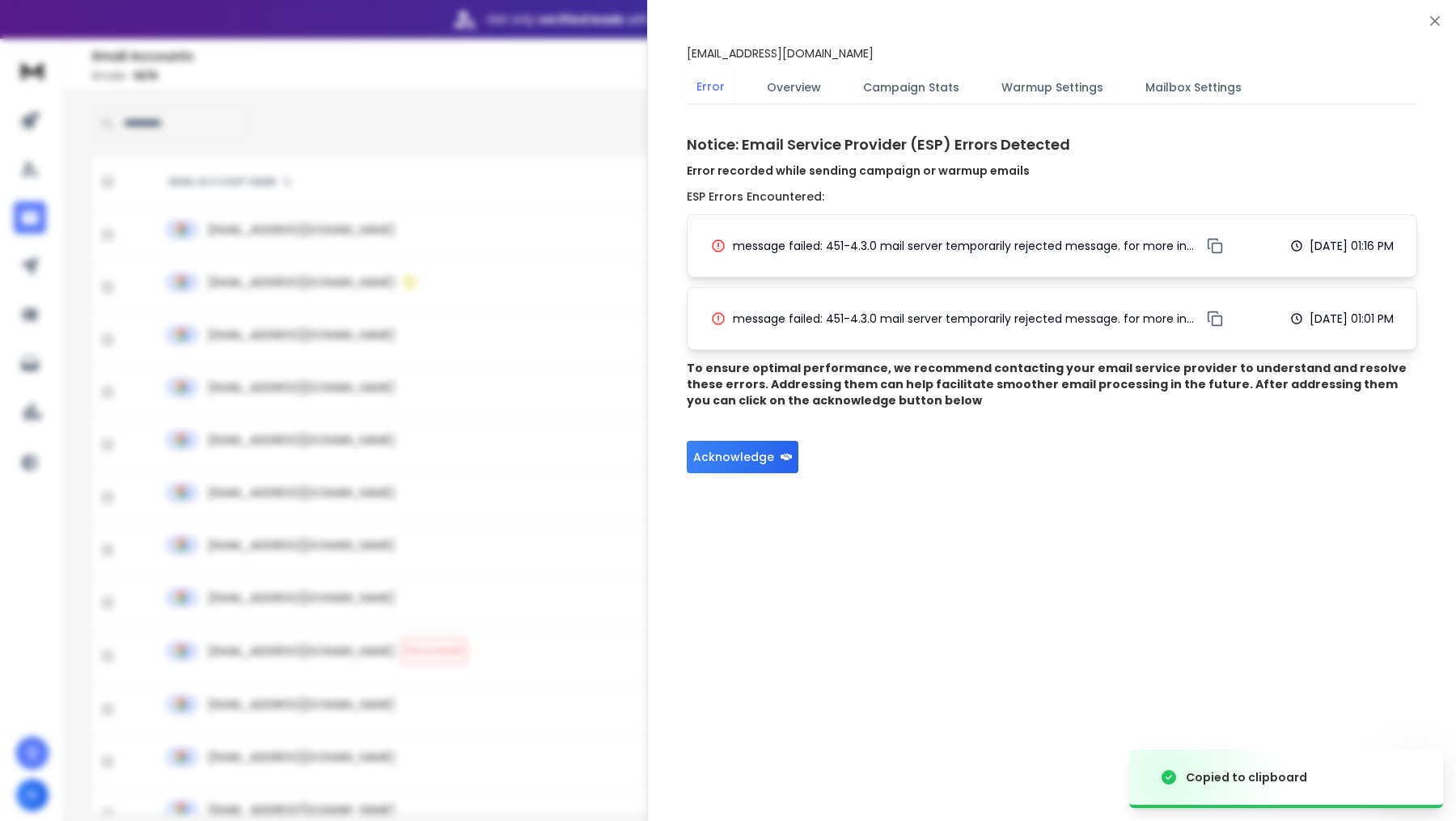
click at [1205, 139] on h1 "Notice: Email Service Provider (ESP) Errors Detected Error recorded while sendi…" at bounding box center [1052, 156] width 730 height 45
click at [1036, 95] on button "Warmup Settings" at bounding box center [1052, 87] width 121 height 36
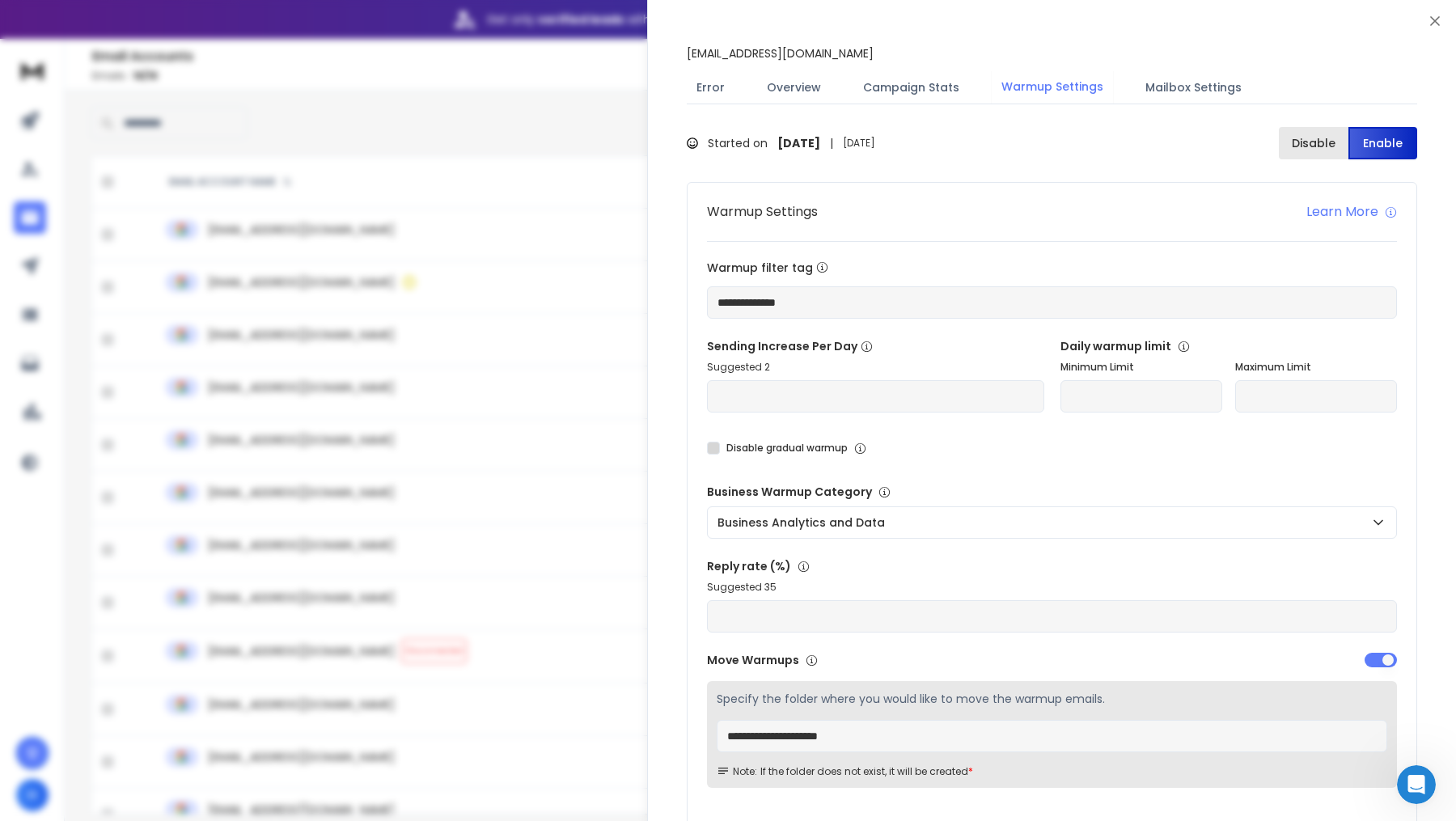
click at [922, 86] on button "Campaign Stats" at bounding box center [910, 87] width 115 height 36
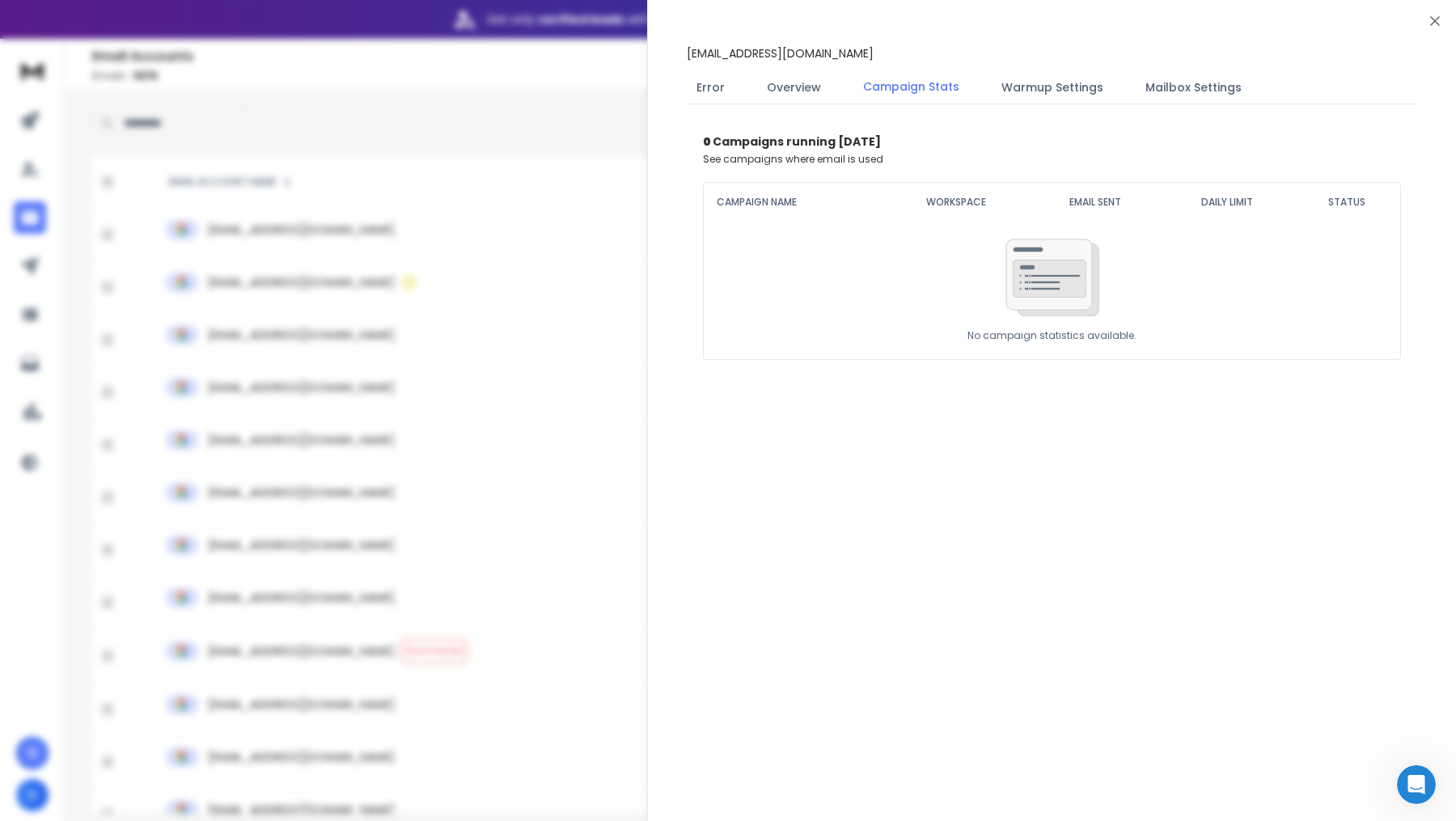
click at [815, 91] on button "Overview" at bounding box center [794, 87] width 74 height 36
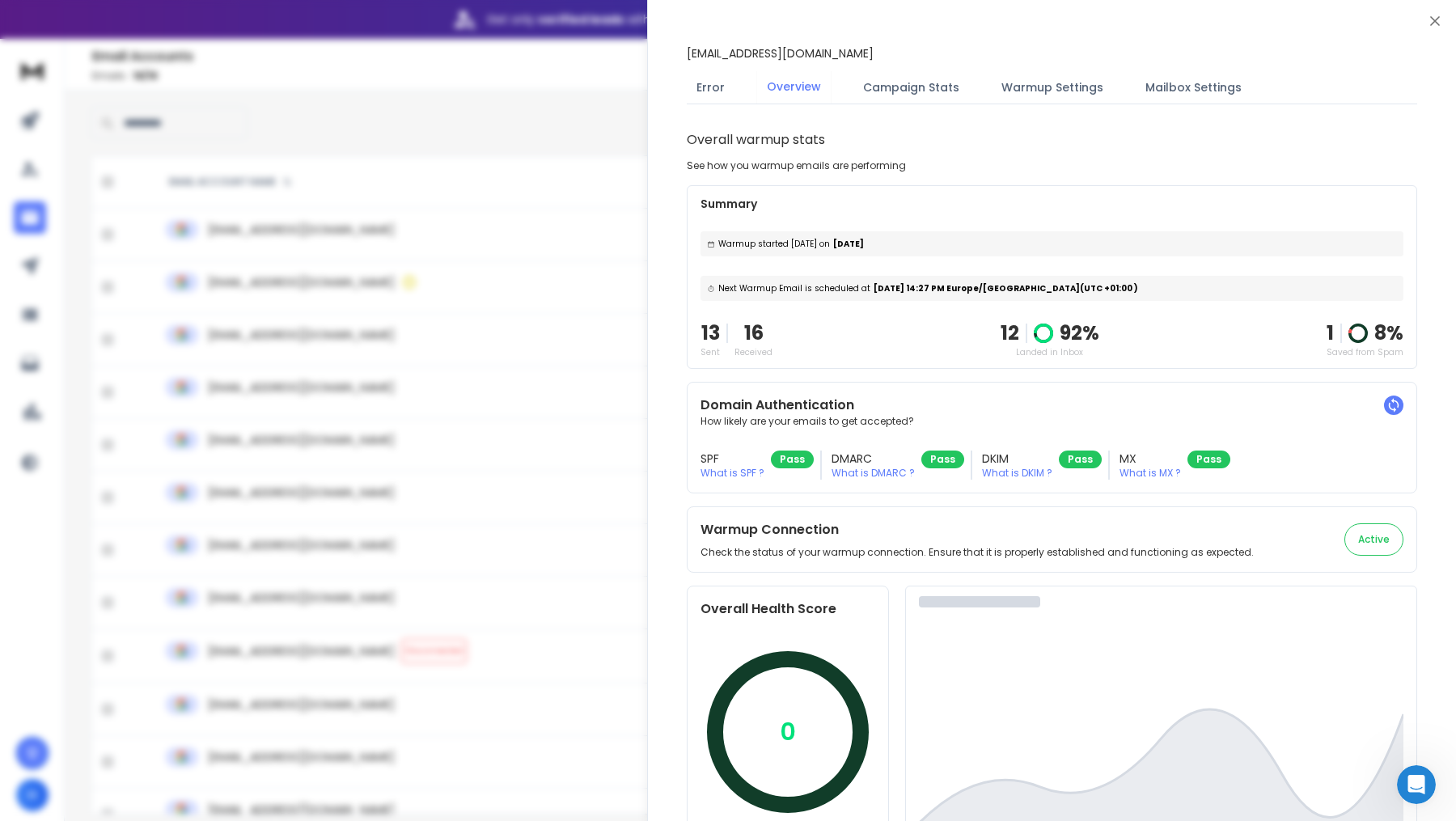
click at [1186, 95] on button "Mailbox Settings" at bounding box center [1193, 87] width 115 height 36
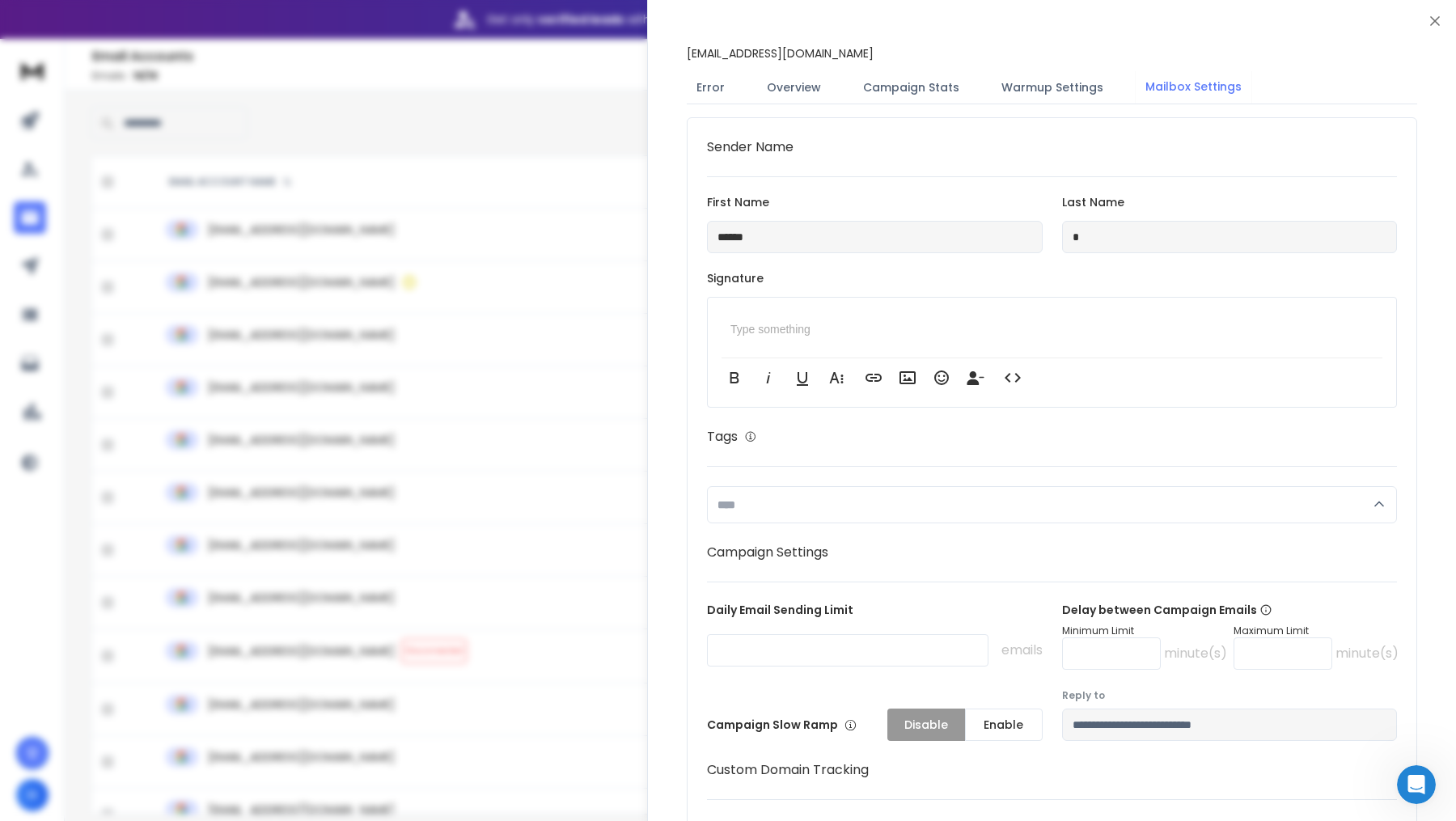
click at [714, 82] on button "Error" at bounding box center [711, 87] width 48 height 36
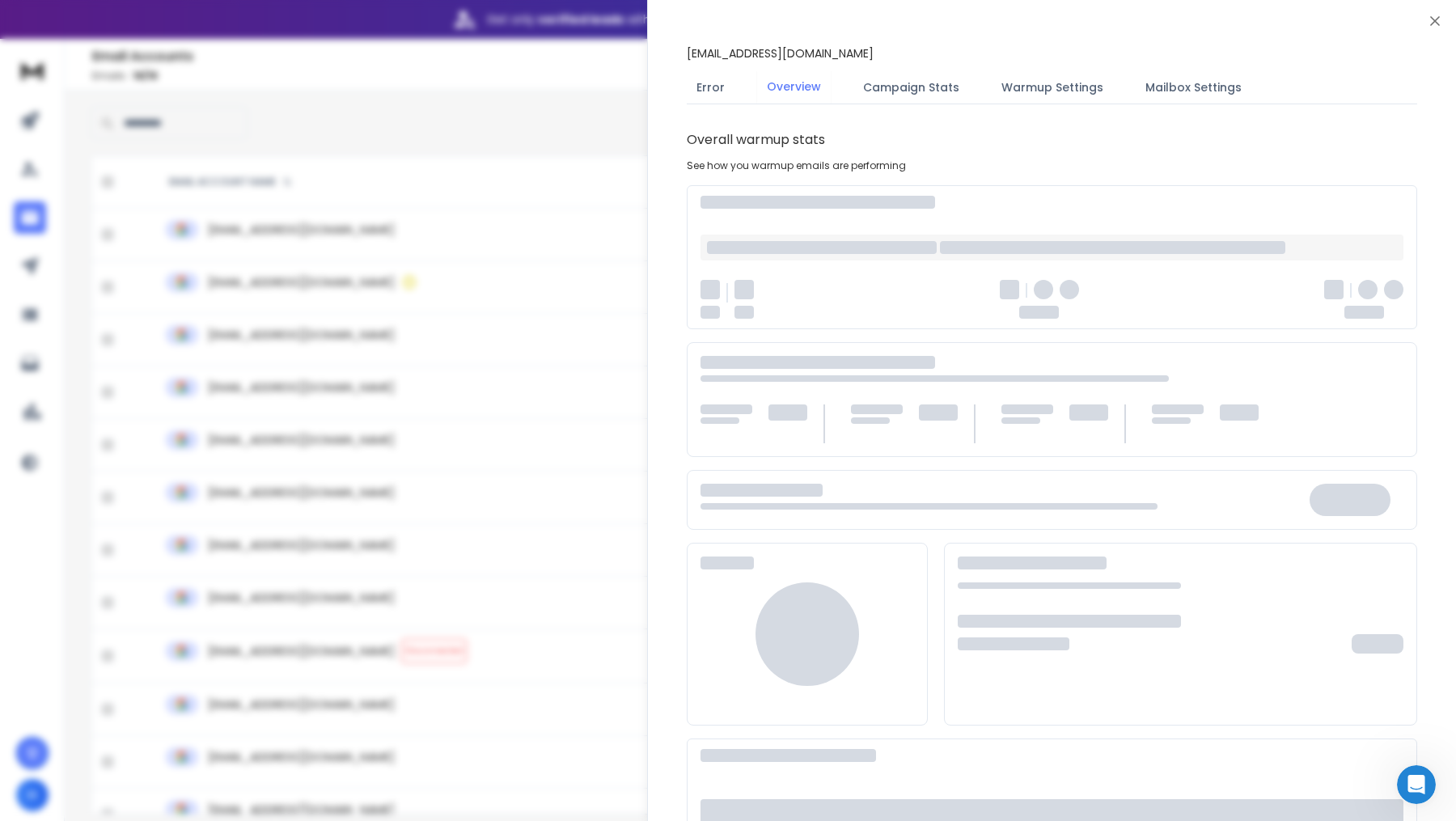
click at [557, 228] on div at bounding box center [728, 410] width 1456 height 821
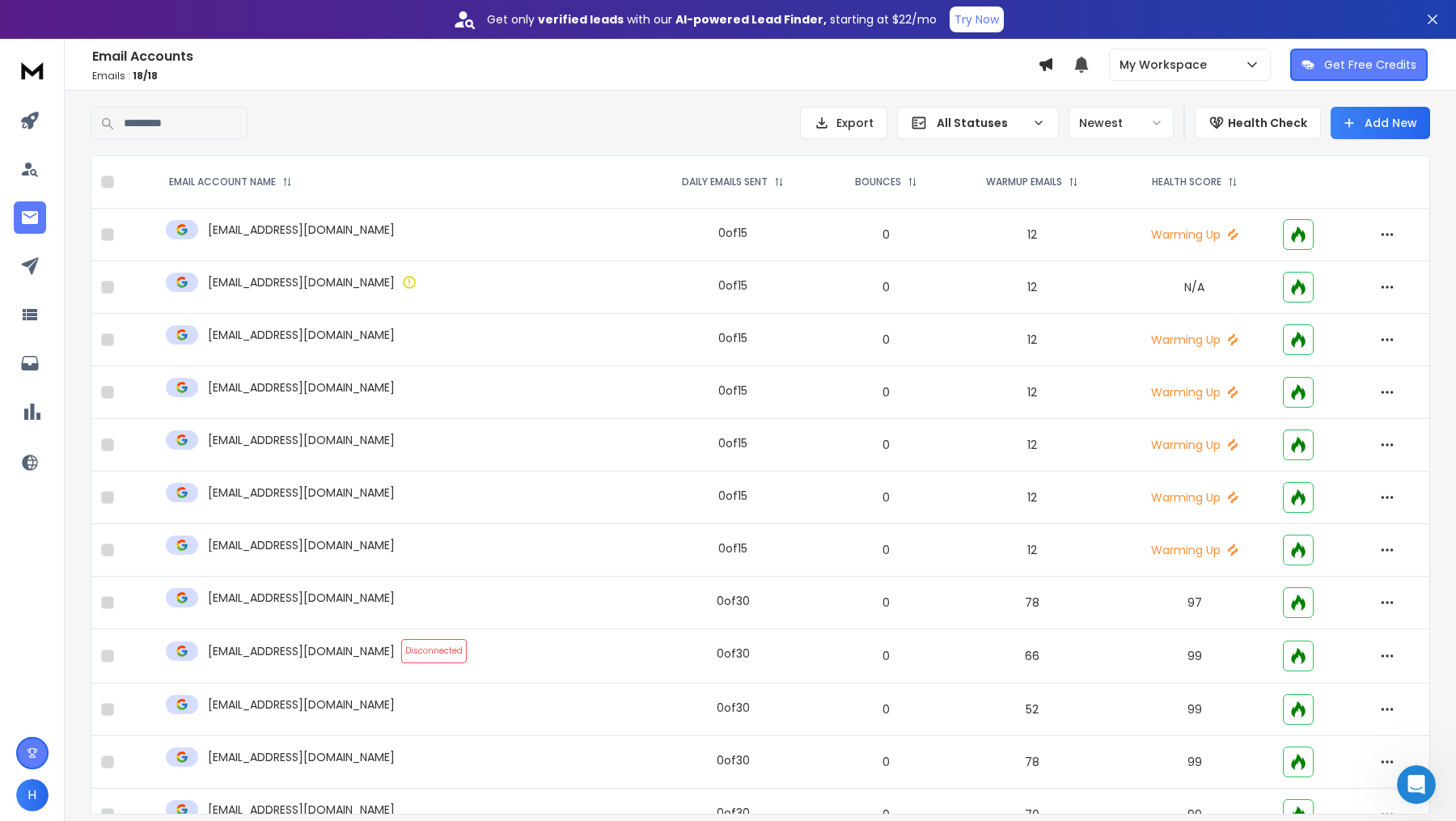
scroll to position [9, 0]
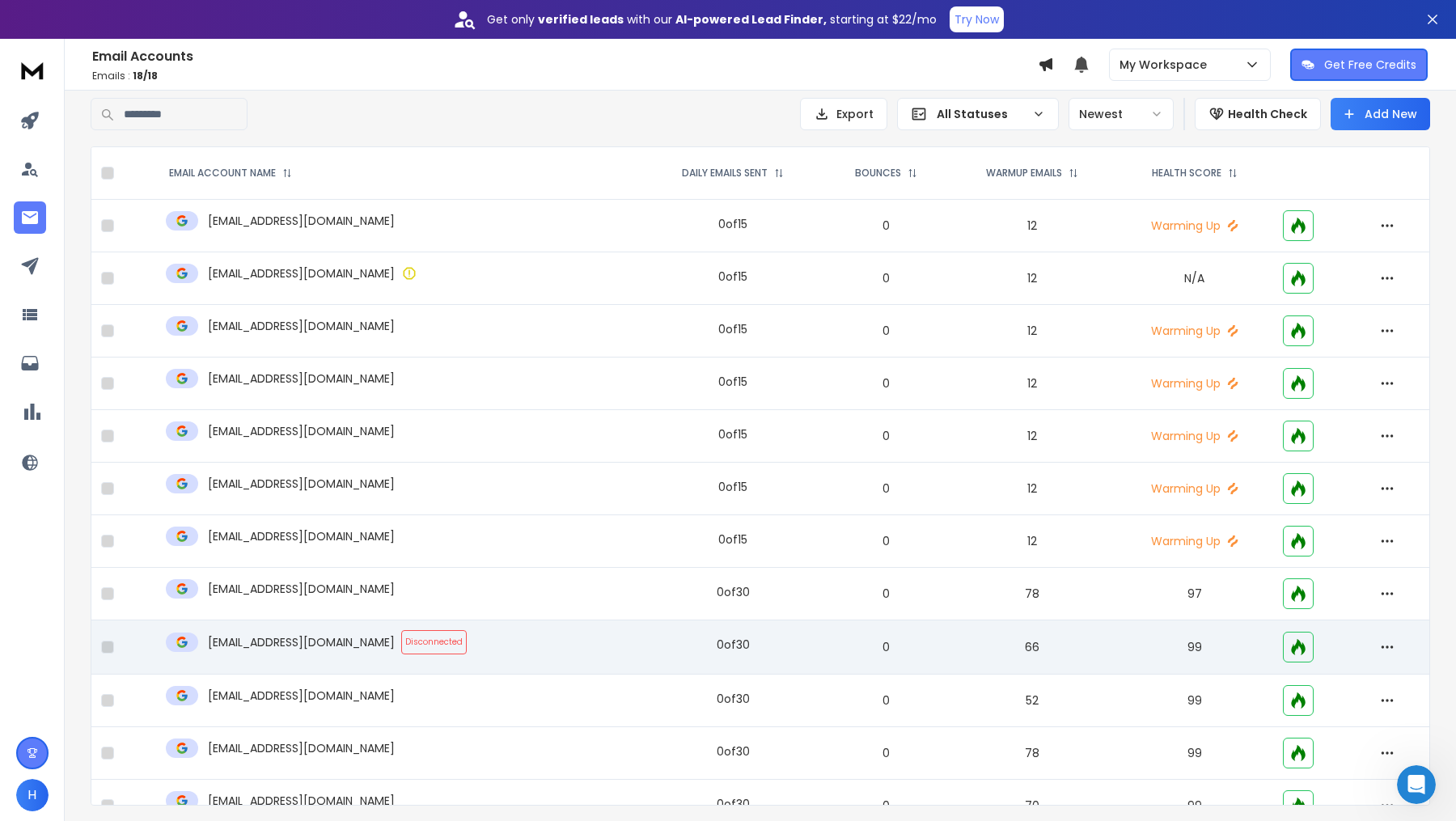
click at [402, 642] on span "Disconnected" at bounding box center [434, 643] width 66 height 24
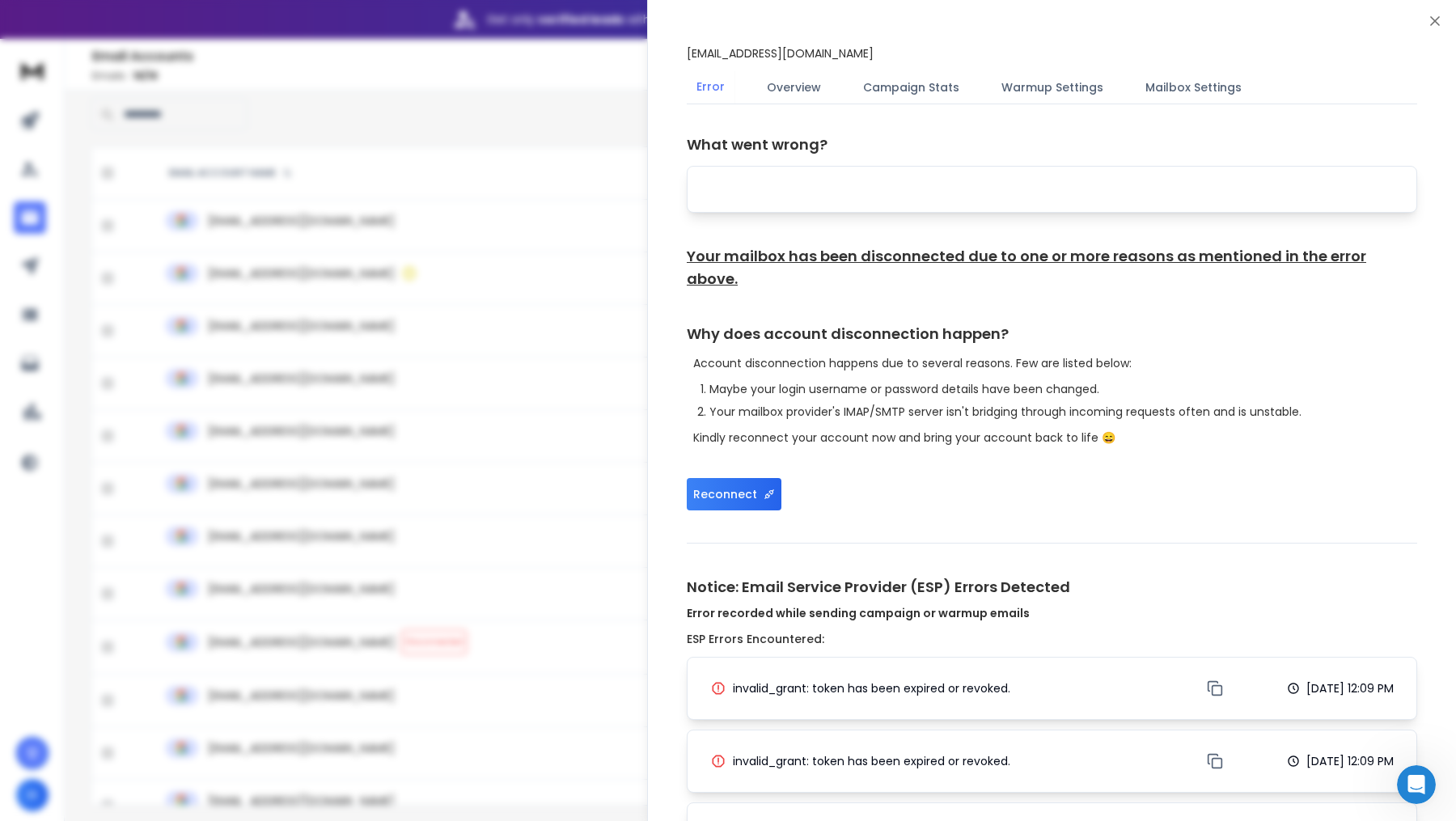
click at [755, 478] on button "Reconnect" at bounding box center [734, 494] width 95 height 32
